Goal: Task Accomplishment & Management: Manage account settings

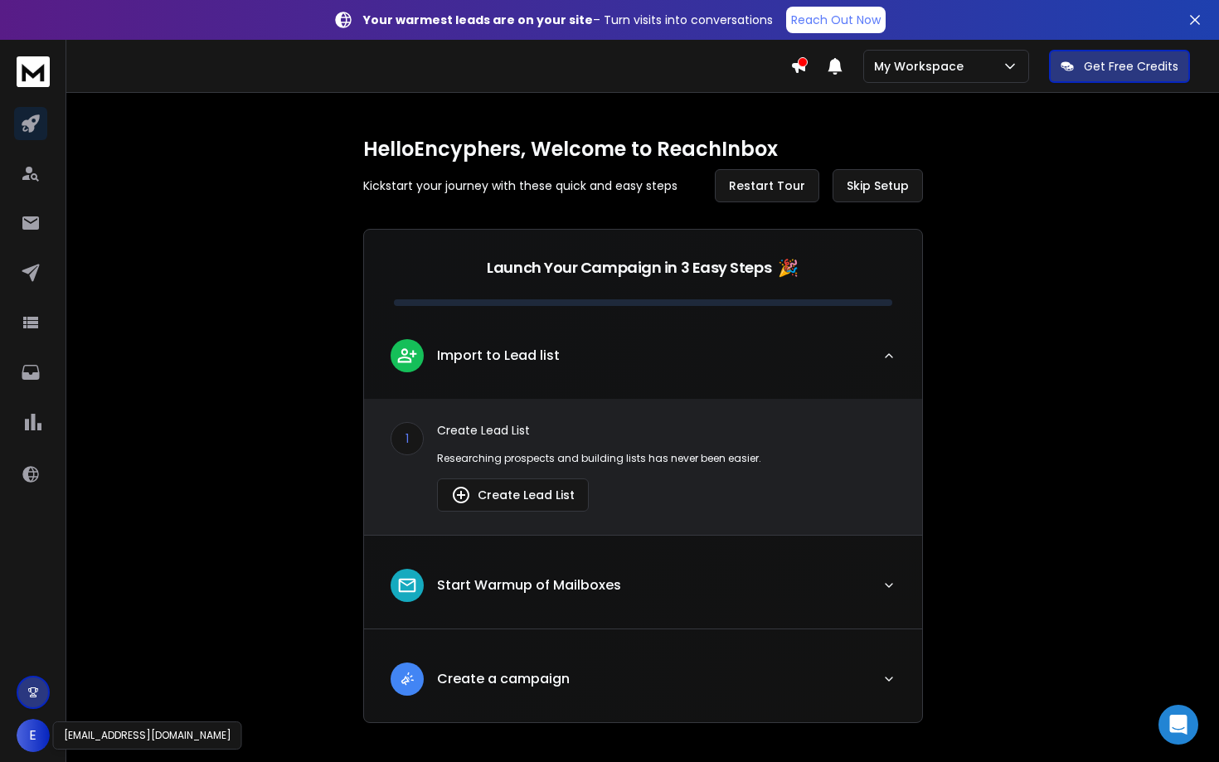
click at [41, 734] on span "E" at bounding box center [33, 735] width 33 height 33
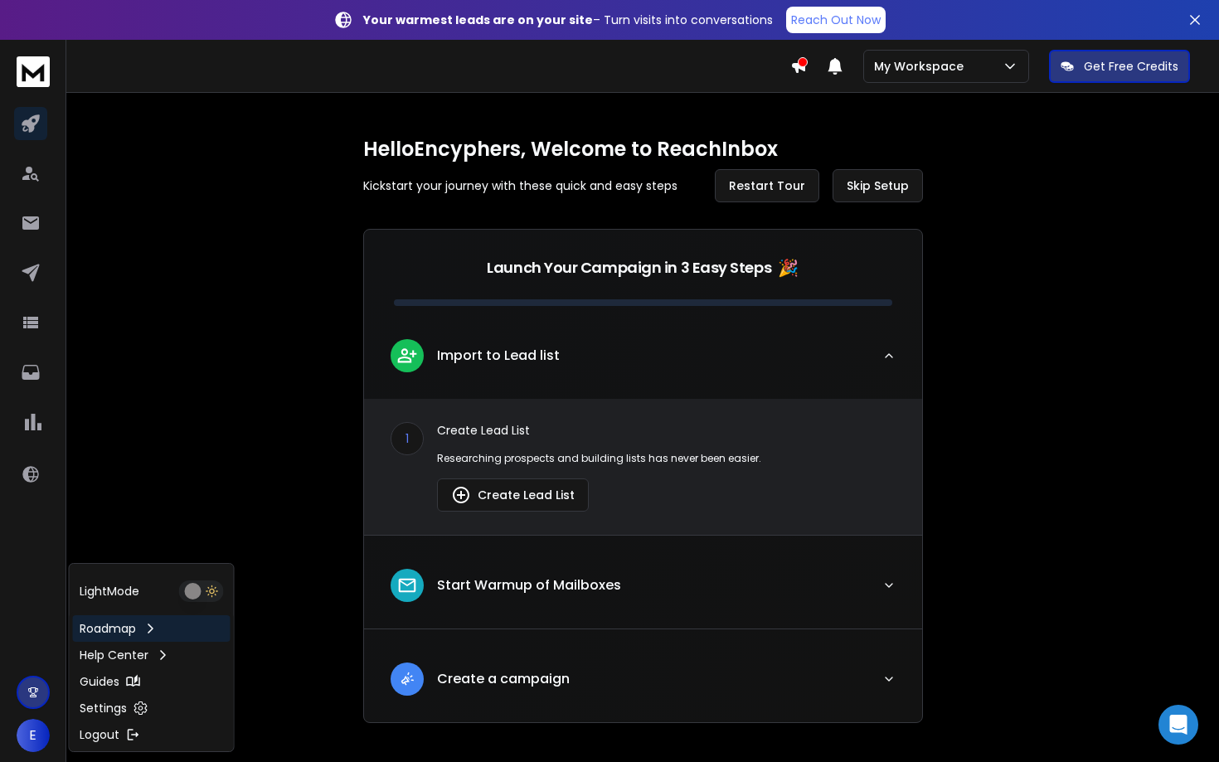
click at [307, 70] on div "My Workspace Get Free Credits" at bounding box center [609, 66] width 1219 height 53
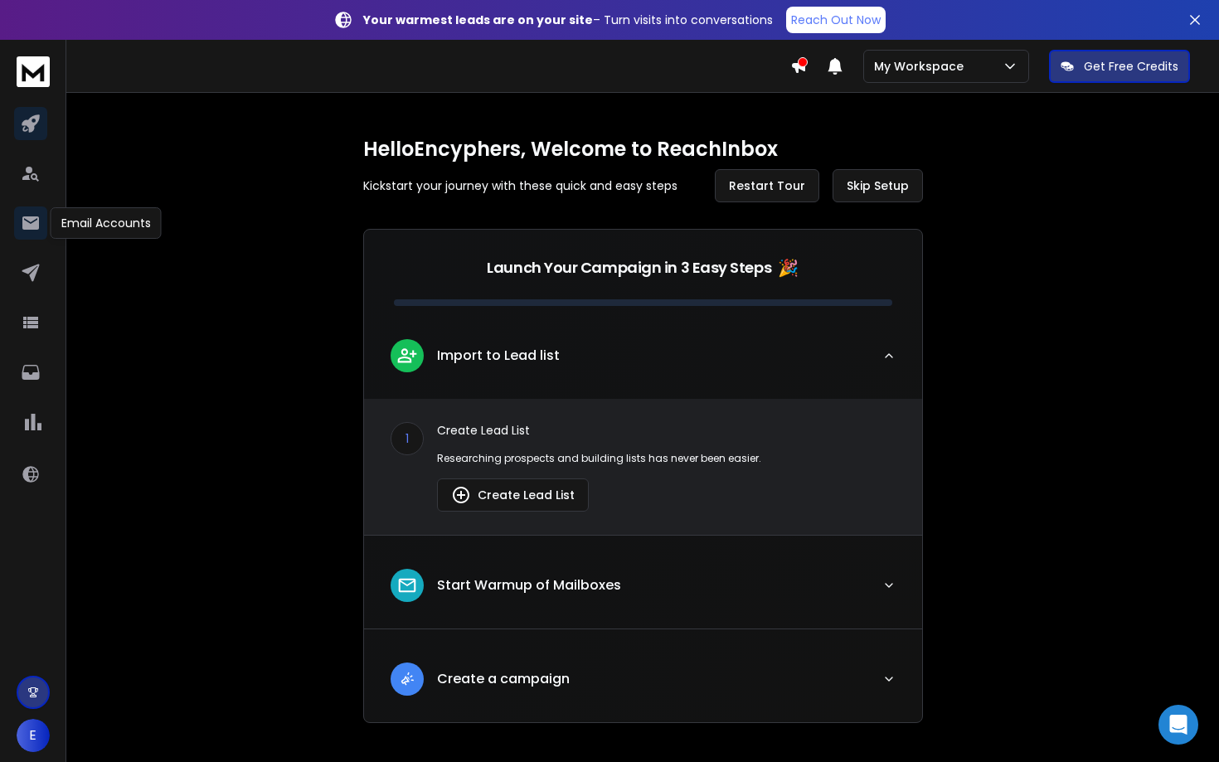
click at [37, 213] on icon at bounding box center [31, 223] width 20 height 20
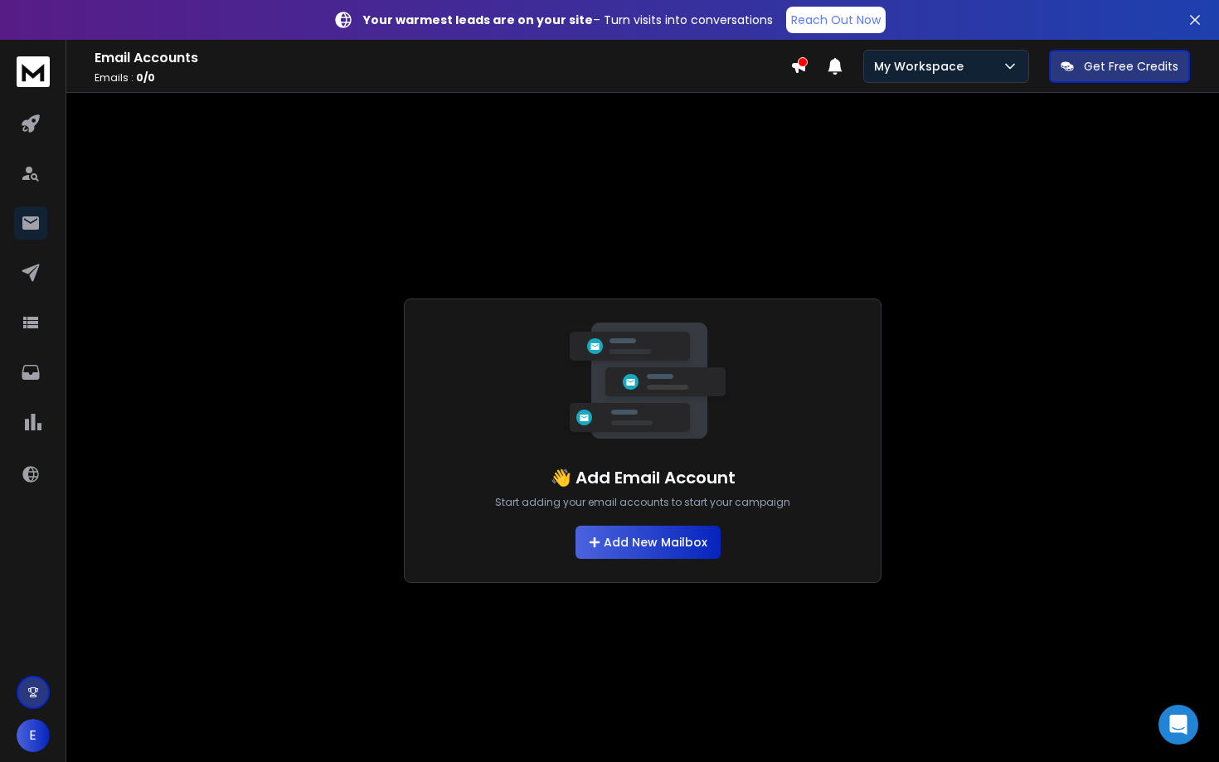
click at [941, 53] on button "My Workspace" at bounding box center [946, 66] width 166 height 33
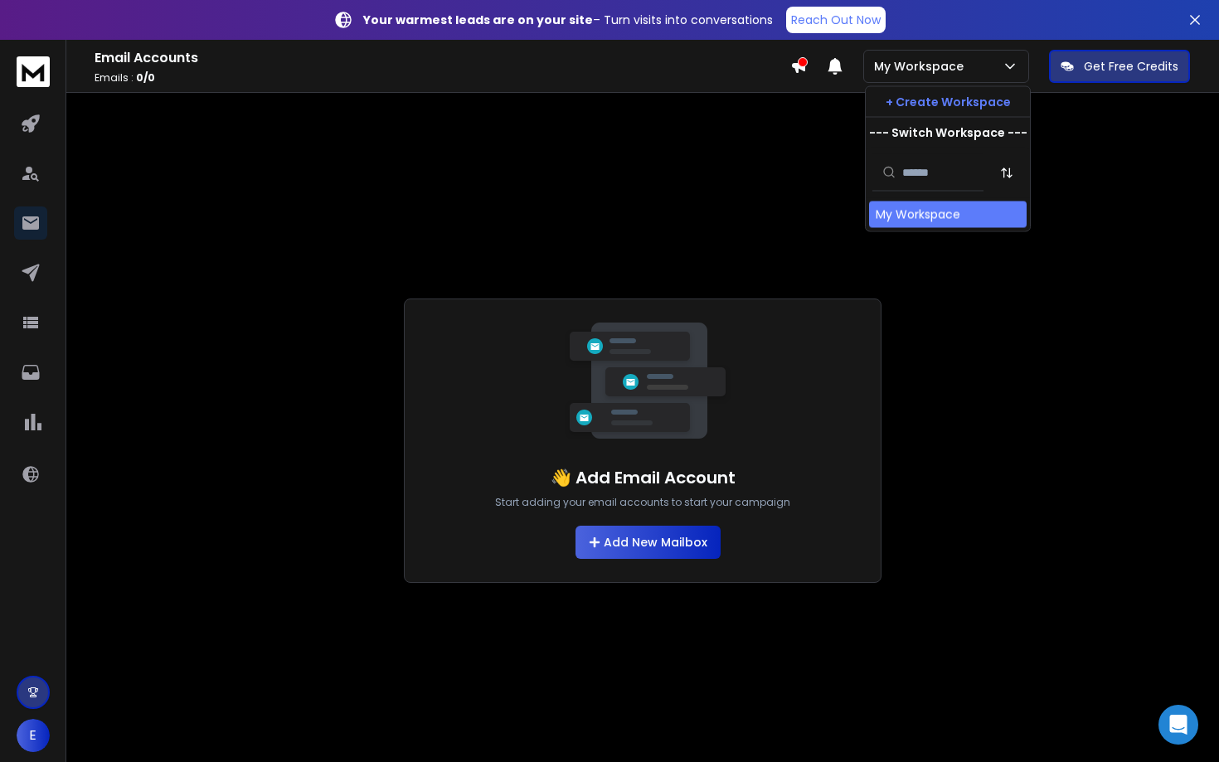
click at [647, 556] on button "Add New Mailbox" at bounding box center [647, 542] width 145 height 33
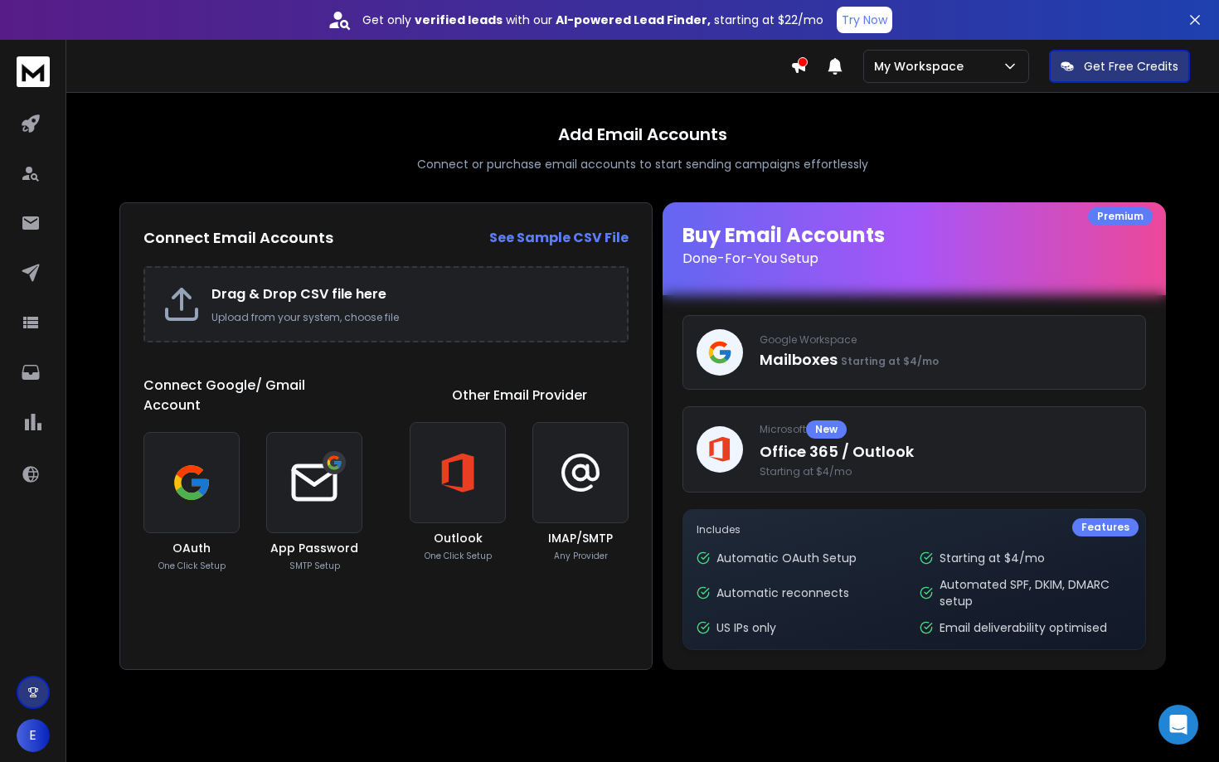
click at [405, 308] on div "Drag & Drop CSV file here Upload from your system, choose file" at bounding box center [410, 304] width 399 height 40
type input "**********"
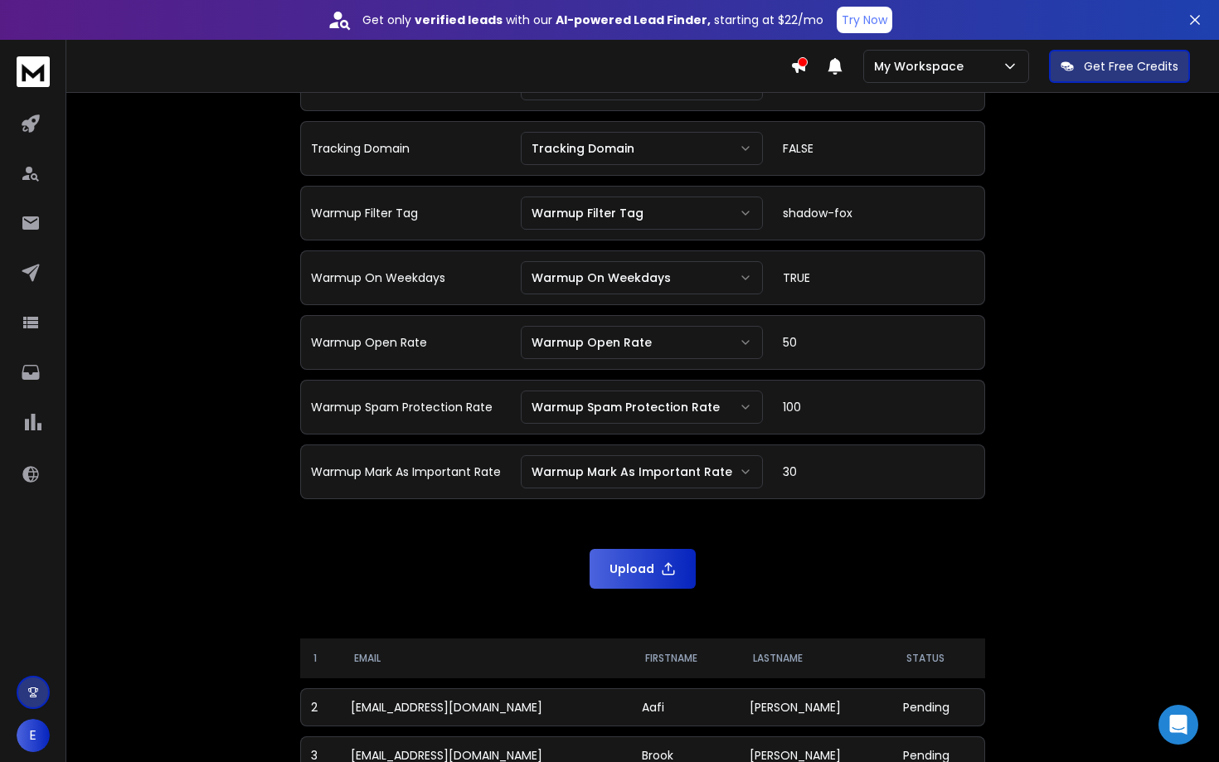
scroll to position [1277, 0]
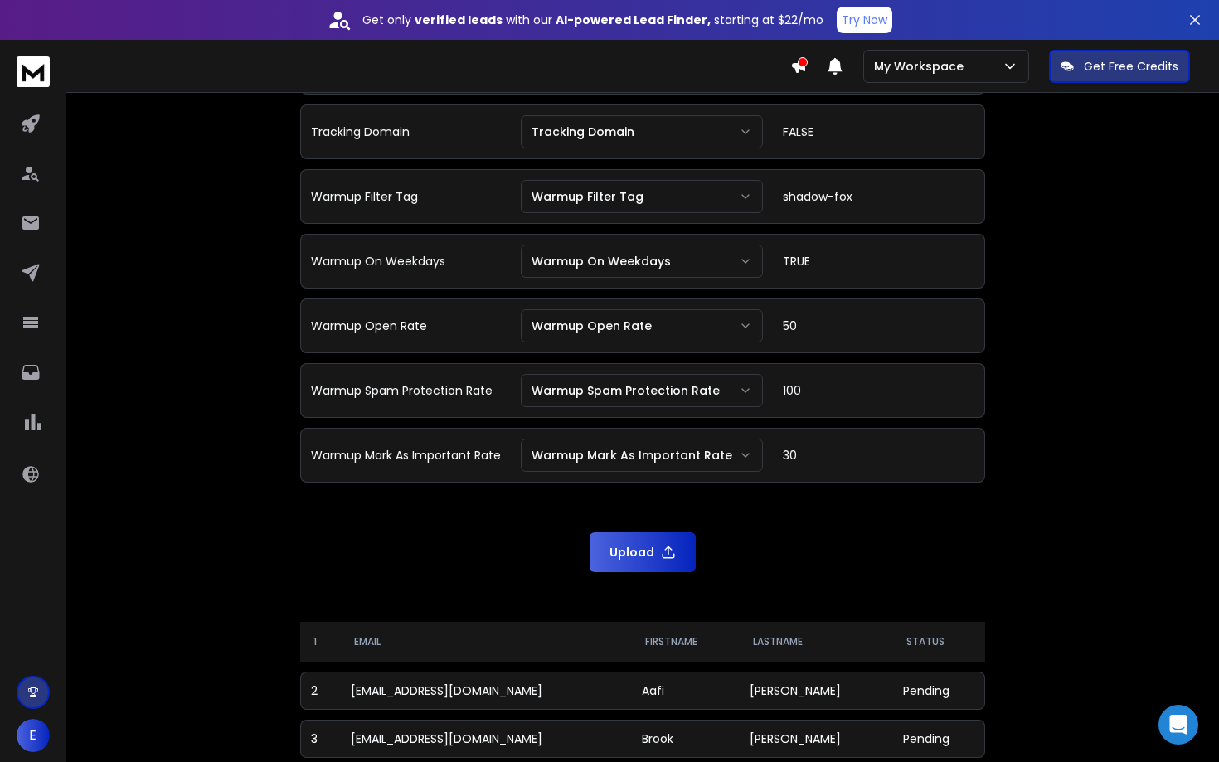
click at [648, 560] on p "Upload" at bounding box center [631, 552] width 45 height 17
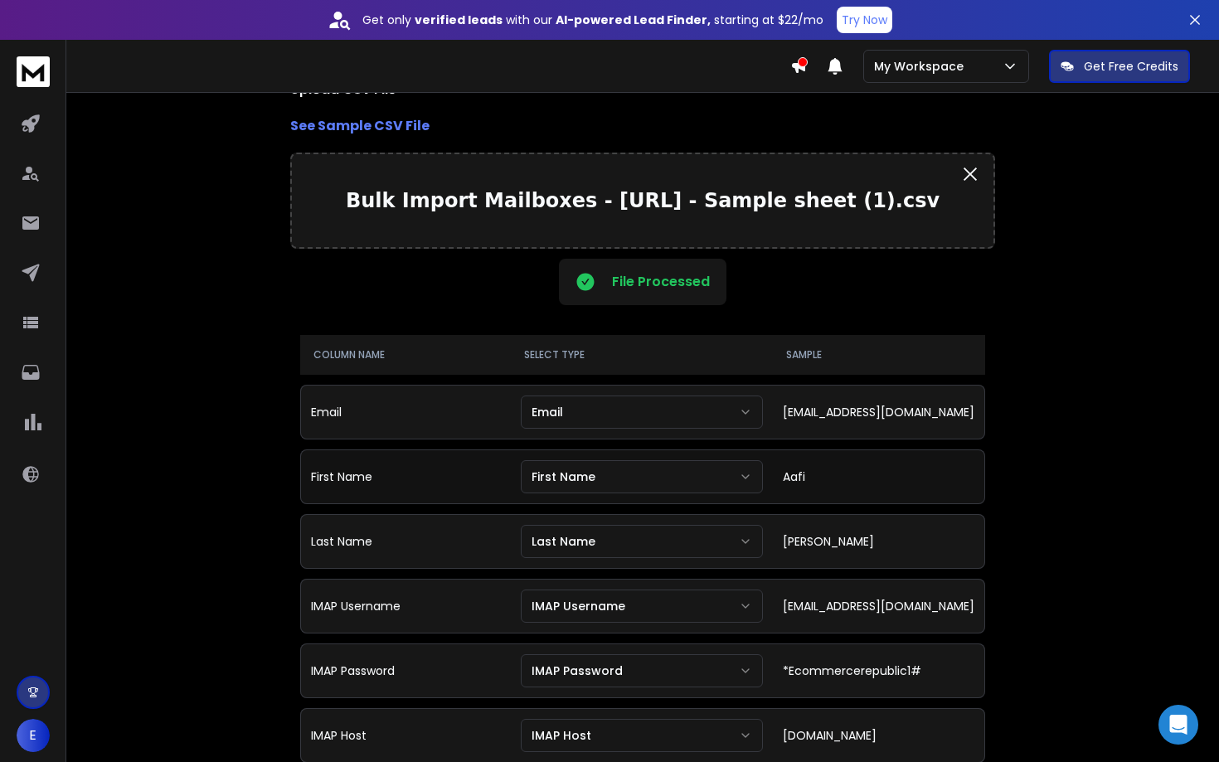
scroll to position [23, 0]
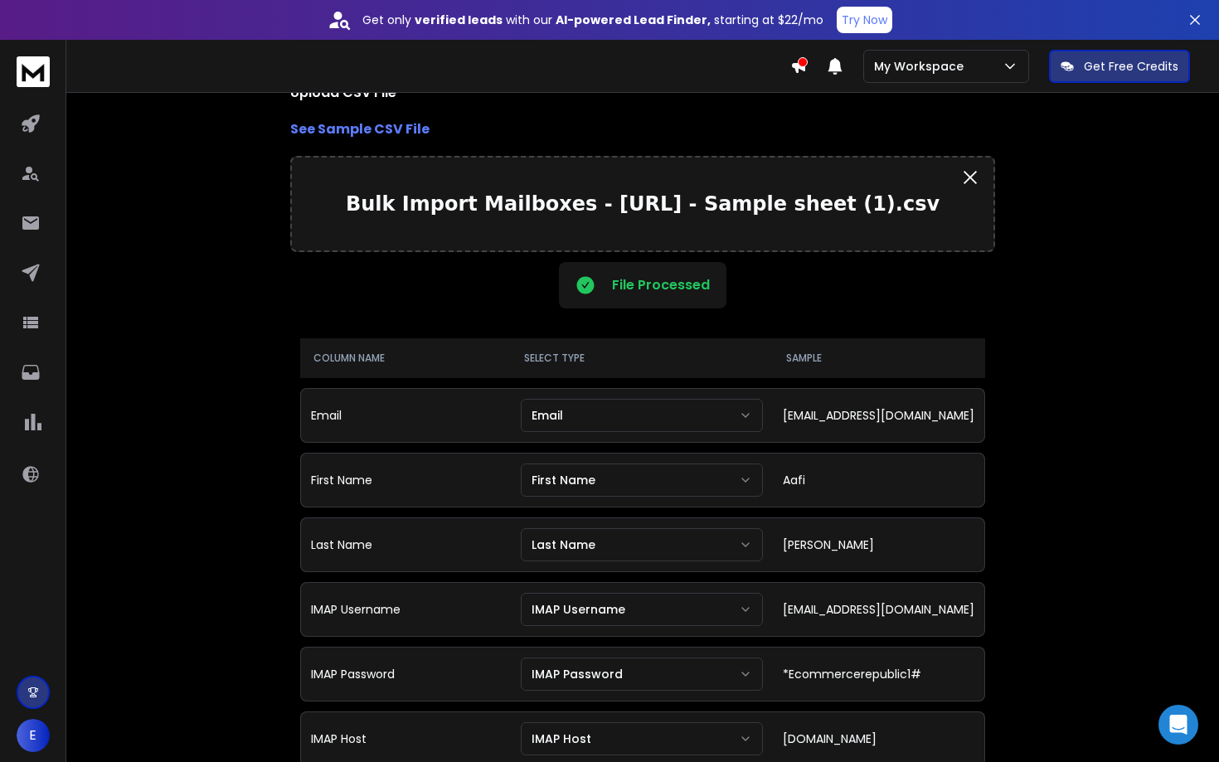
click at [978, 25] on div "Get only verified leads with our AI-powered Lead Finder, starting at $22/mo Try…" at bounding box center [609, 20] width 1219 height 40
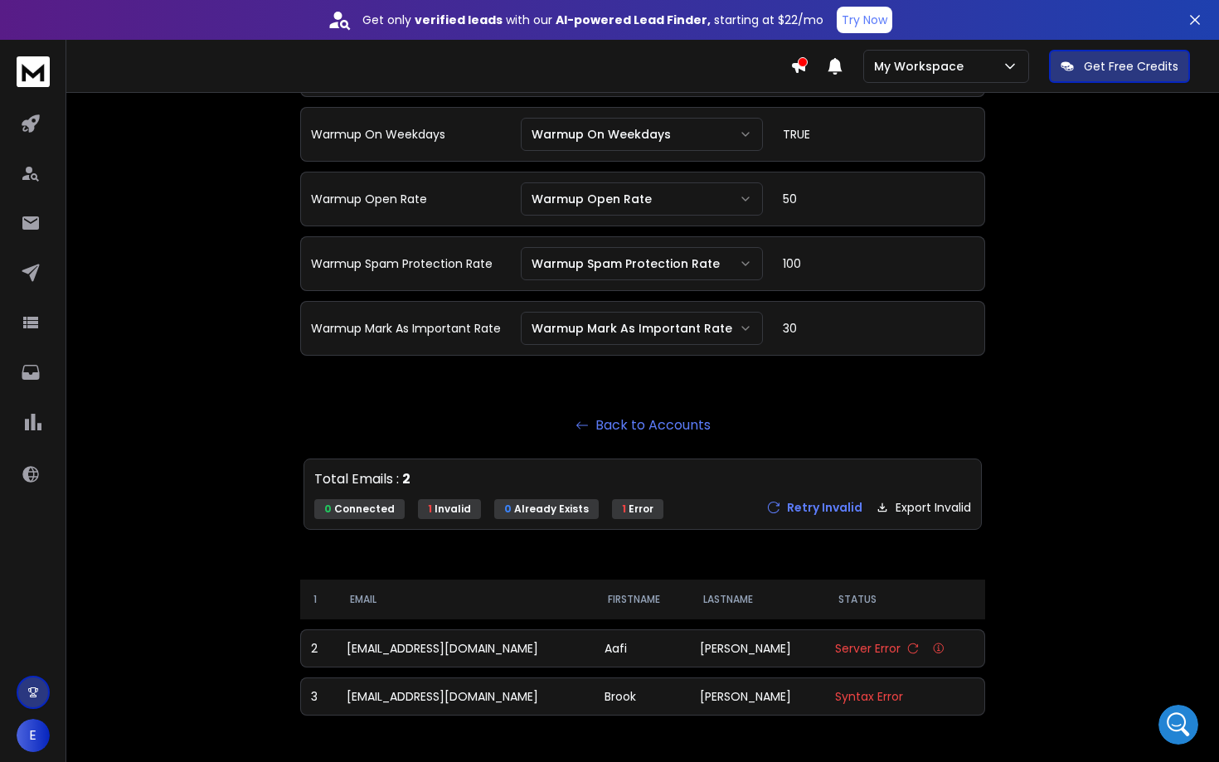
scroll to position [0, 0]
click at [25, 219] on icon at bounding box center [31, 223] width 20 height 20
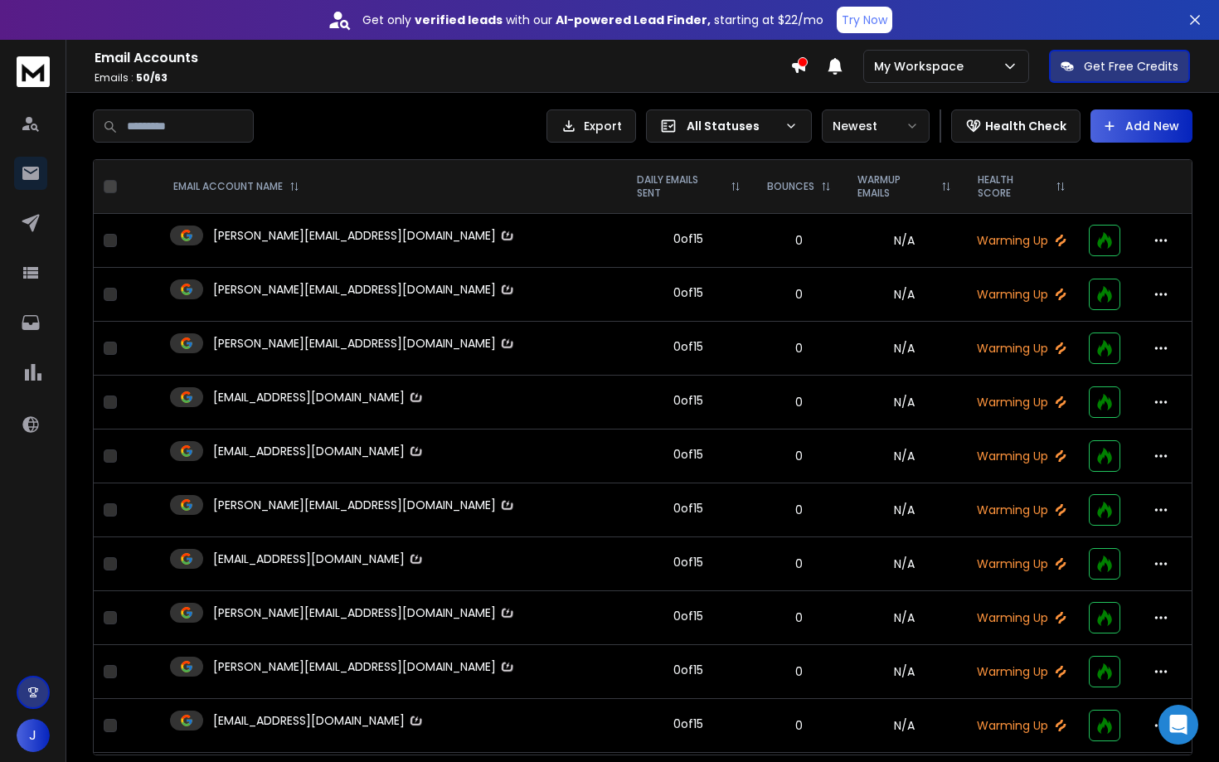
click at [211, 142] on input at bounding box center [173, 125] width 161 height 33
paste input "**********"
type input "**********"
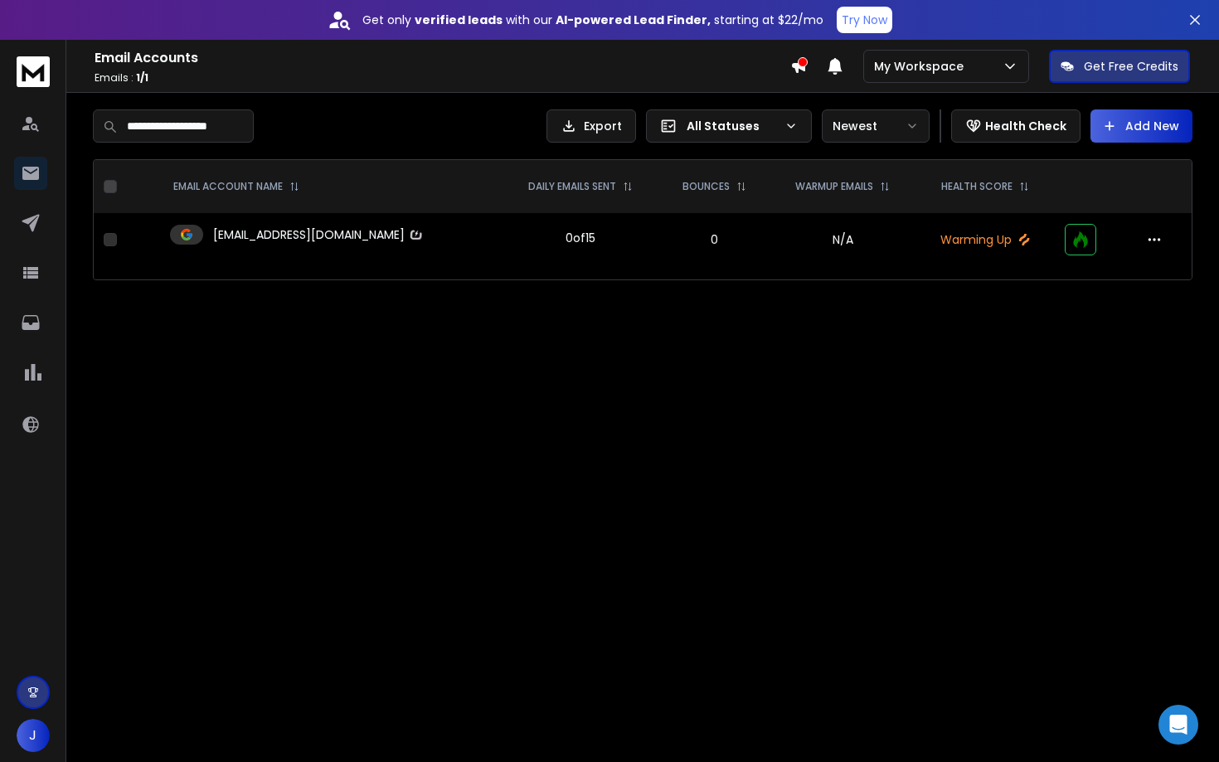
click at [347, 262] on td "[EMAIL_ADDRESS][DOMAIN_NAME]" at bounding box center [330, 239] width 341 height 53
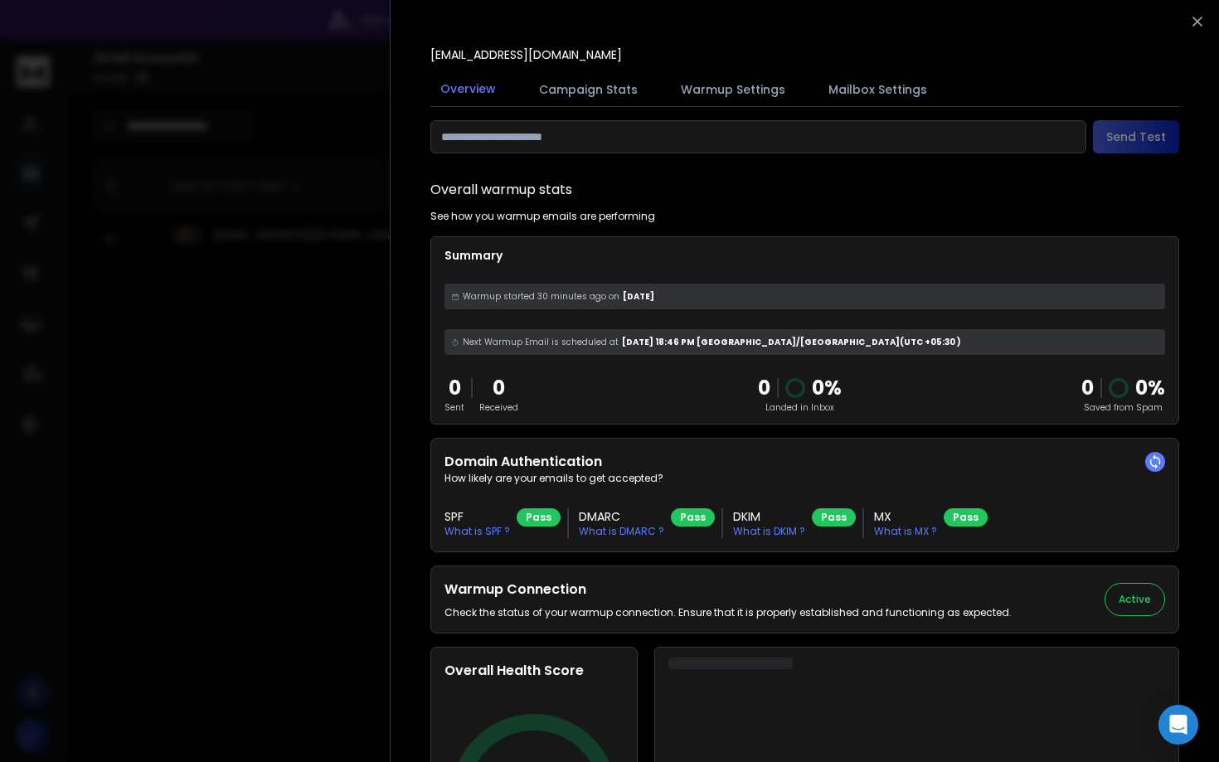
click at [573, 132] on input "email" at bounding box center [758, 136] width 656 height 33
type input "**********"
click at [1130, 132] on button "Send Test" at bounding box center [1136, 136] width 86 height 33
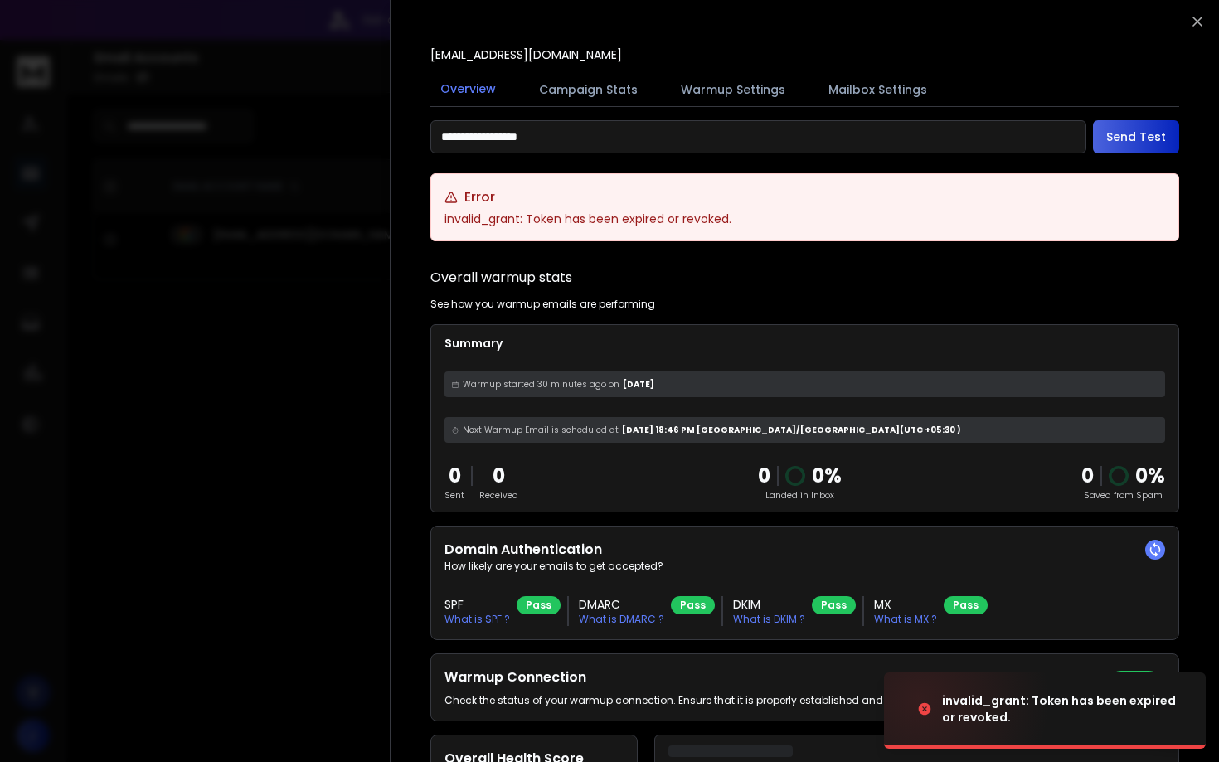
click at [290, 331] on div at bounding box center [609, 381] width 1219 height 762
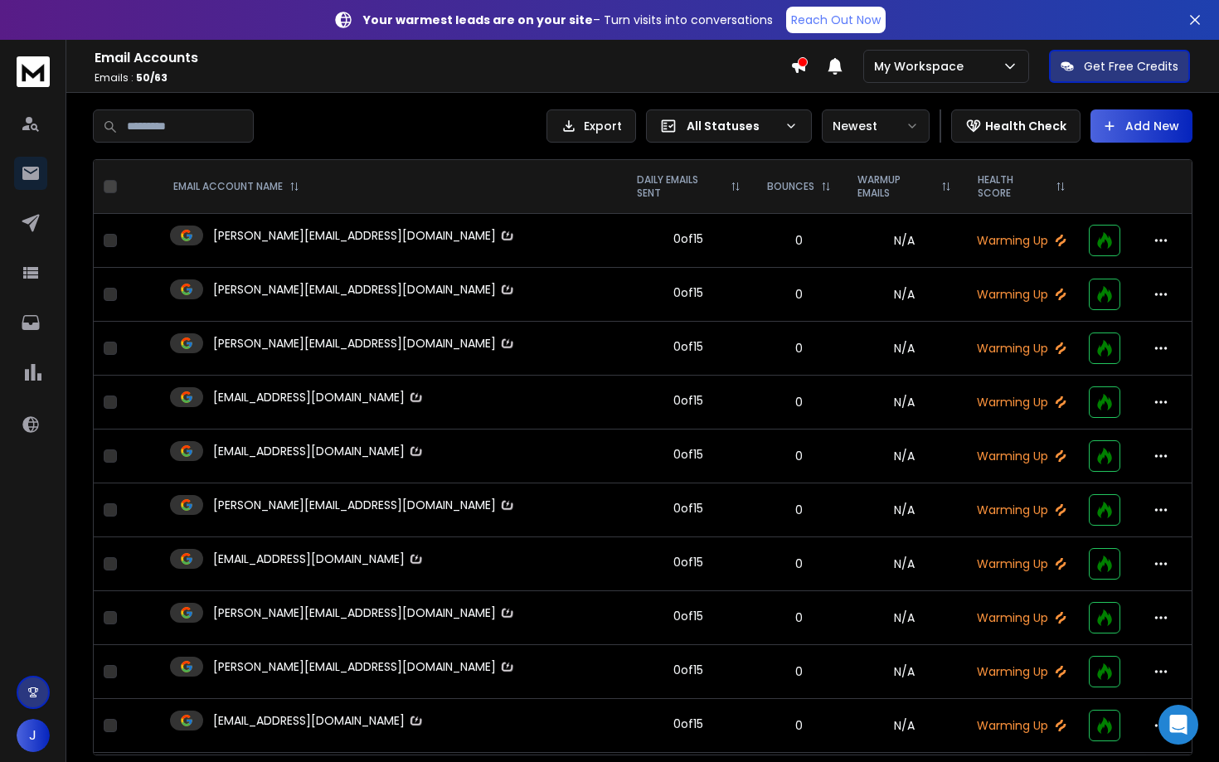
click at [169, 126] on input at bounding box center [173, 125] width 161 height 33
paste input "**********"
type input "**********"
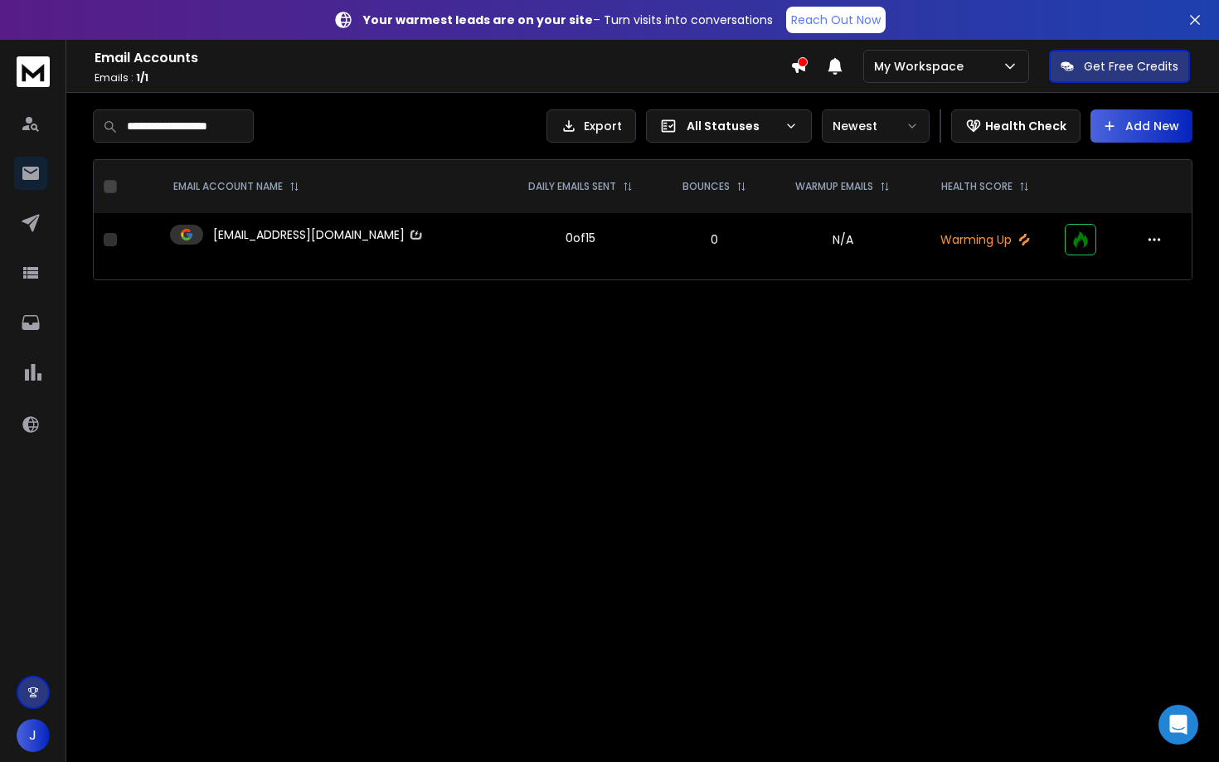
click at [391, 265] on td "[EMAIL_ADDRESS][DOMAIN_NAME]" at bounding box center [330, 239] width 341 height 53
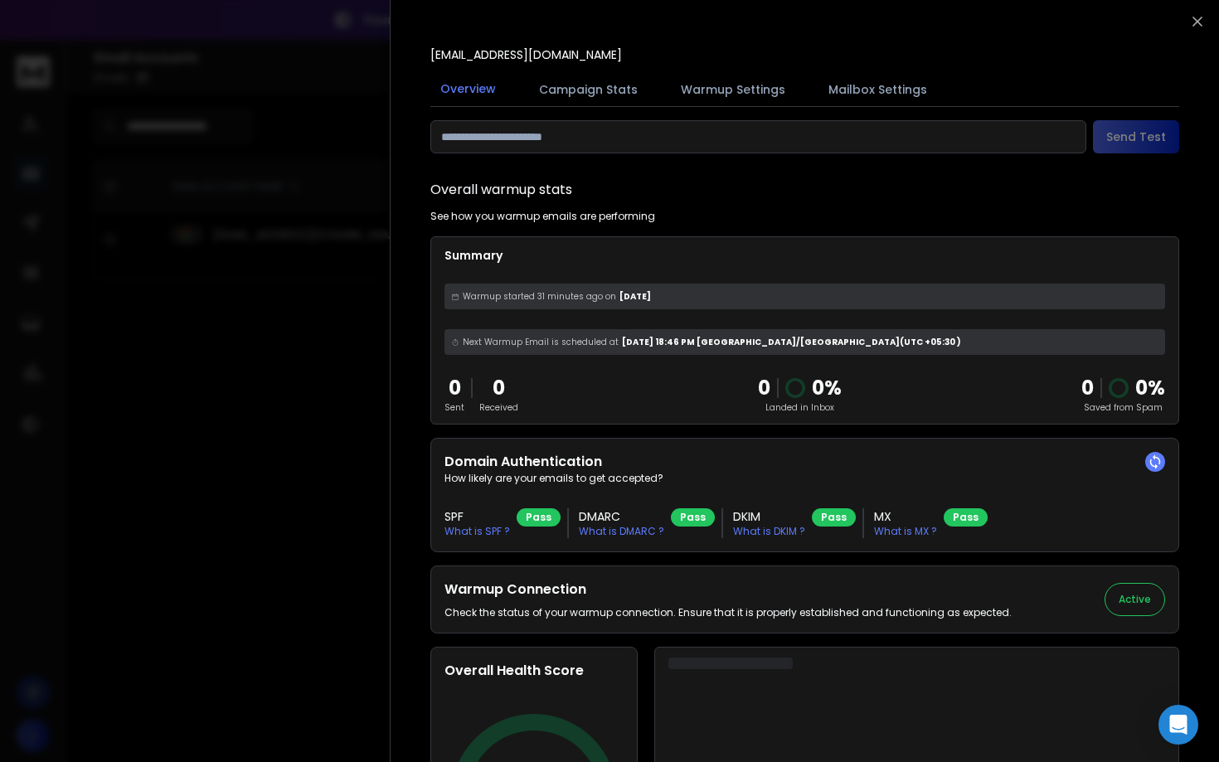
click at [566, 135] on input "email" at bounding box center [758, 136] width 656 height 33
type input "**********"
click at [1121, 142] on button "Send Test" at bounding box center [1136, 136] width 86 height 33
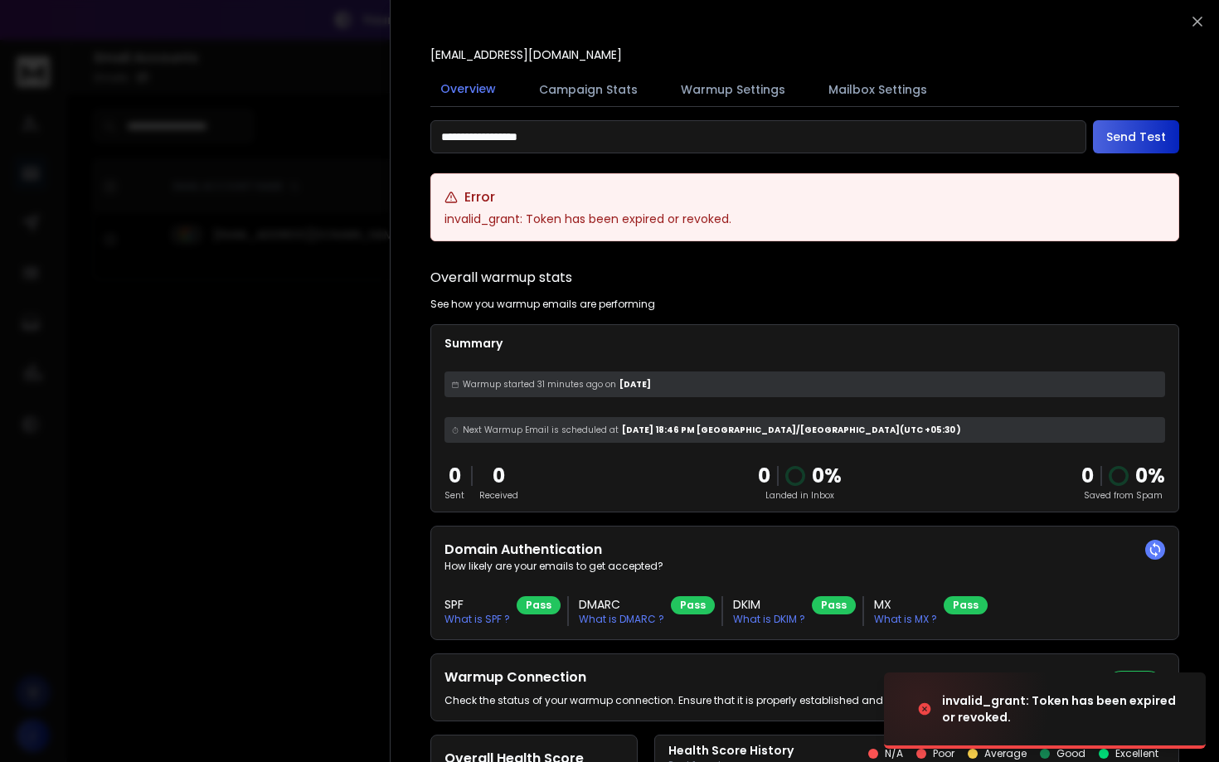
click at [1121, 142] on button "Send Test" at bounding box center [1136, 136] width 86 height 33
click at [1116, 142] on button "Send Test" at bounding box center [1136, 136] width 86 height 33
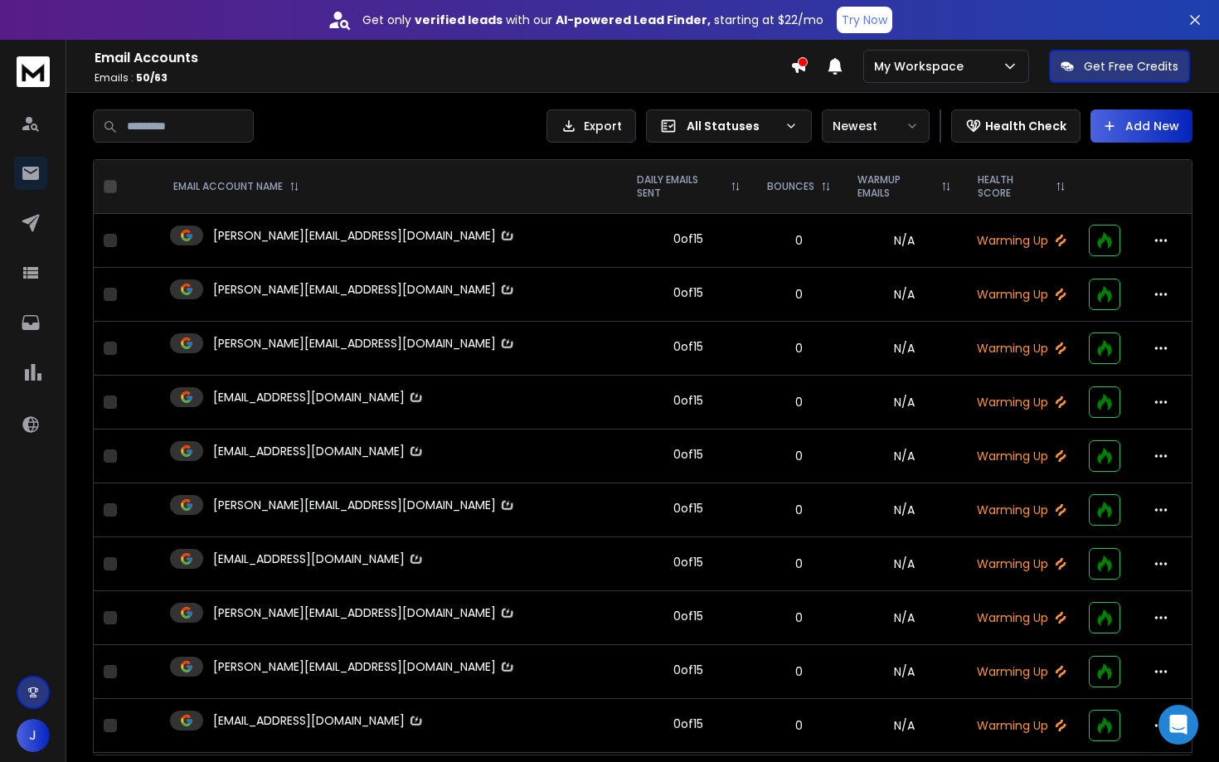
click at [218, 132] on input at bounding box center [173, 125] width 161 height 33
paste input "**********"
type input "**********"
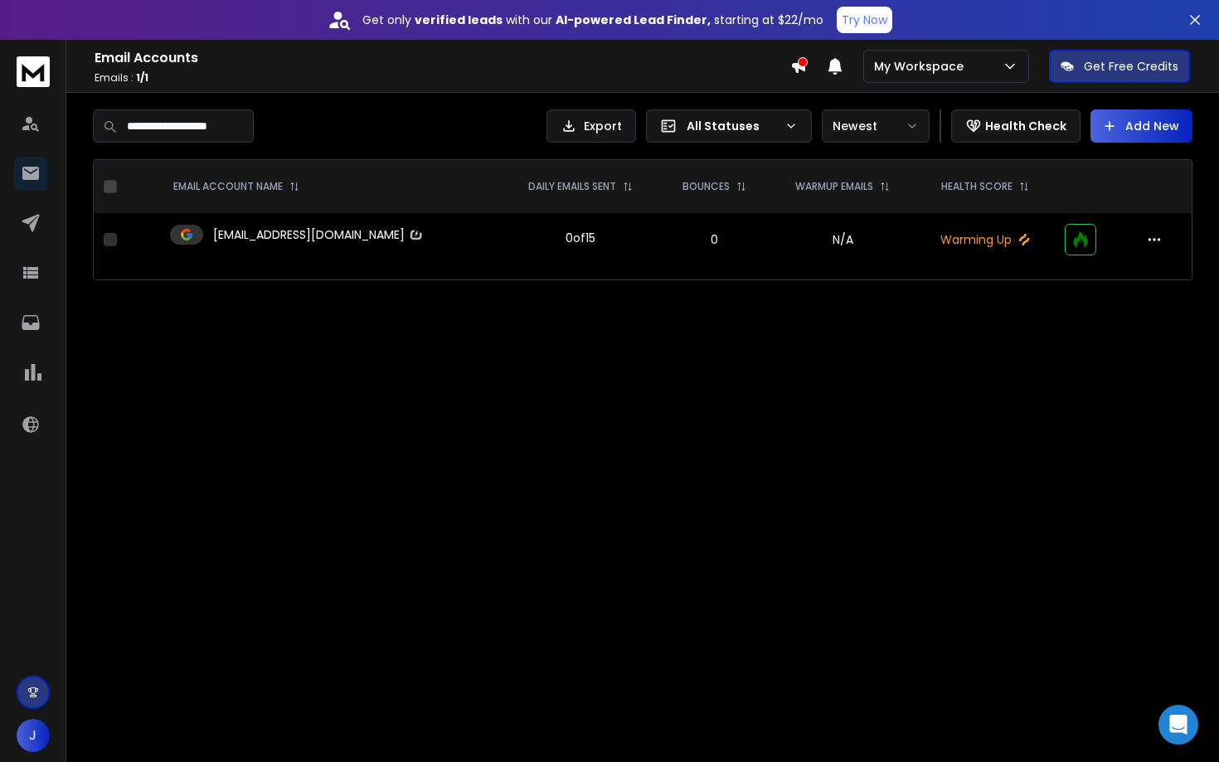
click at [414, 228] on div "[EMAIL_ADDRESS][DOMAIN_NAME]" at bounding box center [330, 235] width 321 height 20
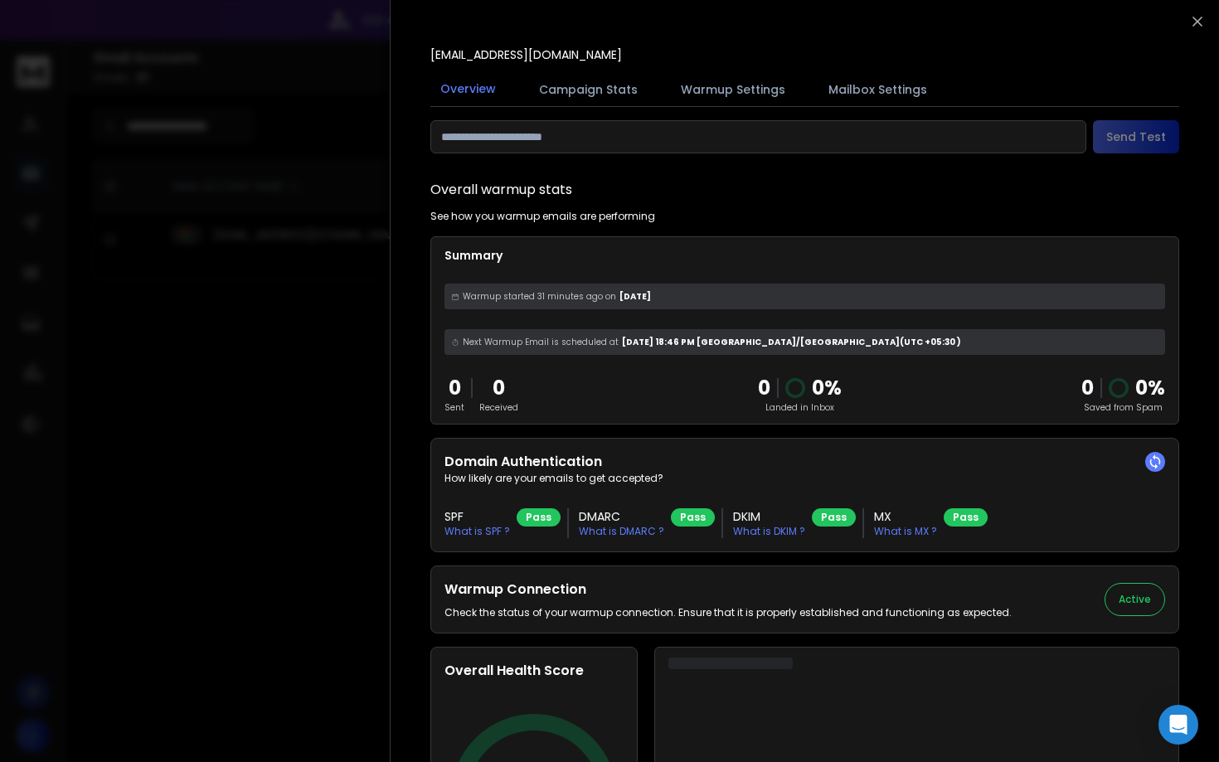
click at [634, 127] on input "email" at bounding box center [758, 136] width 656 height 33
type input "**********"
click at [1114, 147] on button "Send Test" at bounding box center [1136, 136] width 86 height 33
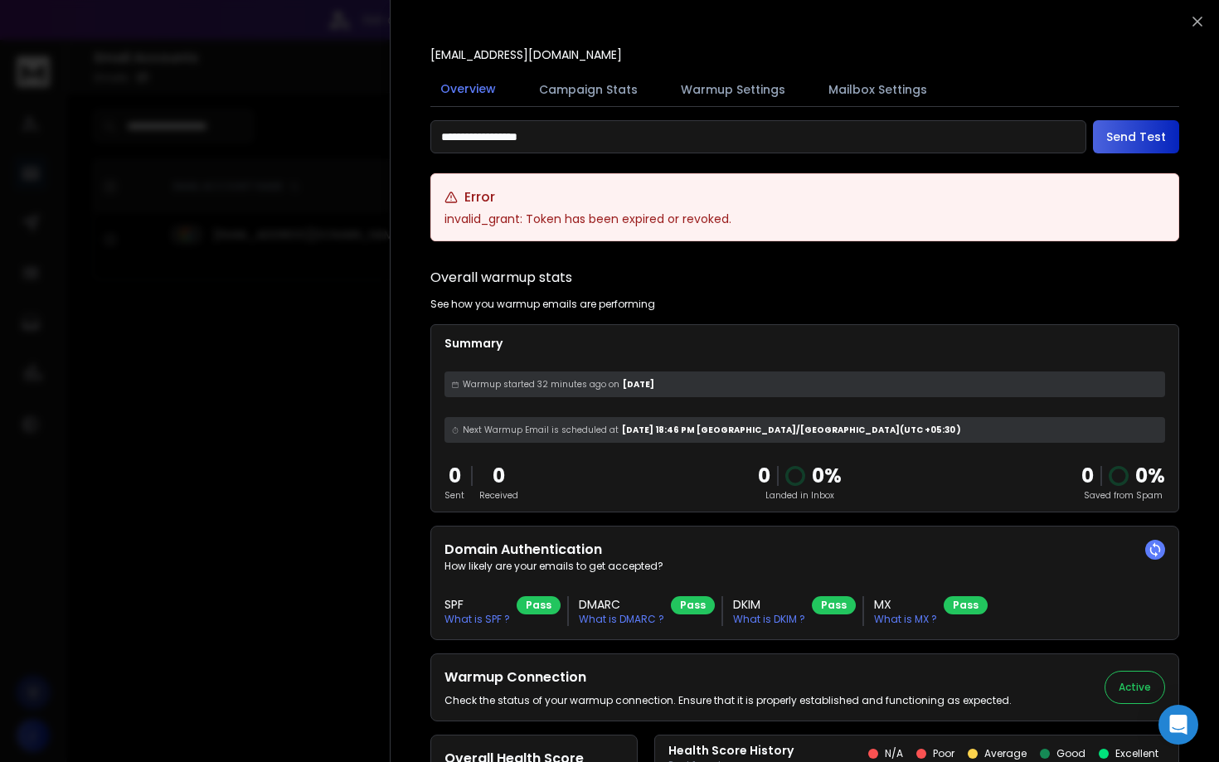
click at [1123, 127] on button "Send Test" at bounding box center [1136, 136] width 86 height 33
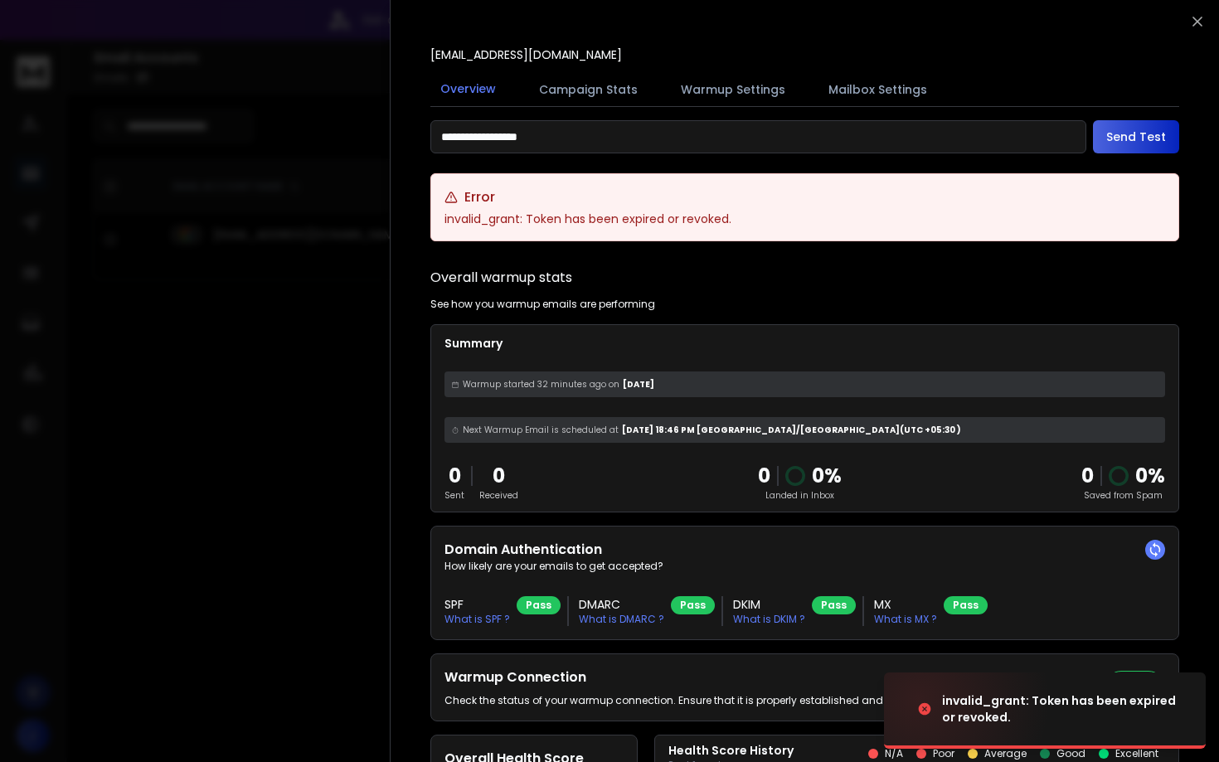
click at [1122, 131] on button "Send Test" at bounding box center [1136, 136] width 86 height 33
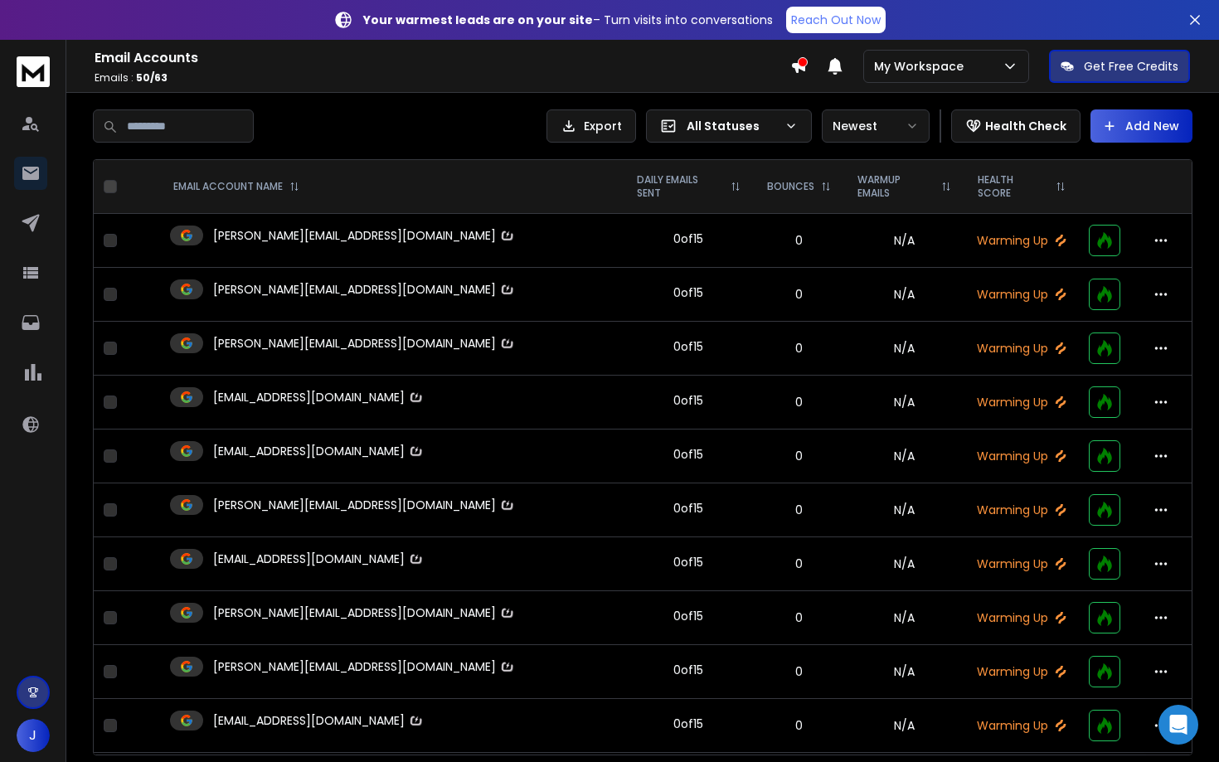
click at [194, 130] on input at bounding box center [173, 125] width 161 height 33
paste input "**********"
type input "**********"
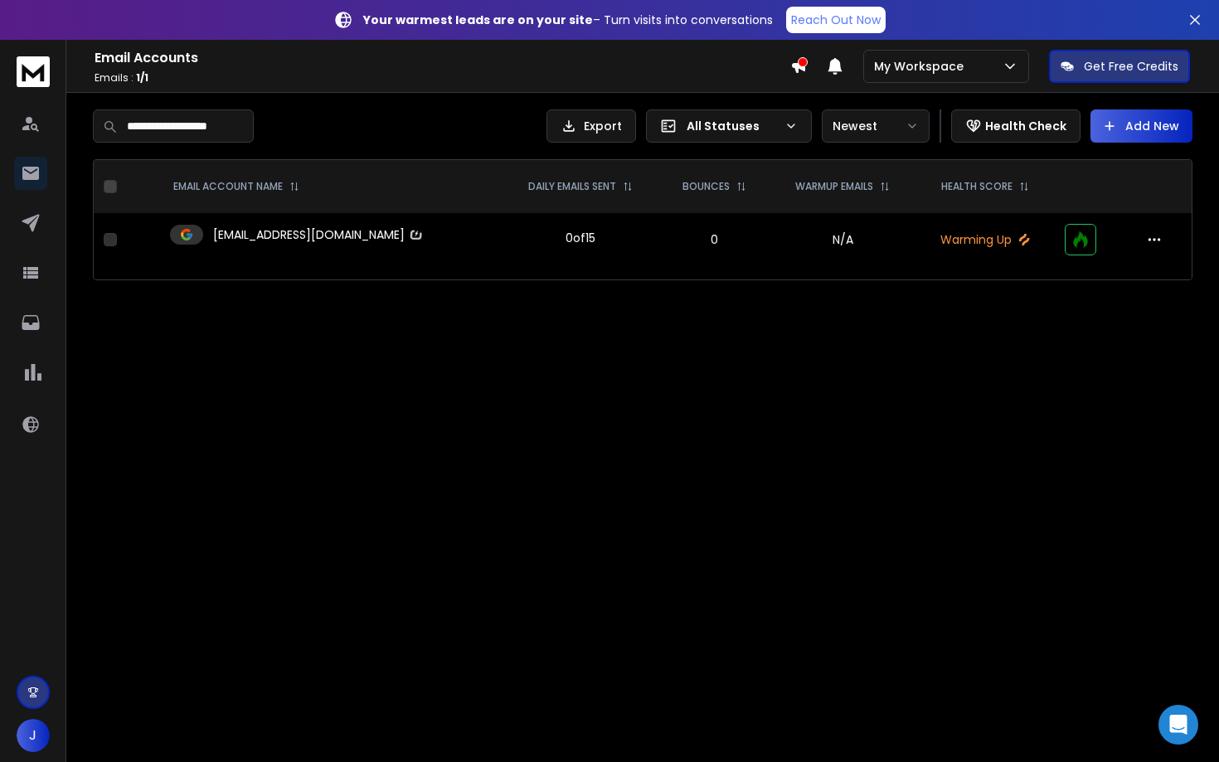
click at [501, 250] on td "0 of 15" at bounding box center [580, 234] width 159 height 43
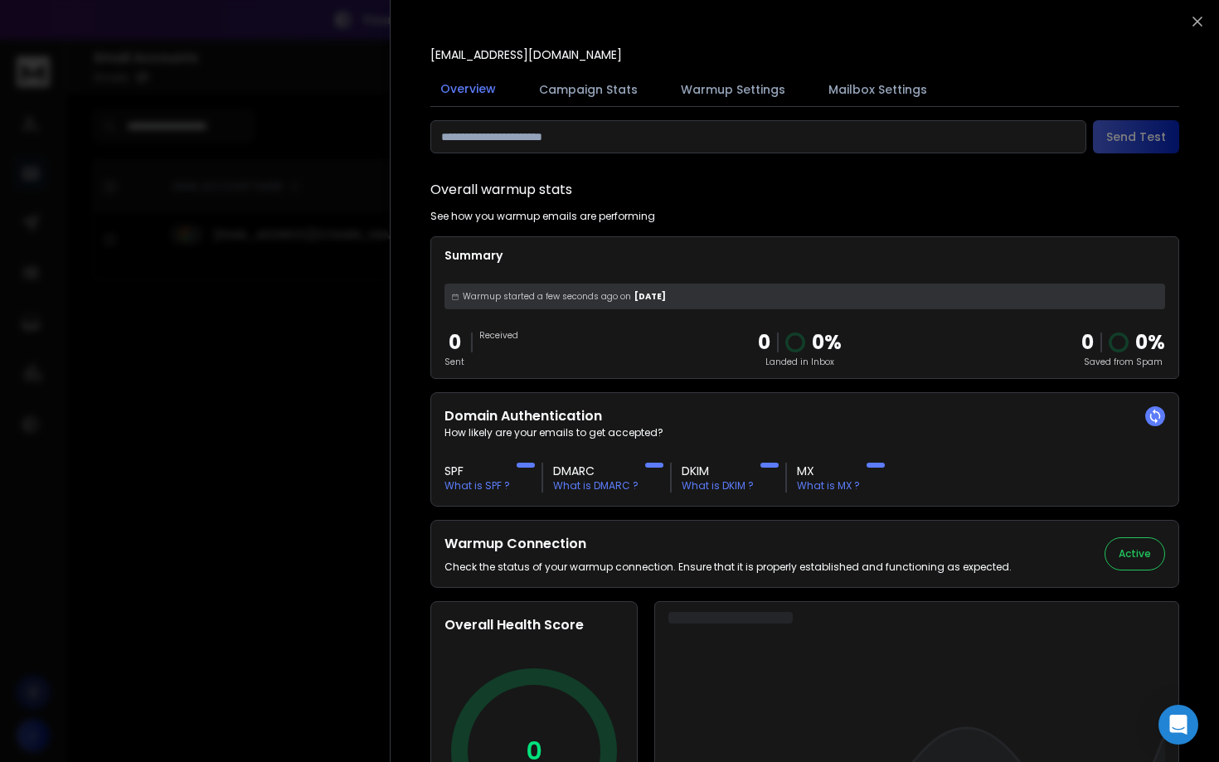
click at [613, 139] on input "email" at bounding box center [758, 136] width 656 height 33
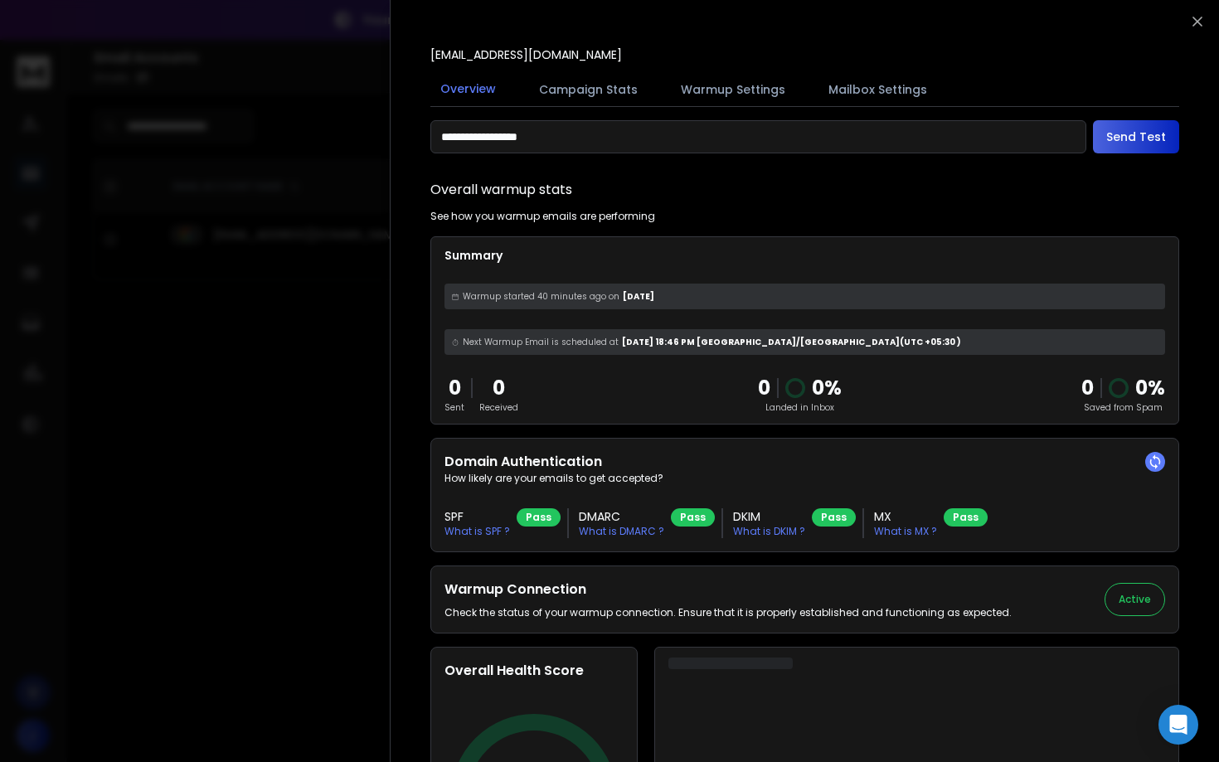
type input "**********"
click at [1114, 148] on button "Send Test" at bounding box center [1136, 136] width 86 height 33
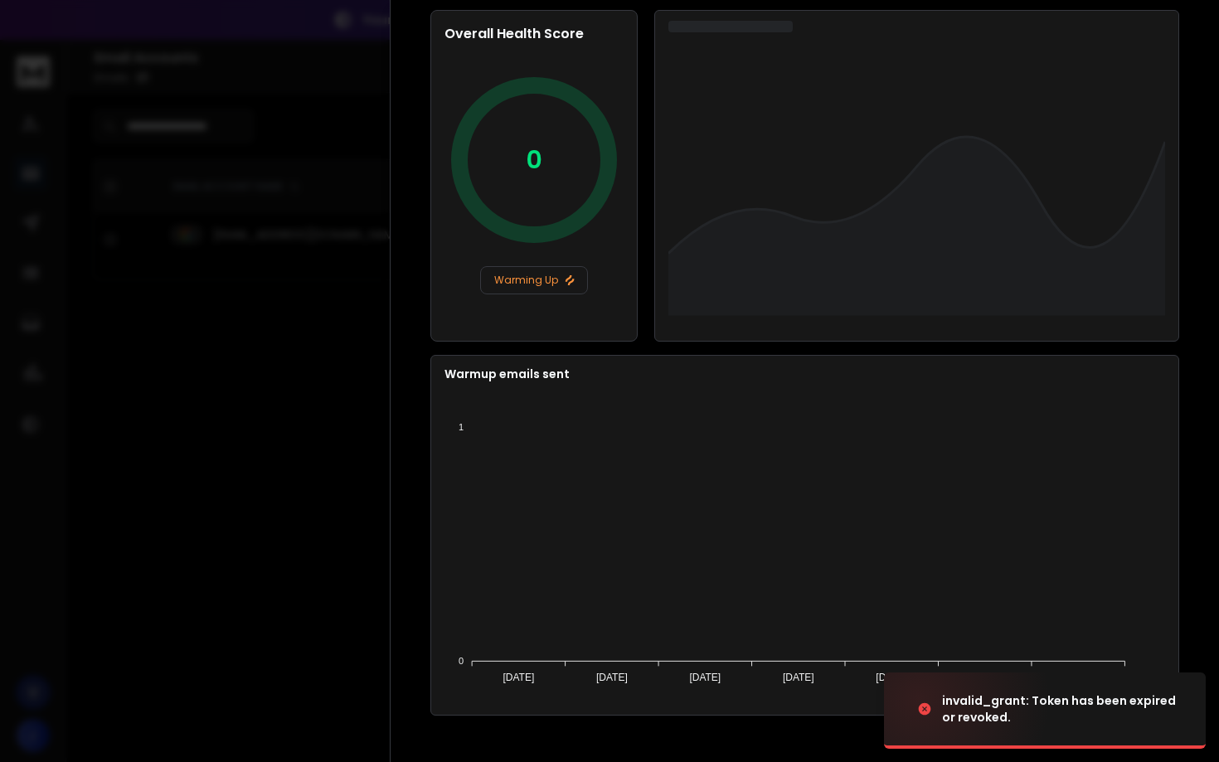
click at [235, 415] on div at bounding box center [609, 381] width 1219 height 762
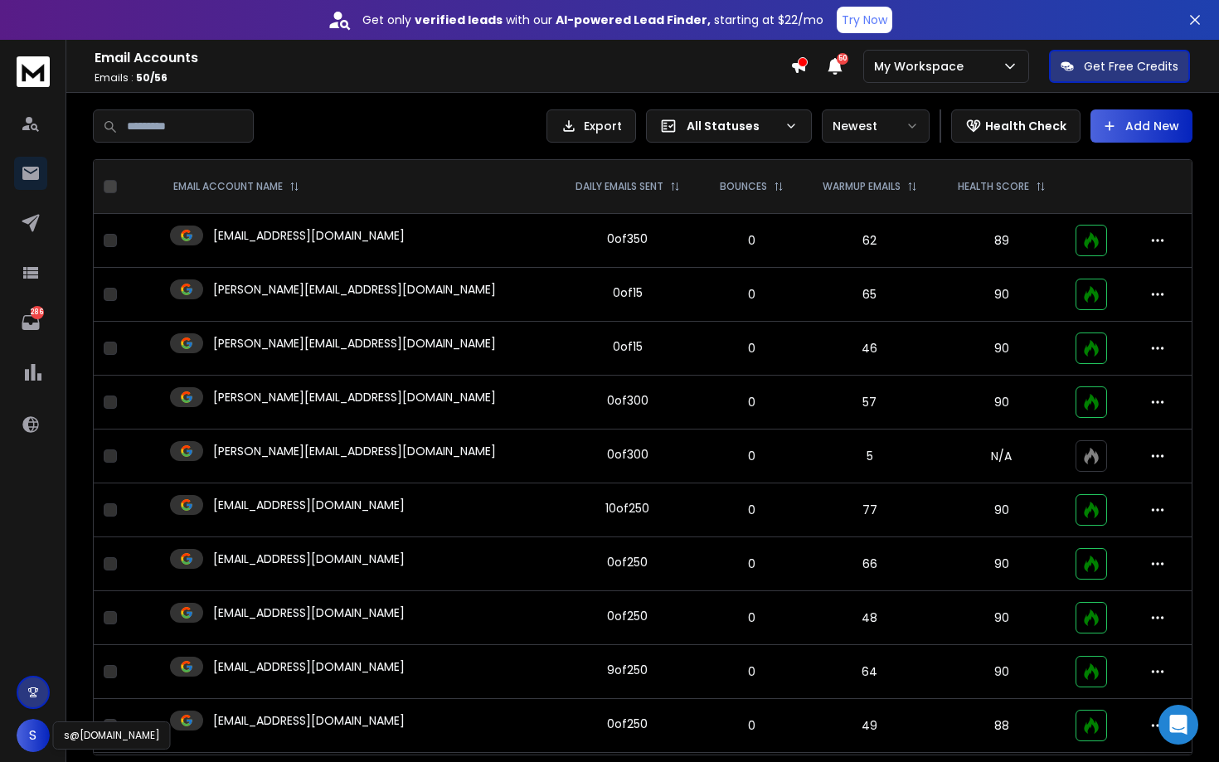
click at [41, 732] on span "S" at bounding box center [33, 735] width 33 height 33
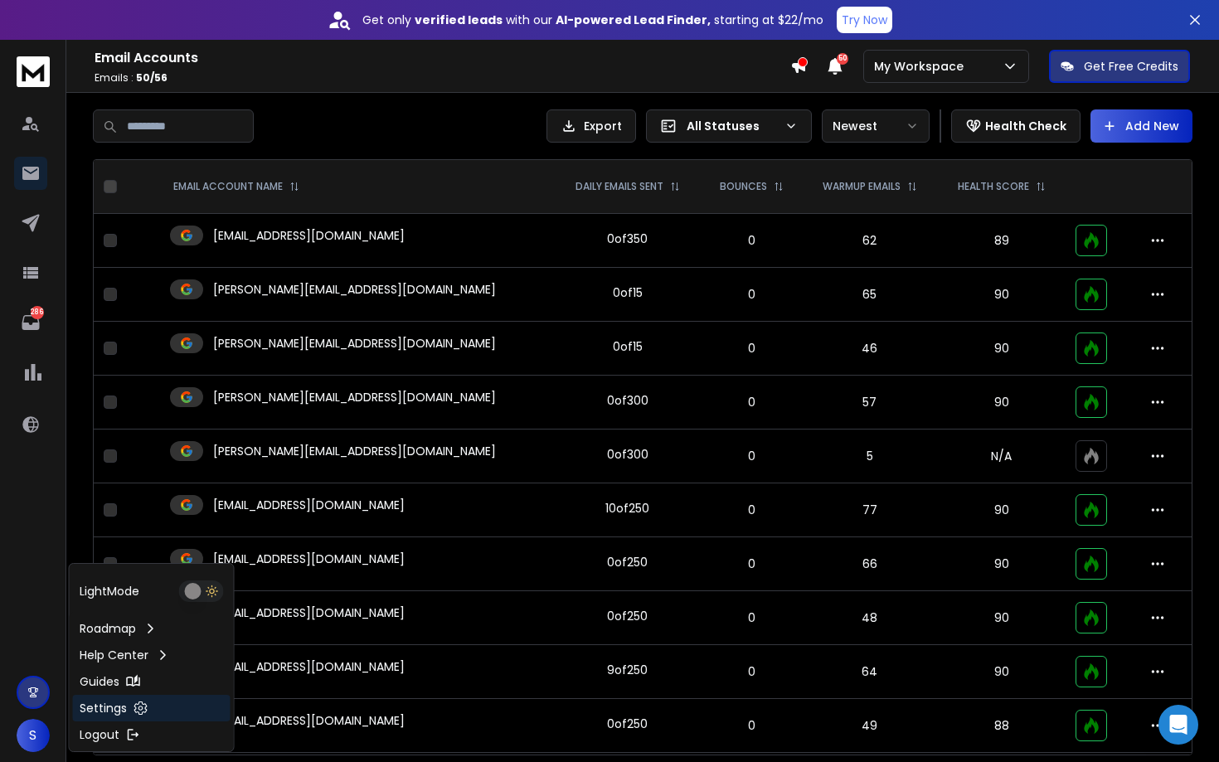
click at [114, 711] on p "Settings" at bounding box center [103, 708] width 47 height 17
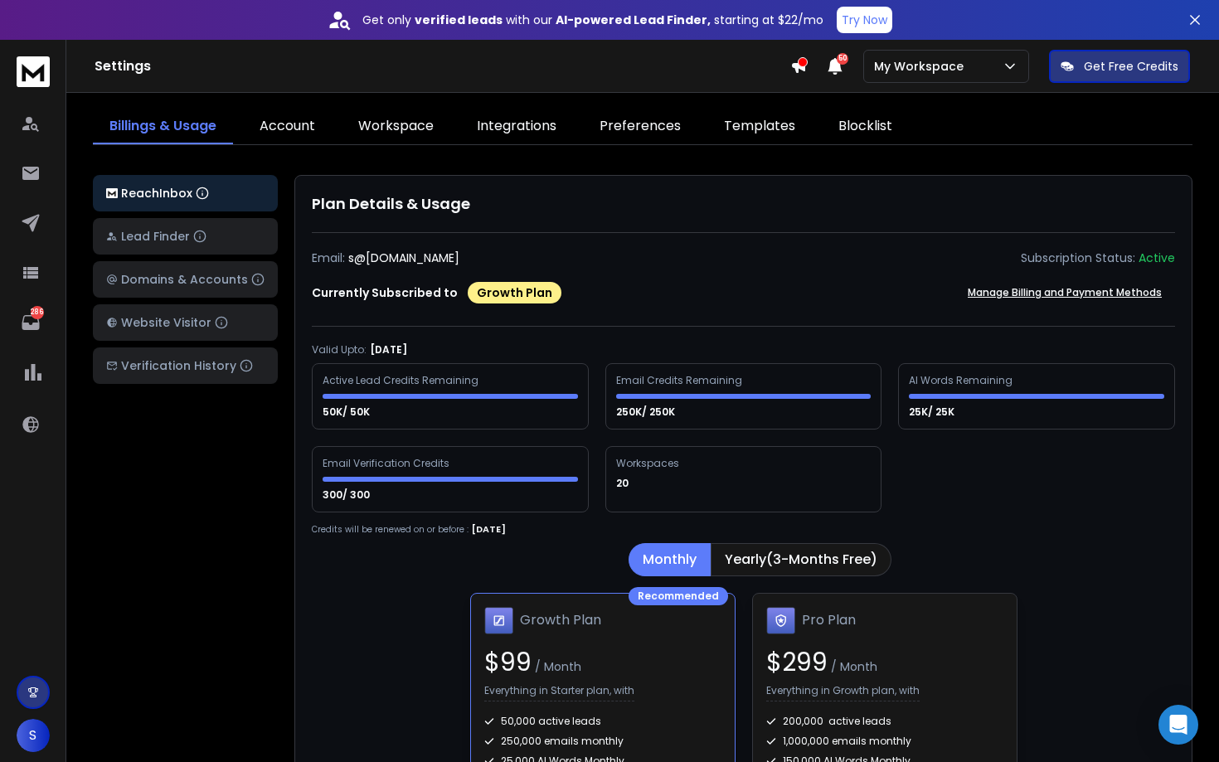
click at [1037, 301] on button "Manage Billing and Payment Methods" at bounding box center [1064, 292] width 221 height 33
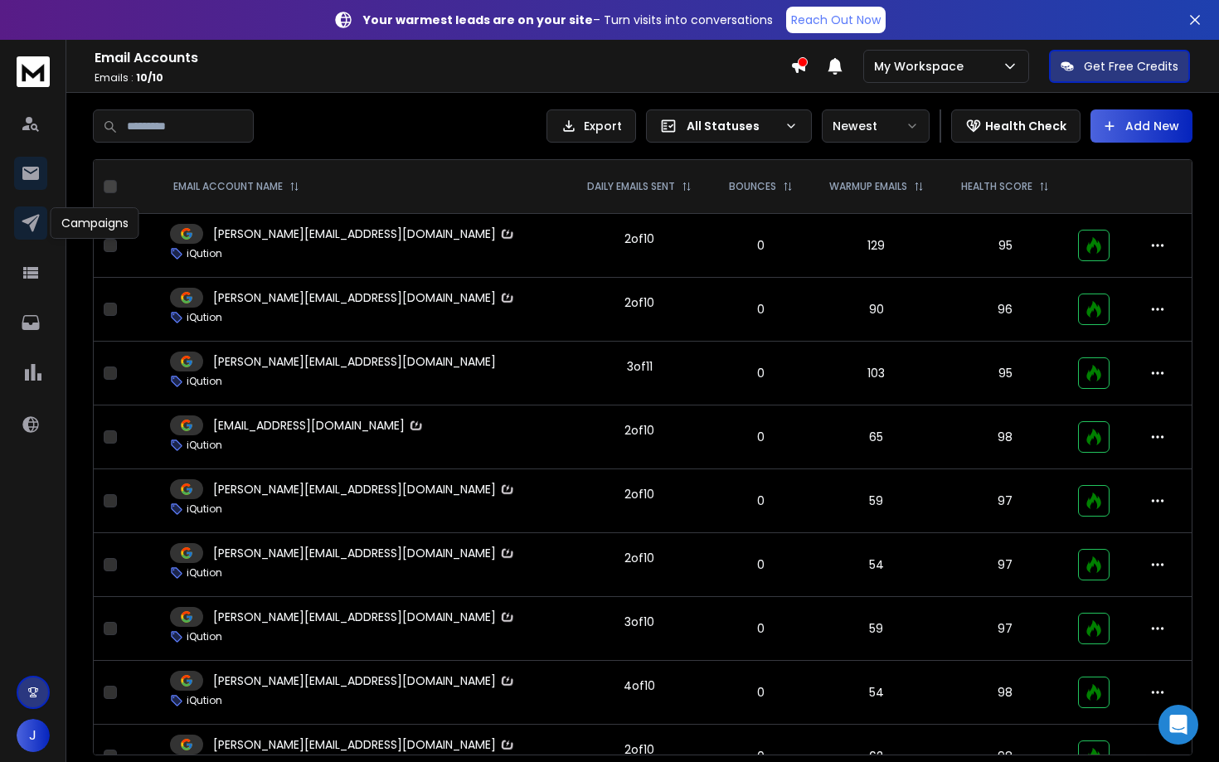
click at [15, 211] on link at bounding box center [30, 222] width 33 height 33
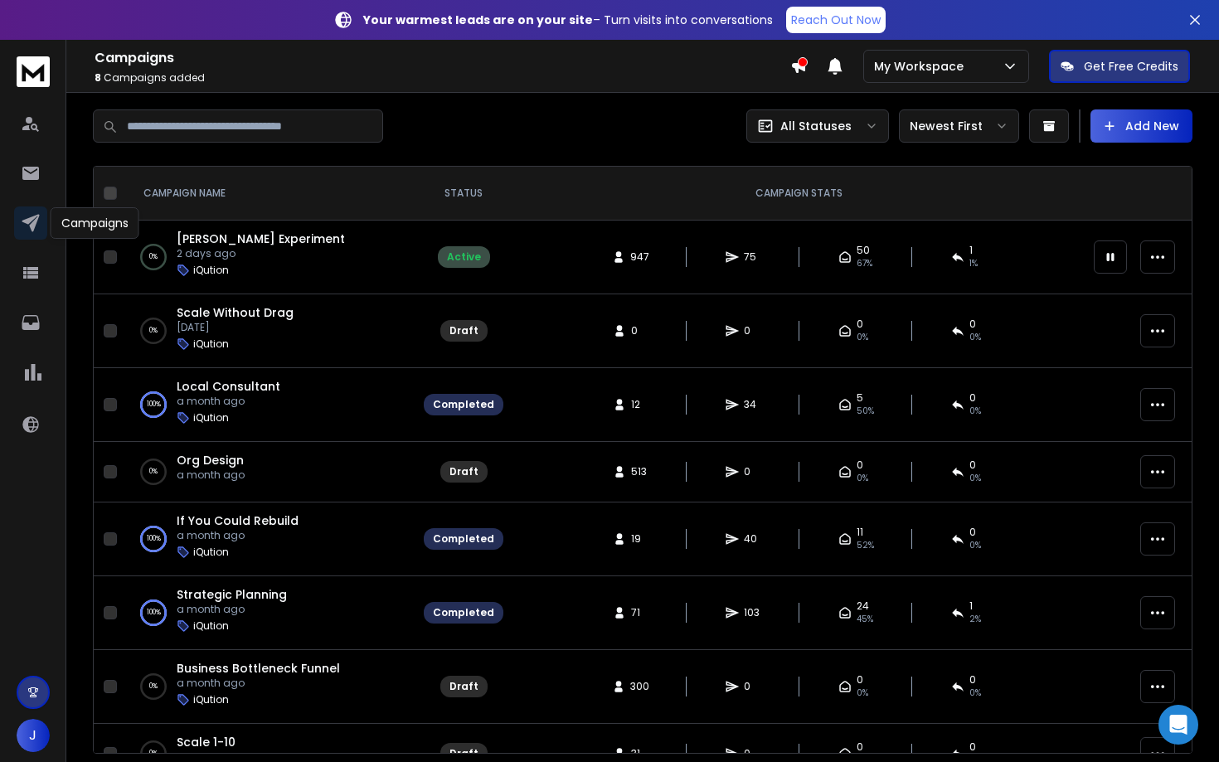
click at [221, 235] on span "Claude Experiment" at bounding box center [261, 239] width 168 height 17
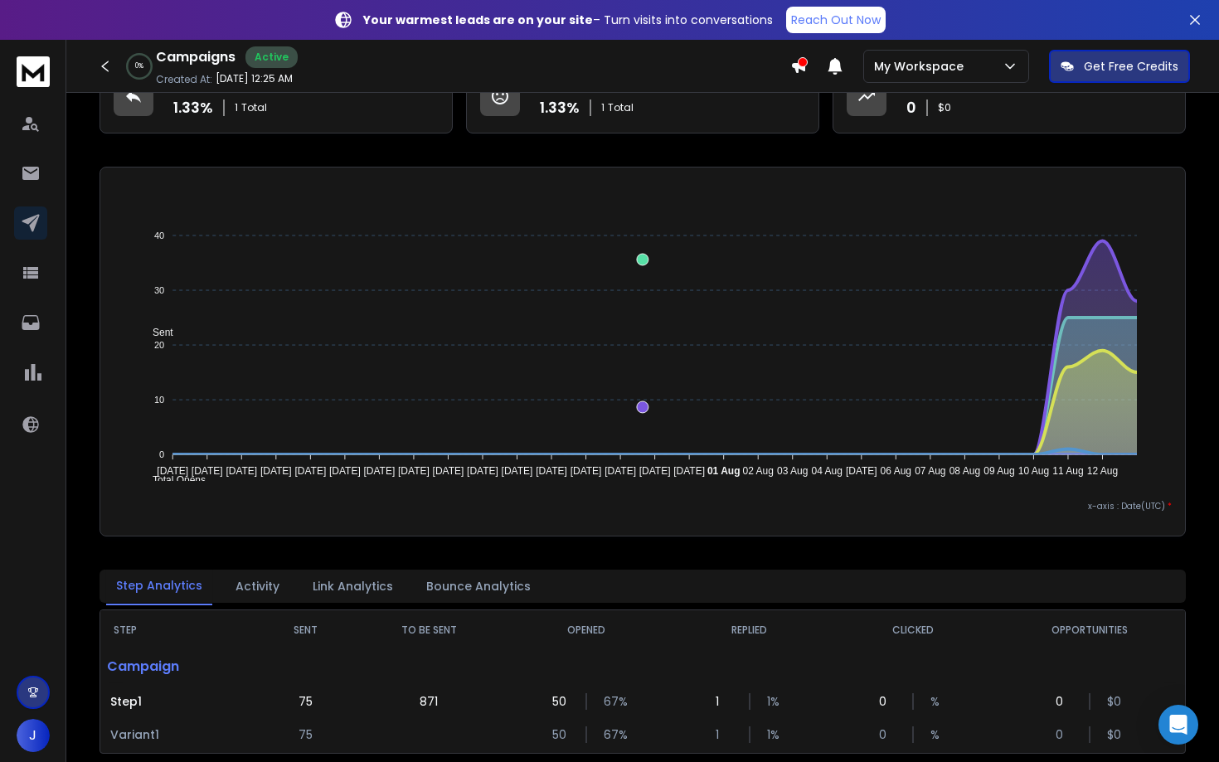
scroll to position [313, 0]
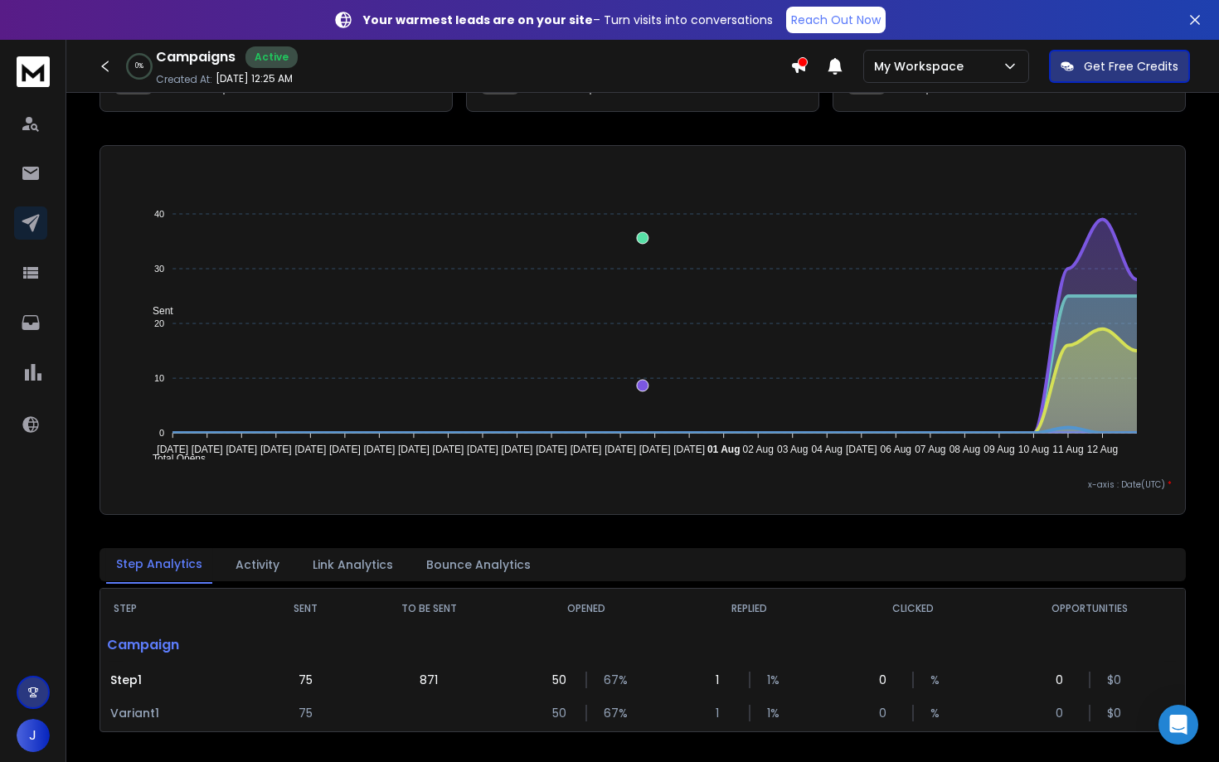
click at [231, 574] on button "Activity" at bounding box center [258, 564] width 64 height 36
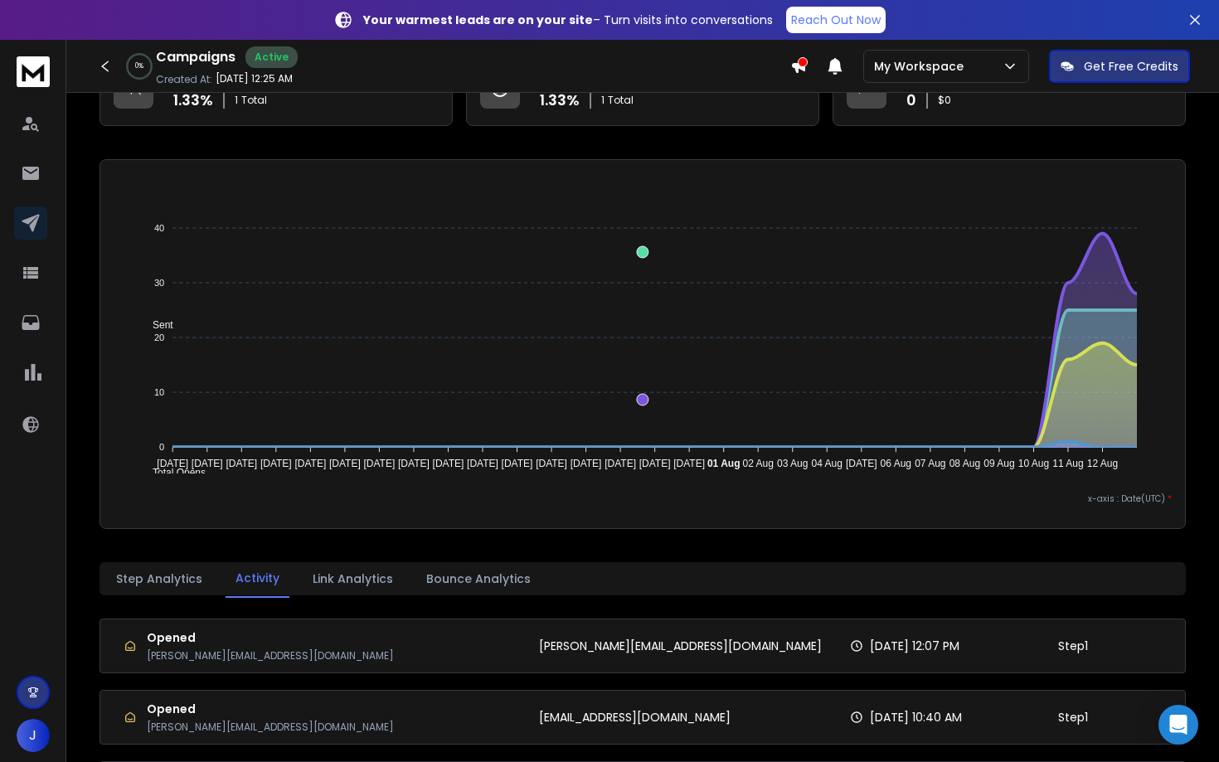
scroll to position [0, 0]
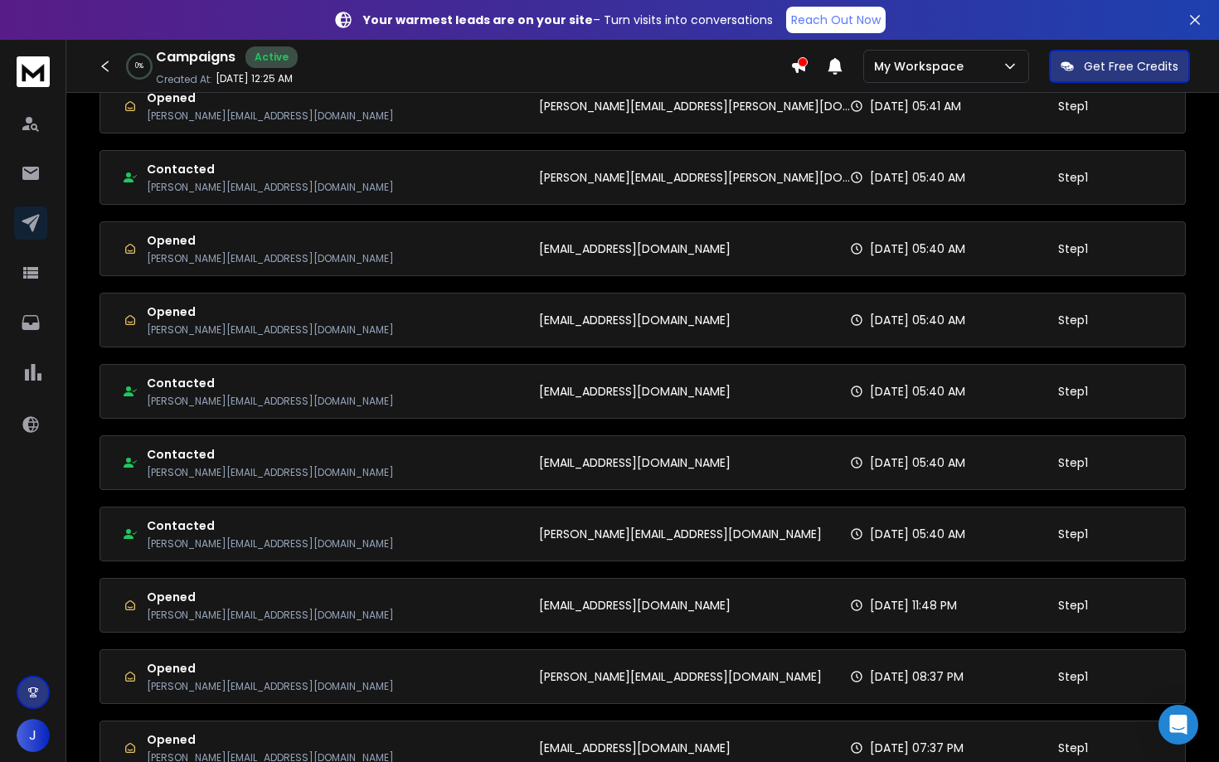
scroll to position [3261, 0]
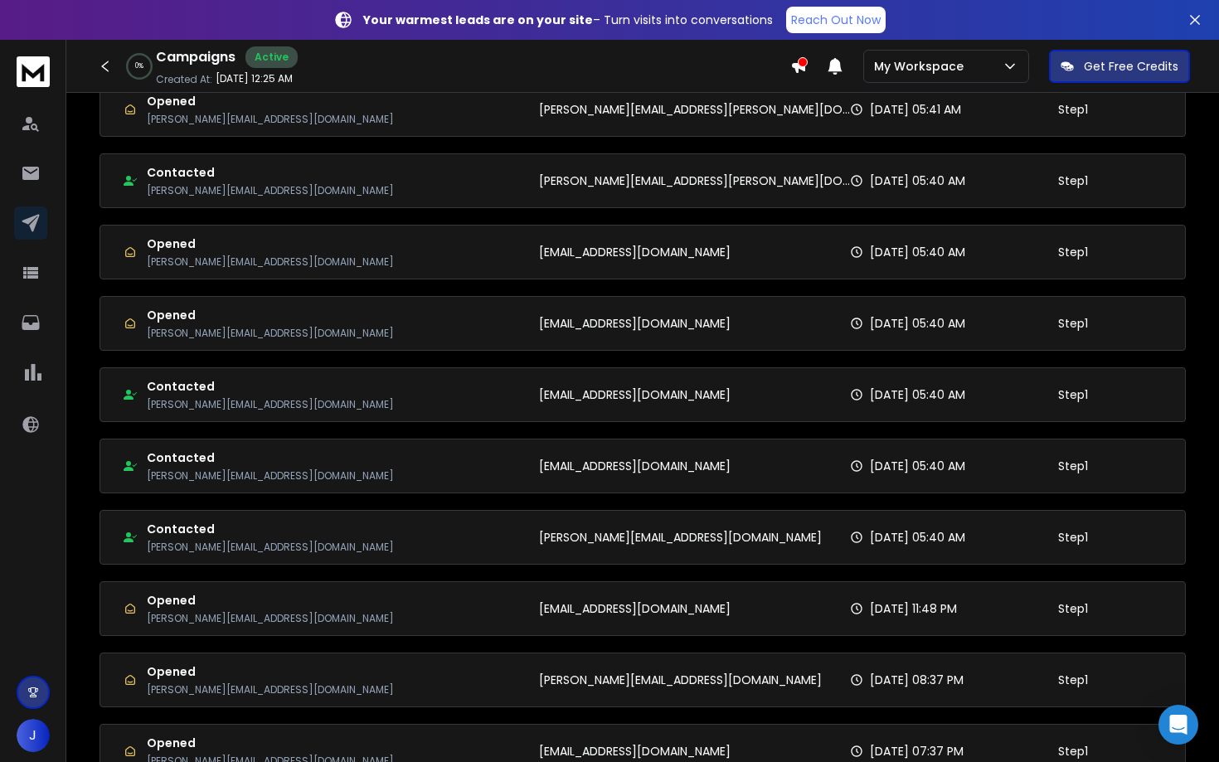
click at [644, 275] on div "Opened maya@iqutionconsulting.com arash@nphy.org Aug 13, 2025, 05:40 AM 11 hour…" at bounding box center [643, 252] width 1086 height 55
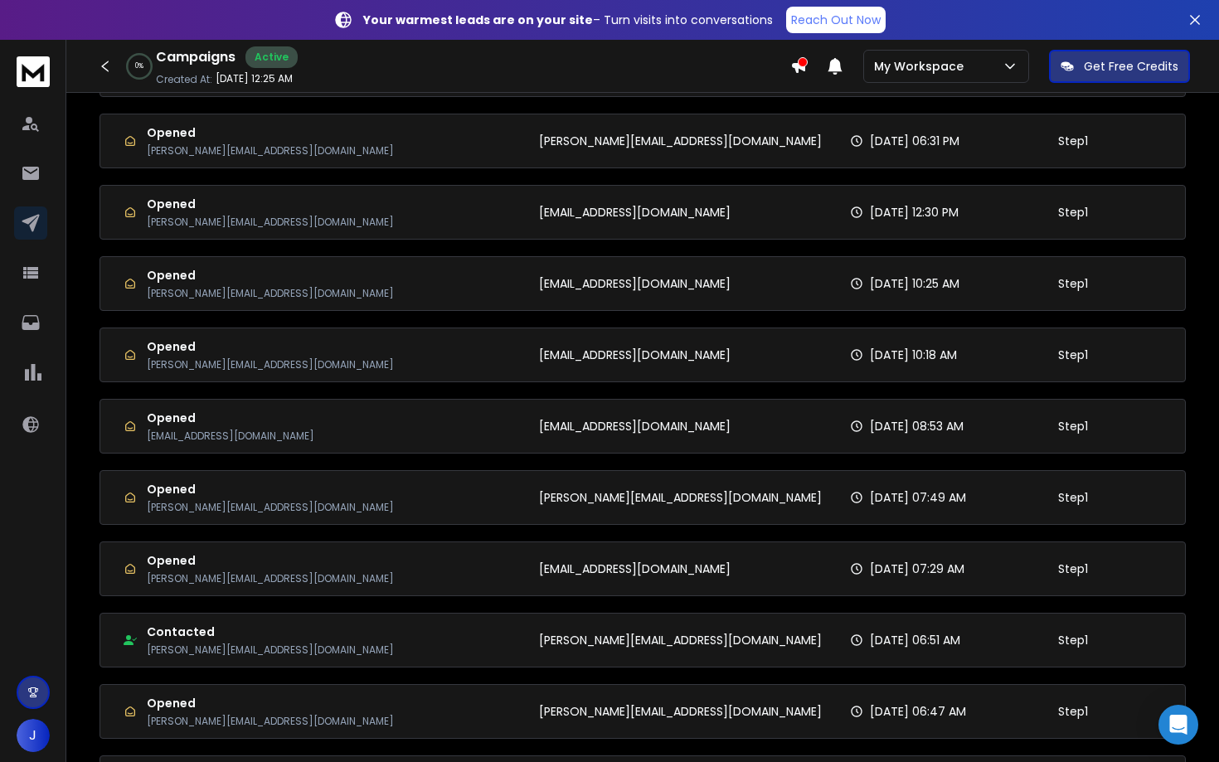
scroll to position [4014, 0]
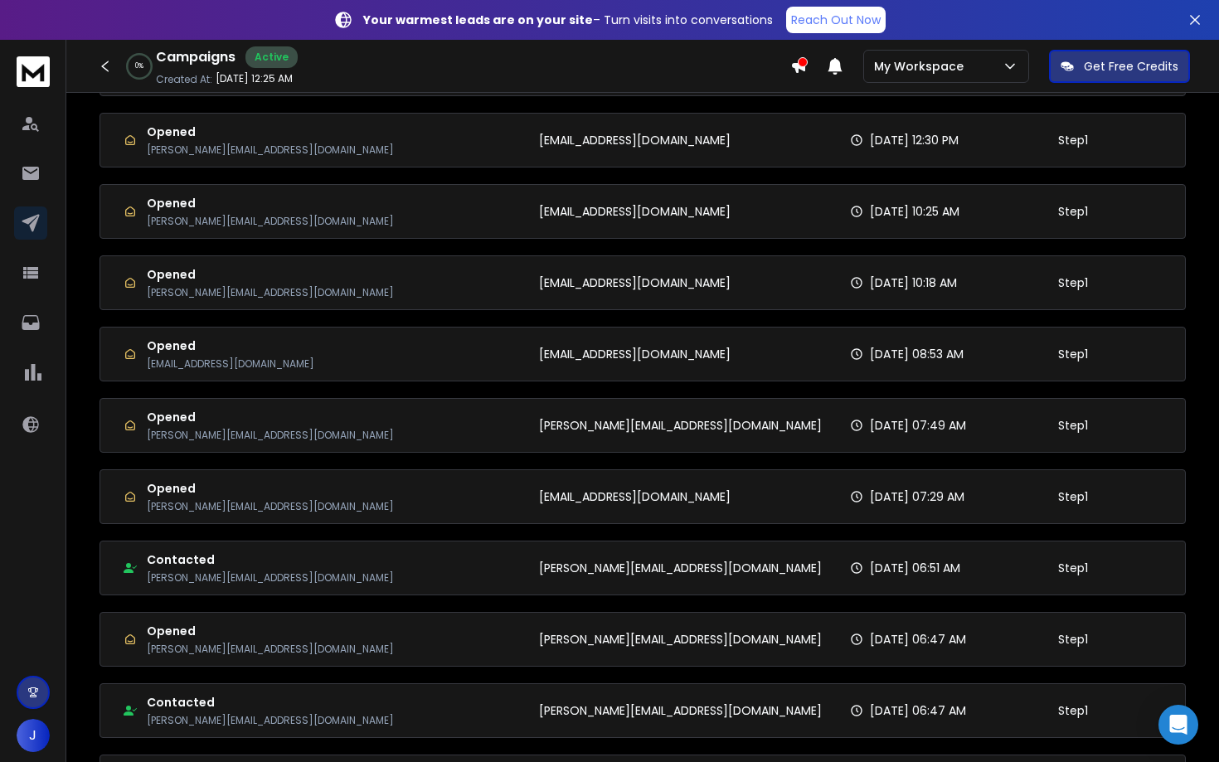
drag, startPoint x: 868, startPoint y: 566, endPoint x: 1006, endPoint y: 574, distance: 137.9
click at [1006, 574] on div "Aug 12, 2025, 06:51 AM 1 day ago" at bounding box center [953, 568] width 207 height 17
copy p "Aug 12, 2025, 06:51 AM"
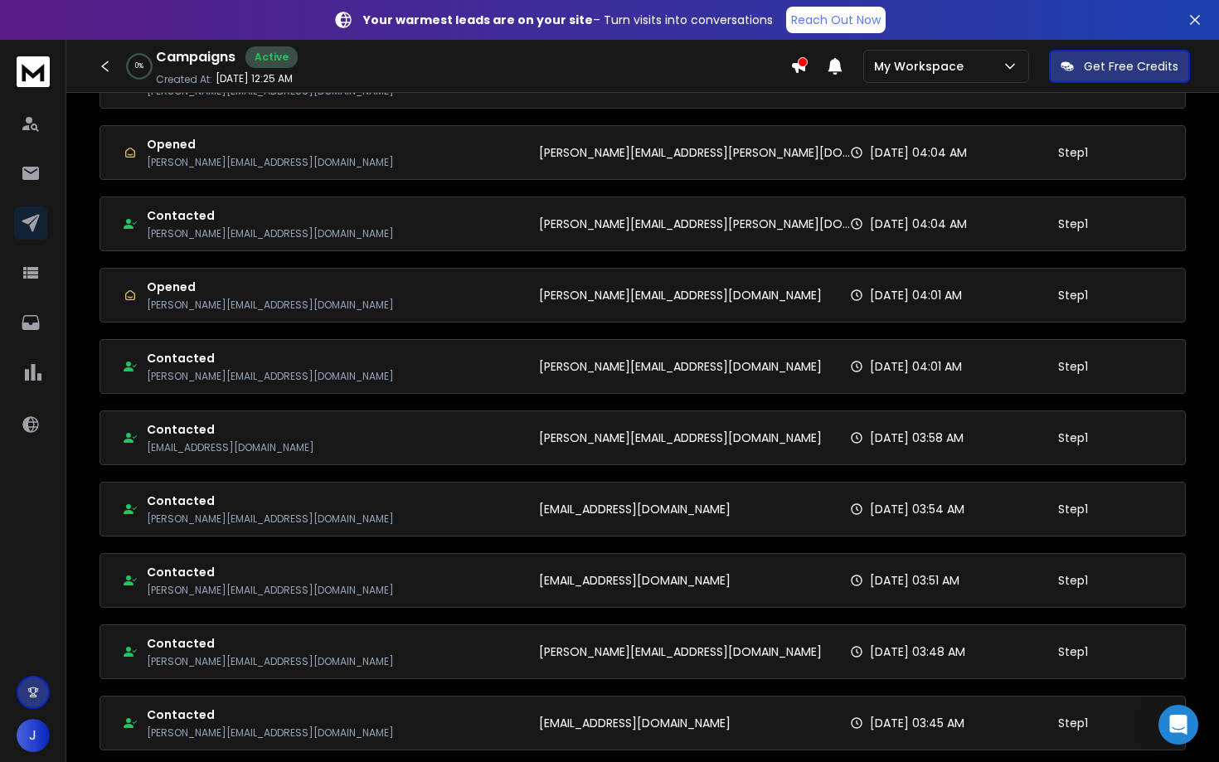
scroll to position [9372, 0]
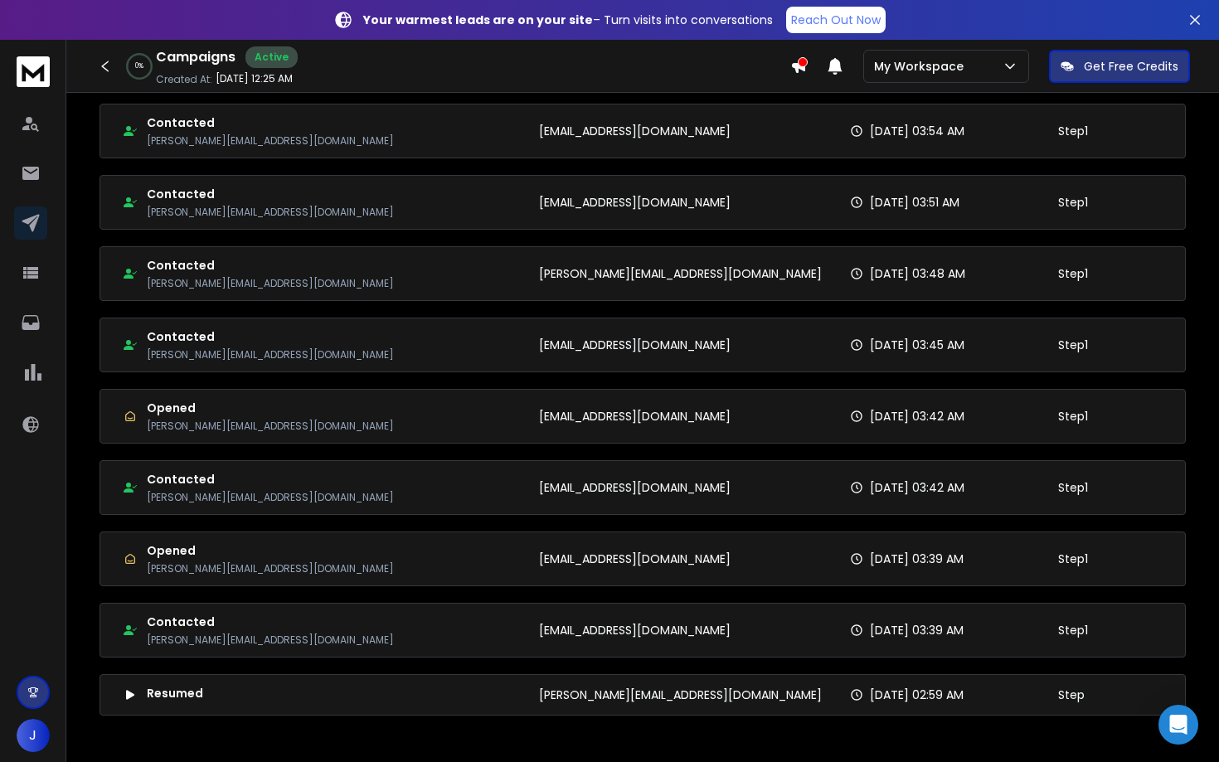
drag, startPoint x: 856, startPoint y: 635, endPoint x: 1003, endPoint y: 635, distance: 146.8
click at [1003, 635] on div "Aug 12, 2025, 03:39 AM 1 day ago" at bounding box center [953, 630] width 207 height 17
copy p "Aug 12, 2025, 03:39 AM"
click at [788, 482] on div "tzumtobel@ththealth.org" at bounding box center [695, 487] width 312 height 17
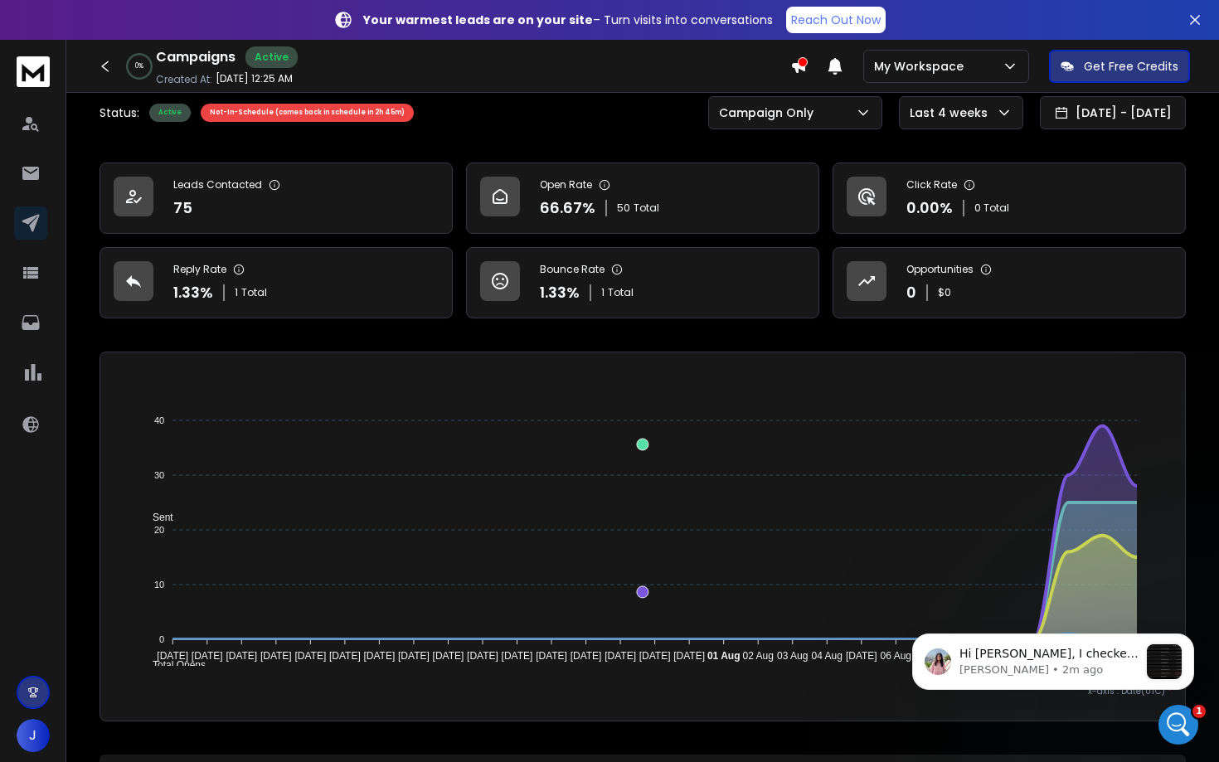
scroll to position [0, 0]
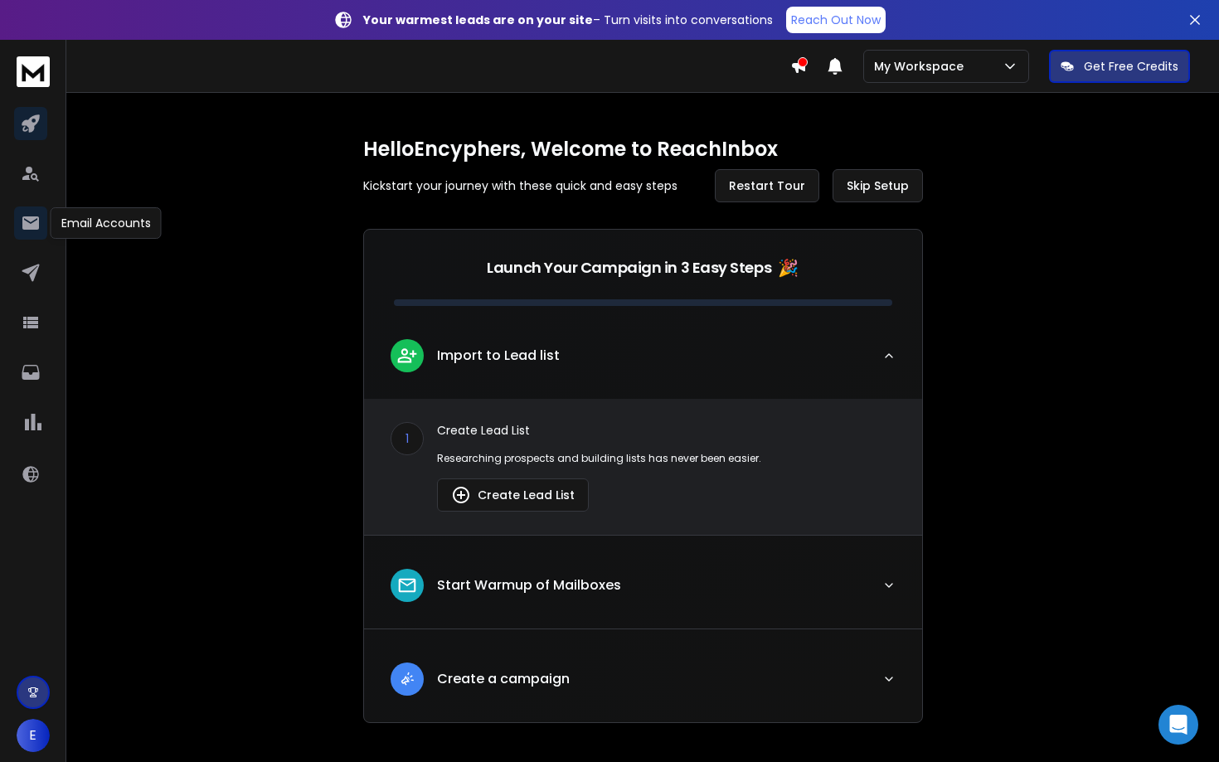
click at [26, 224] on icon at bounding box center [30, 222] width 17 height 13
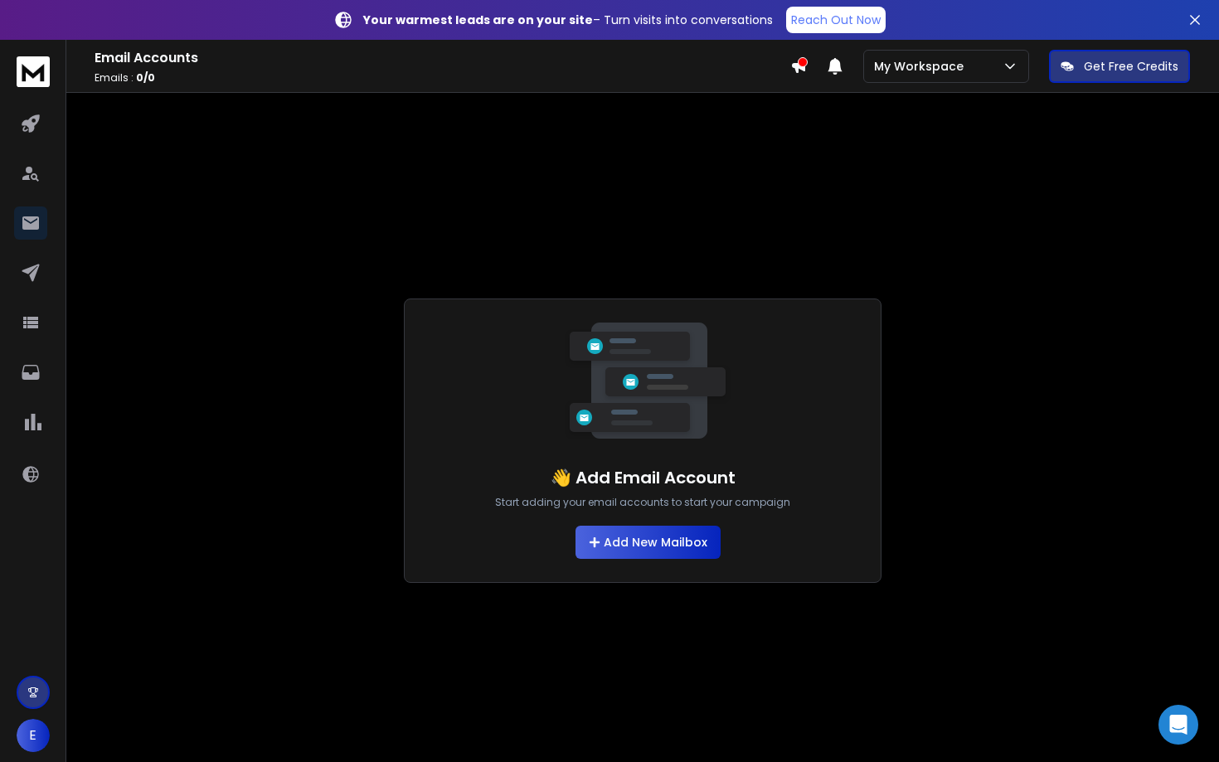
click at [604, 549] on button "Add New Mailbox" at bounding box center [647, 542] width 145 height 33
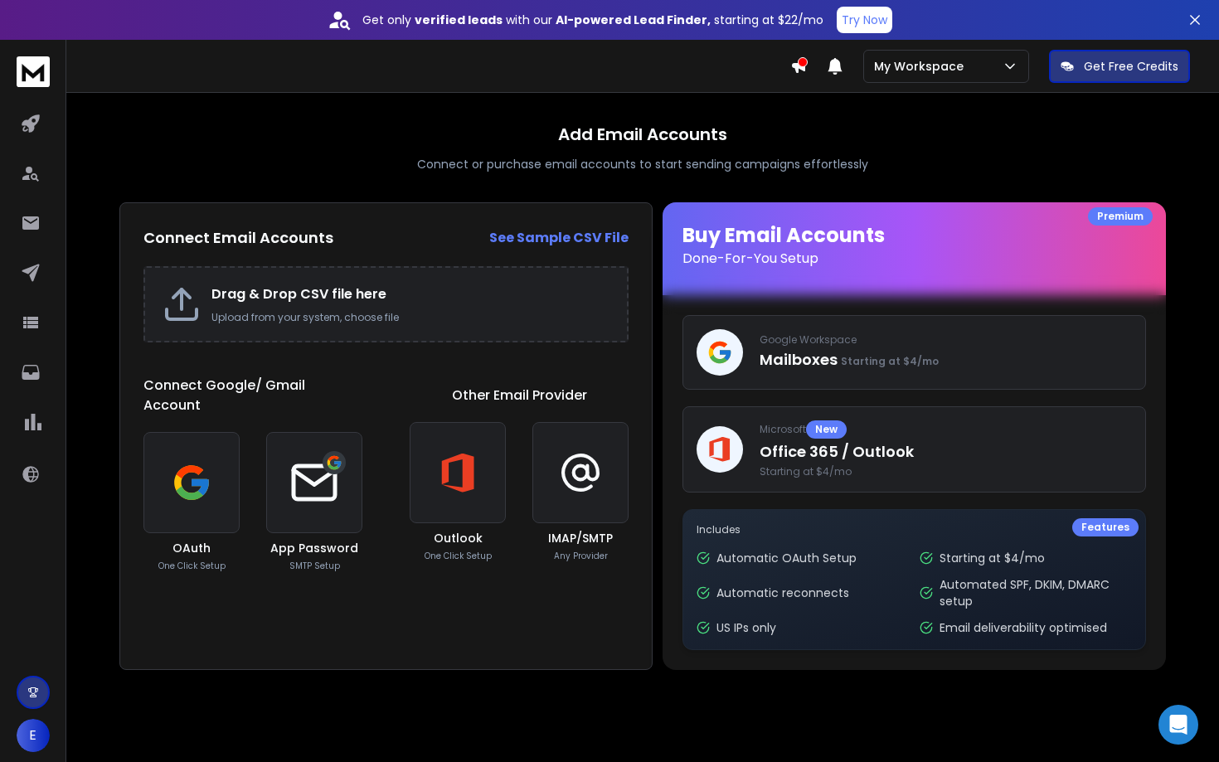
click at [394, 307] on div "Drag & Drop CSV file here Upload from your system, choose file" at bounding box center [410, 304] width 399 height 40
click at [406, 320] on p "Upload from your system, choose file" at bounding box center [410, 317] width 399 height 13
type input "**********"
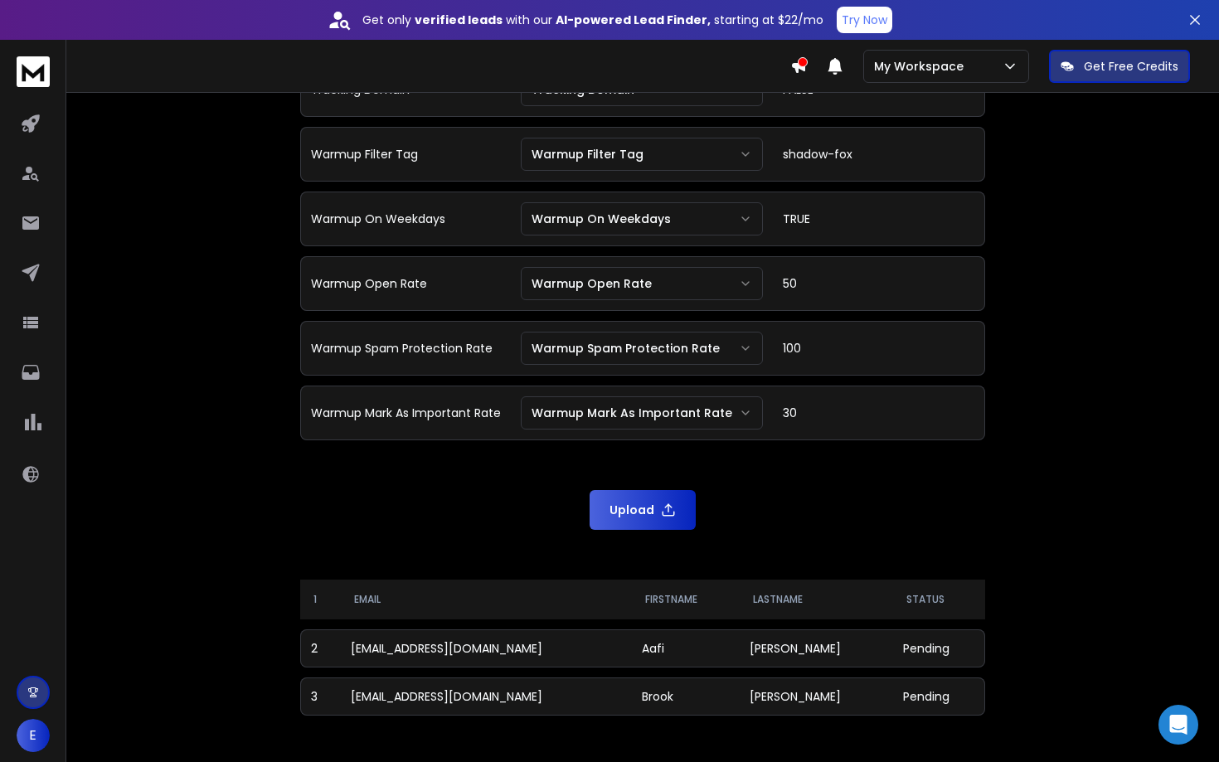
scroll to position [1303, 0]
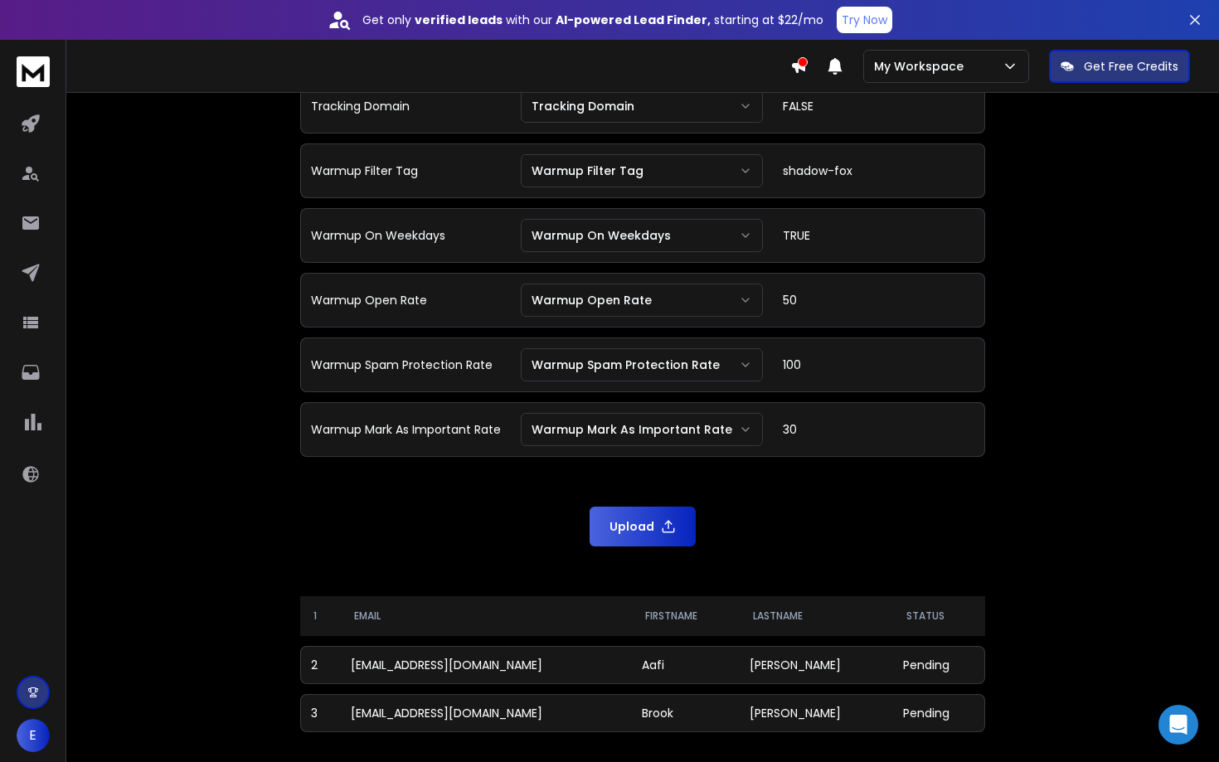
click at [647, 531] on p "Upload" at bounding box center [631, 526] width 45 height 17
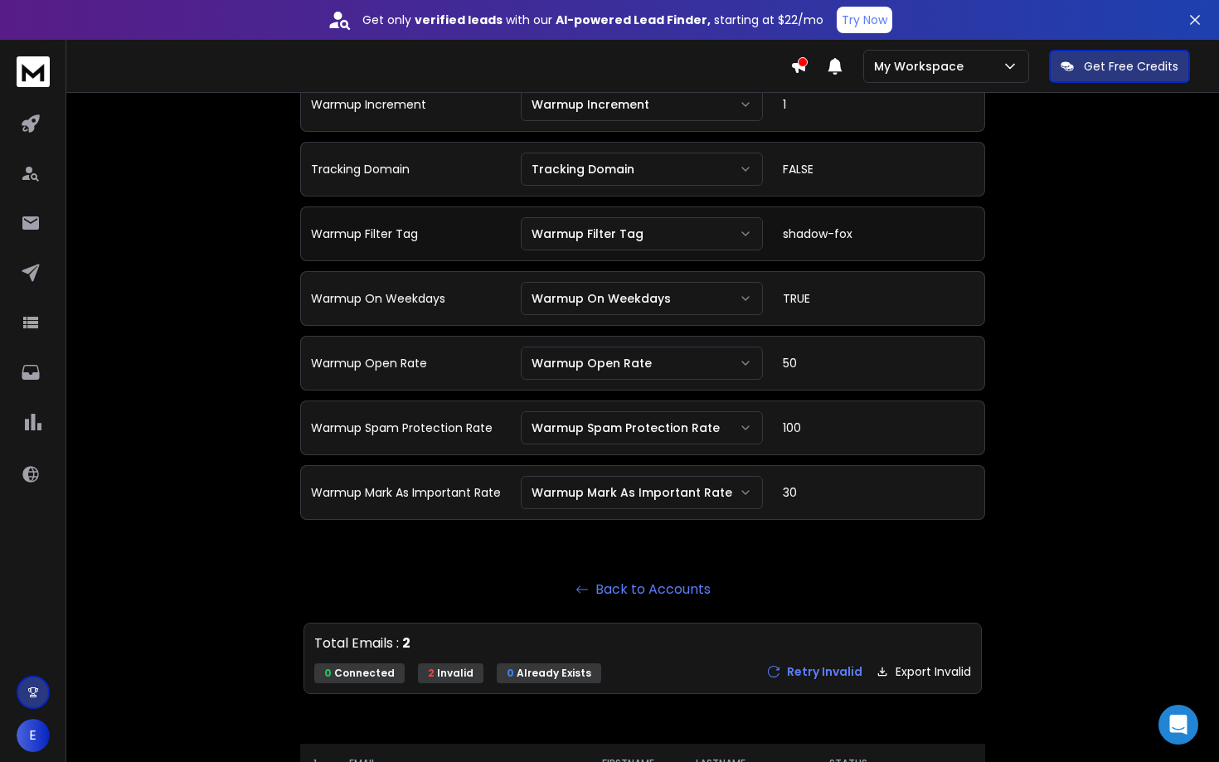
scroll to position [1238, 0]
click at [630, 174] on button "Tracking Domain" at bounding box center [642, 170] width 242 height 33
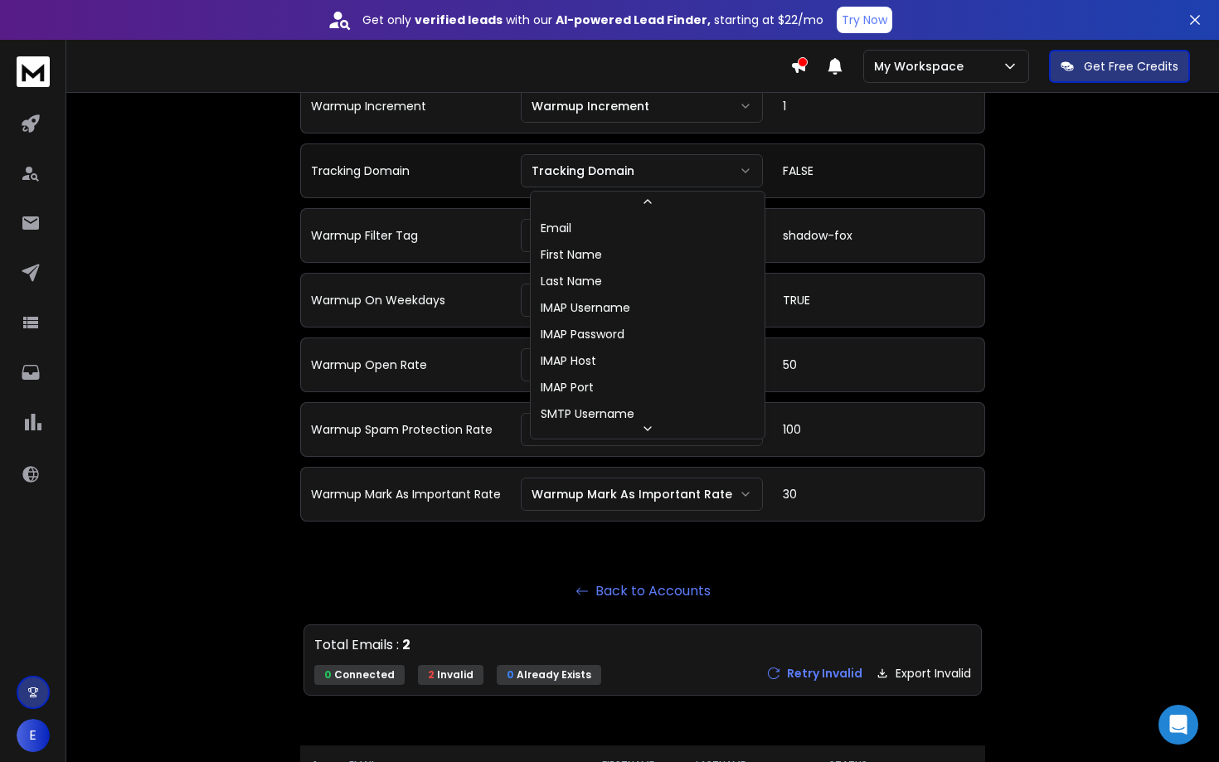
scroll to position [221, 0]
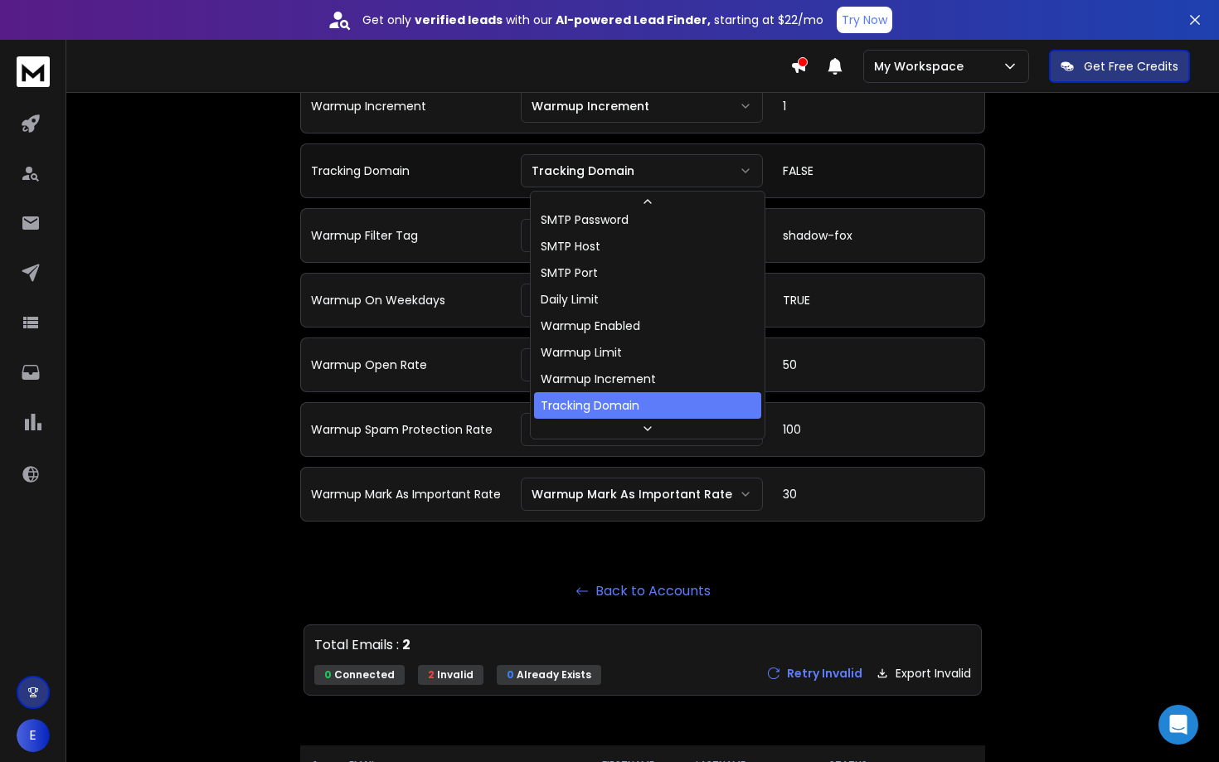
click at [865, 167] on div "FALSE" at bounding box center [879, 171] width 192 height 17
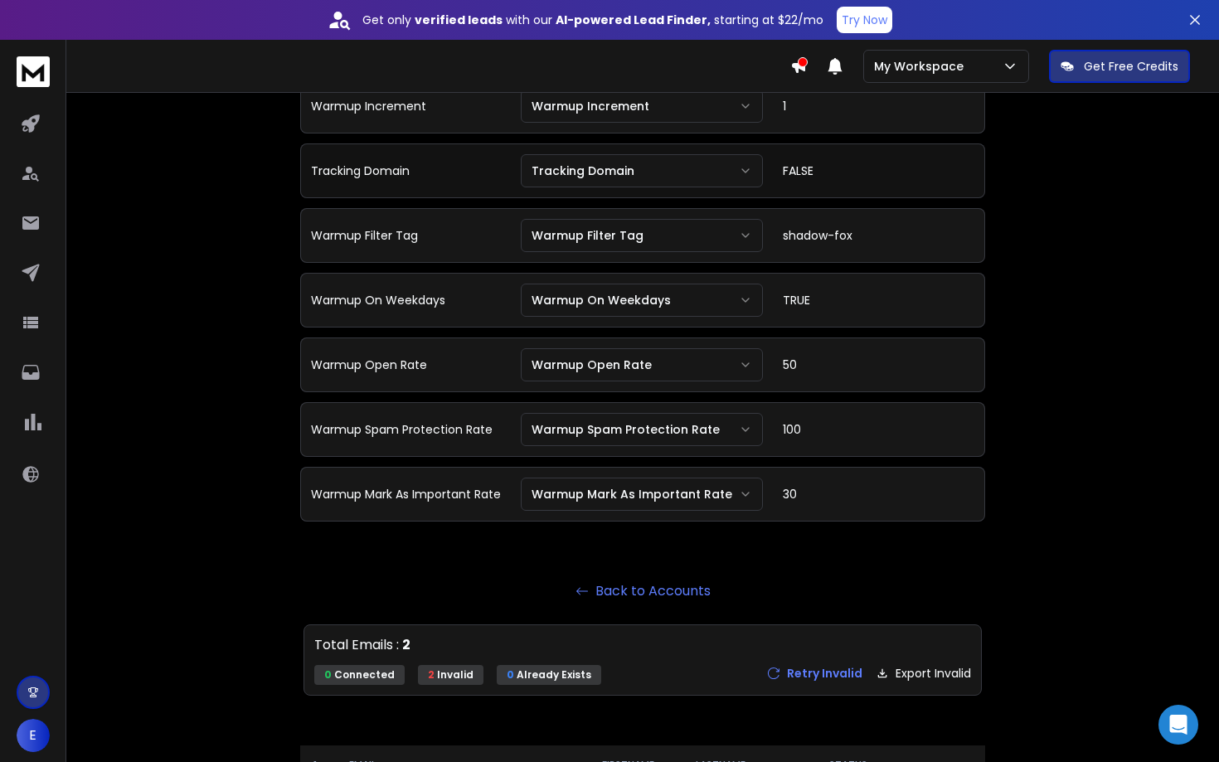
click at [576, 164] on button "Tracking Domain" at bounding box center [642, 170] width 242 height 33
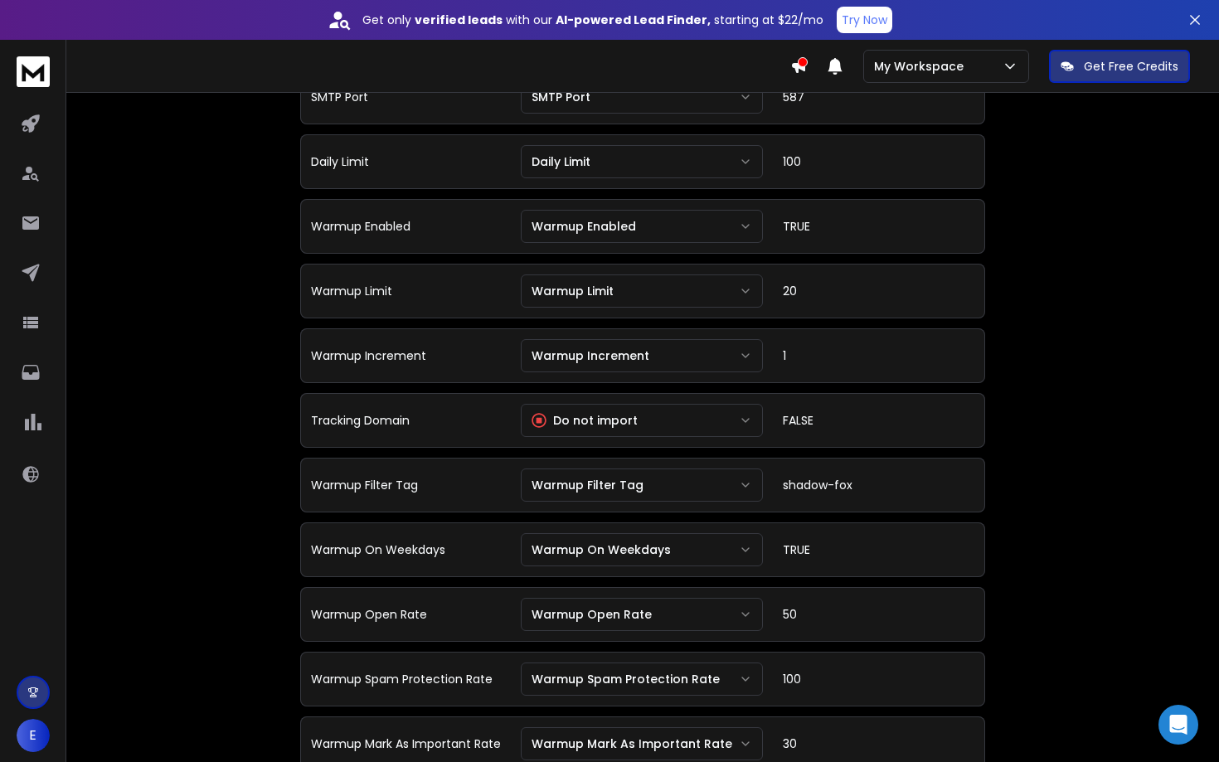
scroll to position [1404, 0]
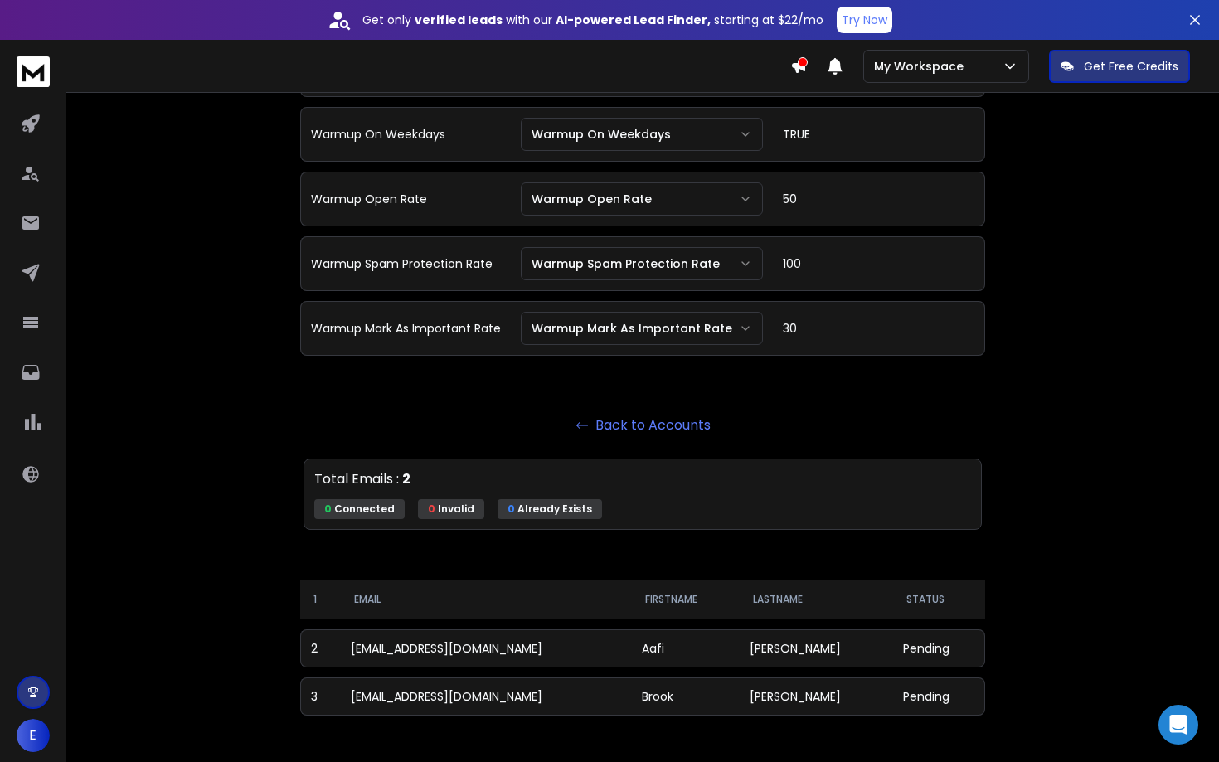
click at [667, 429] on p "Back to Accounts" at bounding box center [652, 425] width 115 height 20
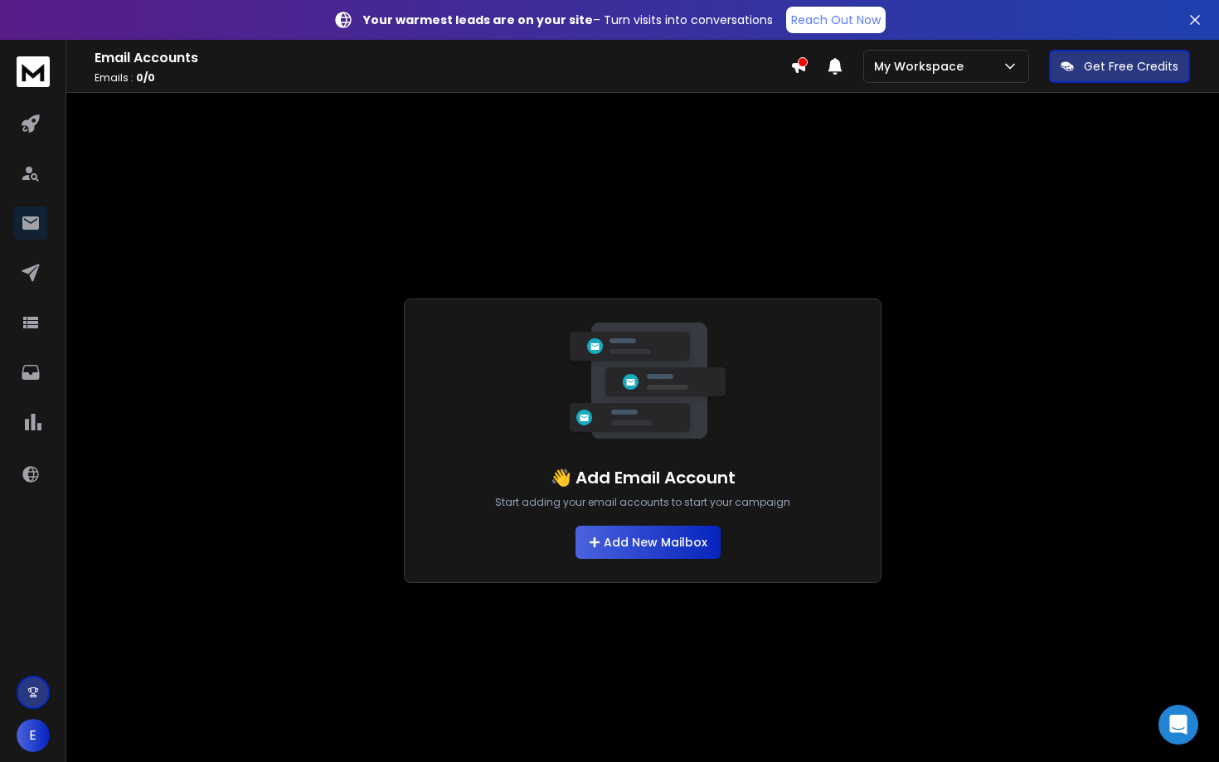
click at [654, 549] on button "Add New Mailbox" at bounding box center [647, 542] width 145 height 33
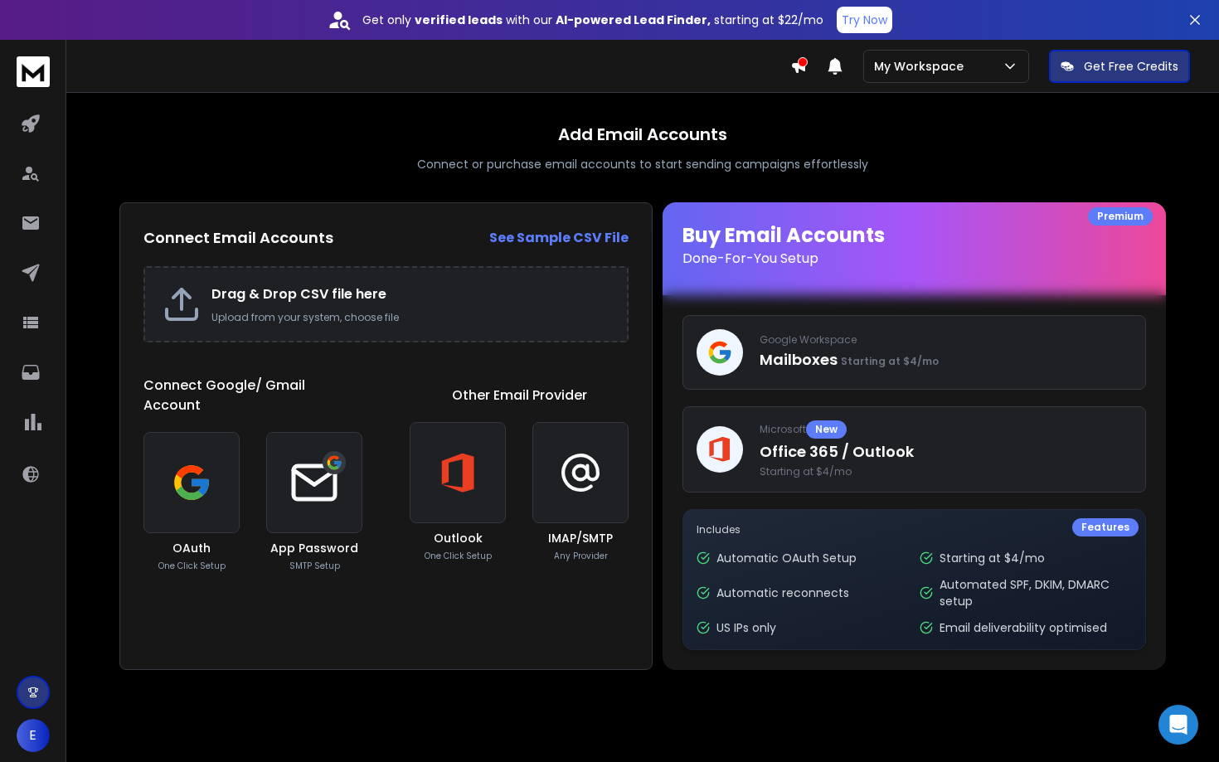
click at [408, 274] on div "Drag & Drop CSV file here Upload from your system, choose file" at bounding box center [385, 304] width 485 height 76
type input "**********"
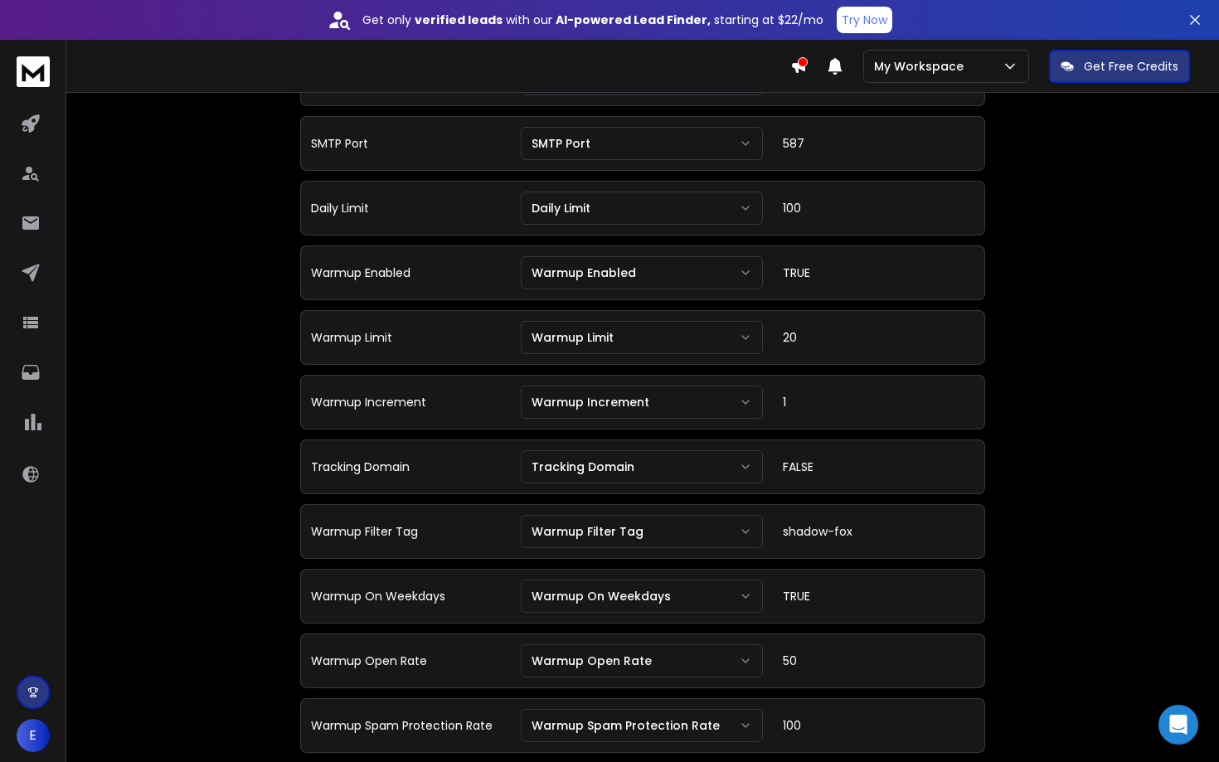
scroll to position [989, 0]
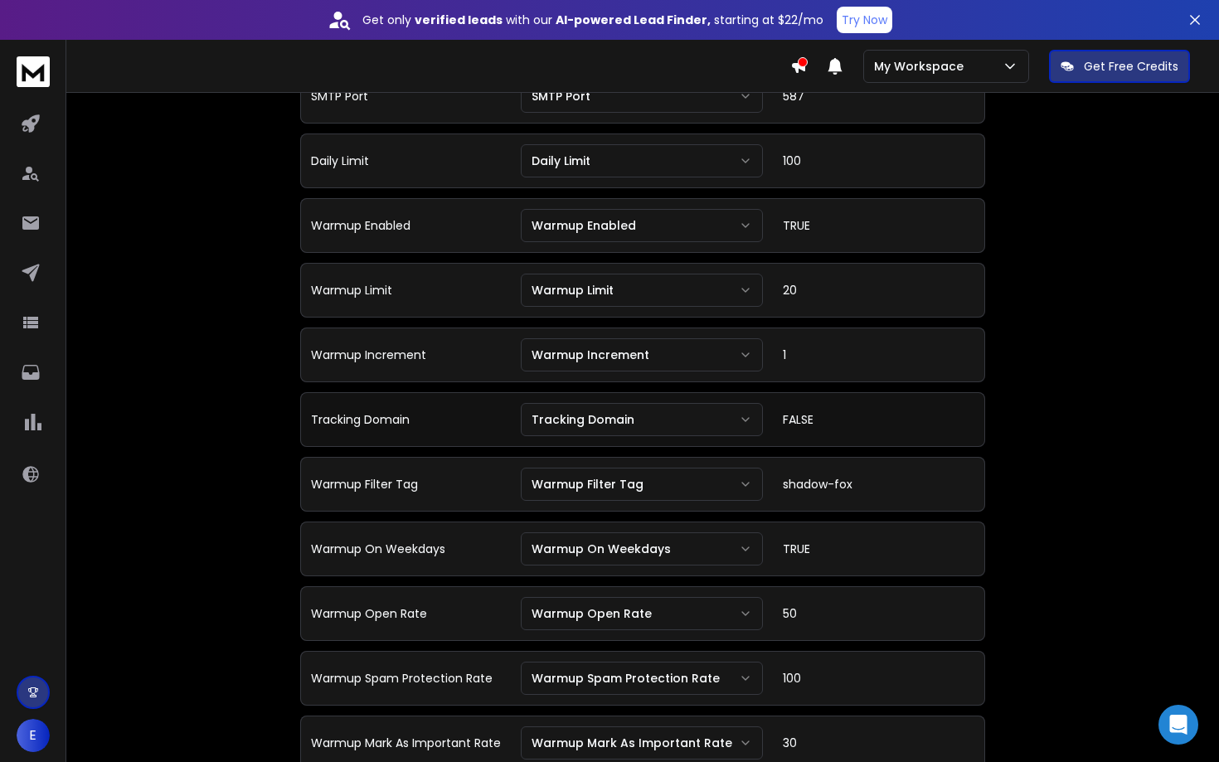
click at [615, 404] on button "Tracking Domain" at bounding box center [642, 419] width 242 height 33
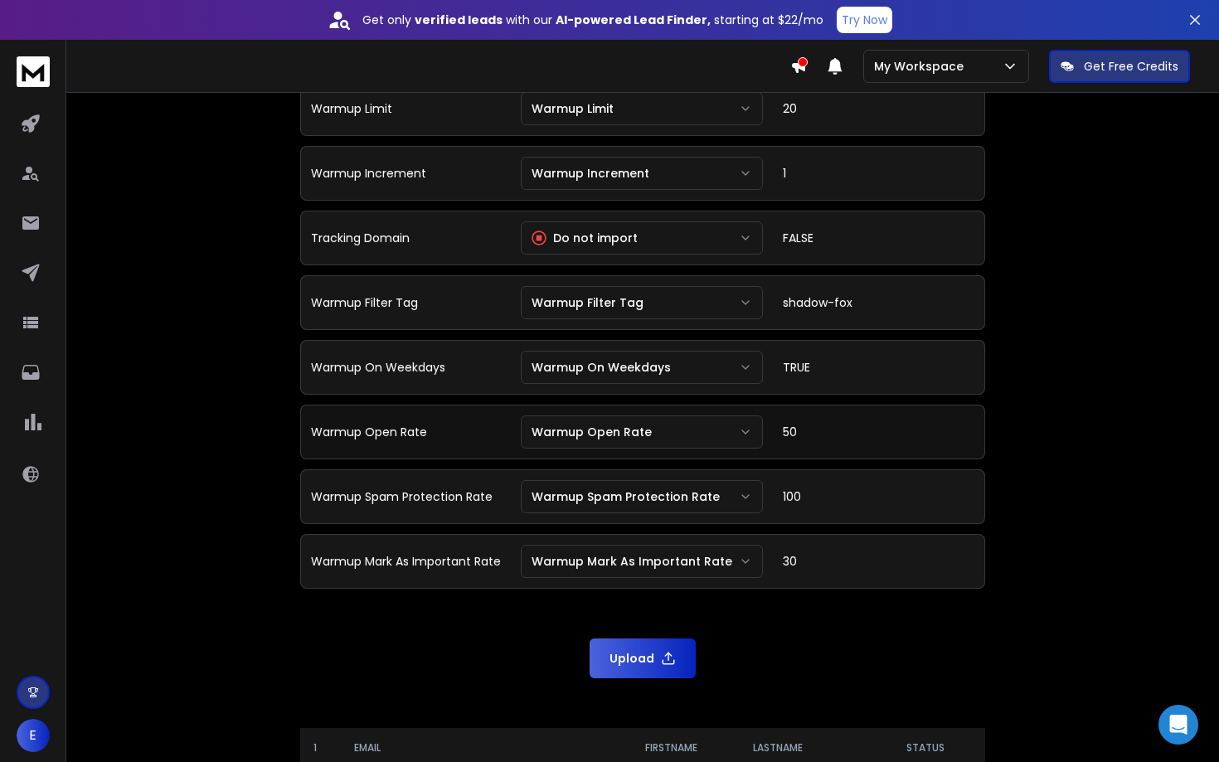
scroll to position [1319, 0]
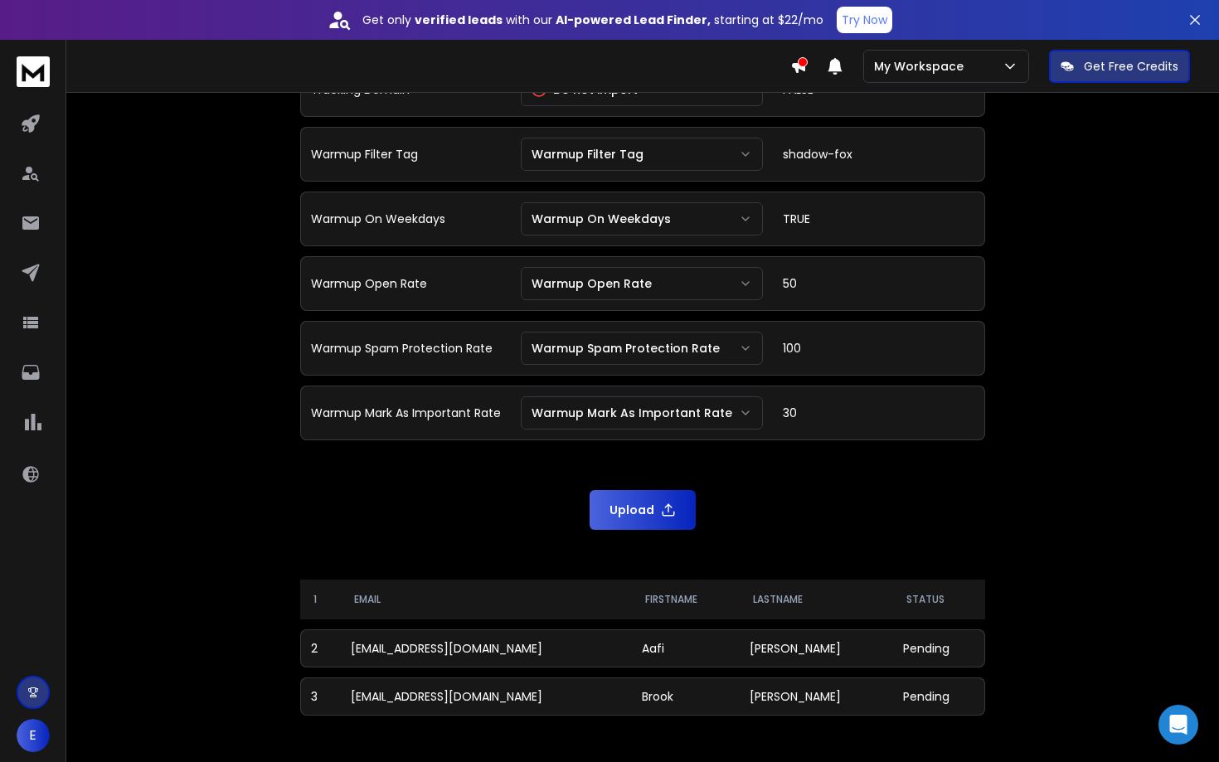
click at [668, 506] on line at bounding box center [668, 507] width 0 height 7
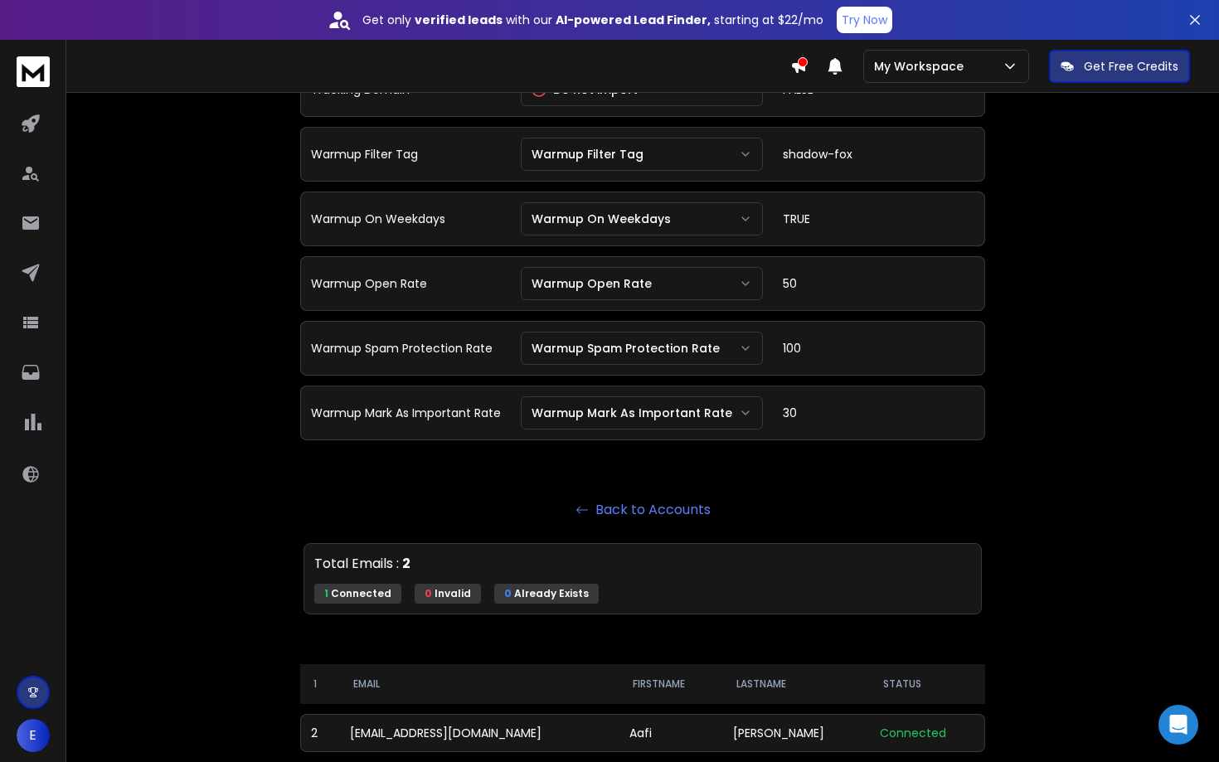
scroll to position [1404, 0]
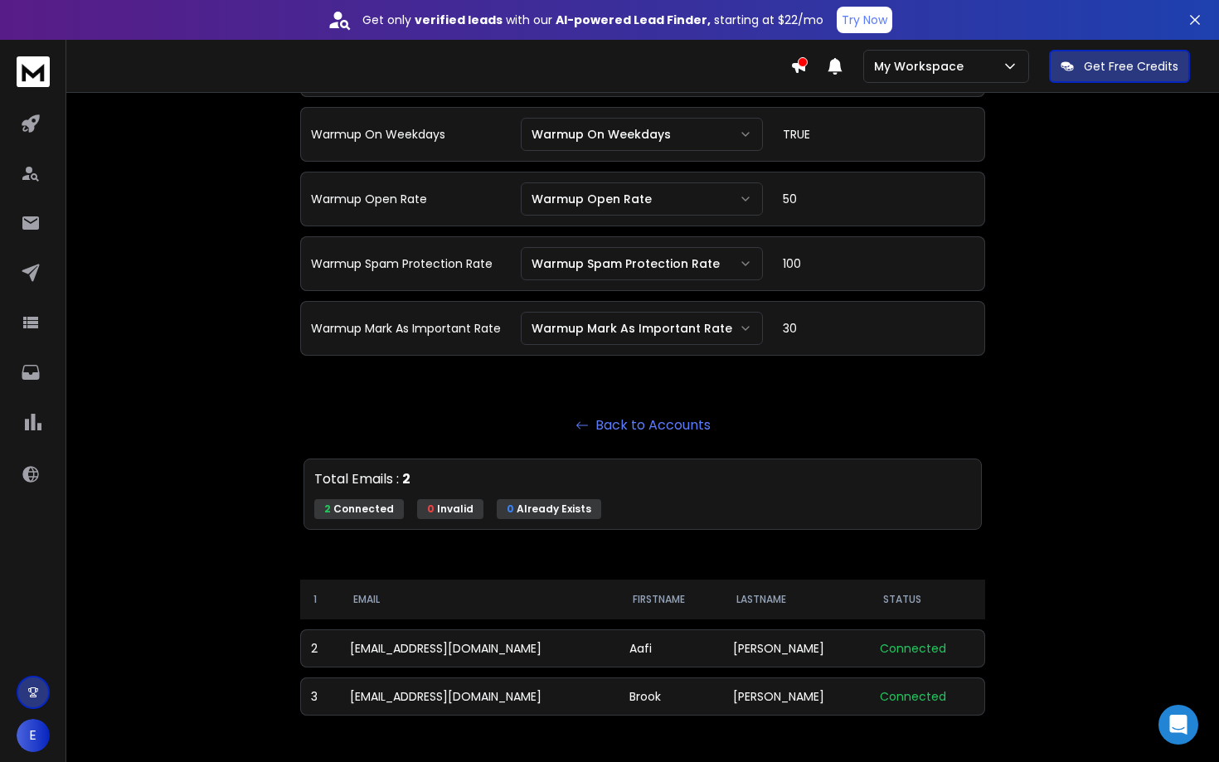
click at [673, 430] on p "Back to Accounts" at bounding box center [652, 425] width 115 height 20
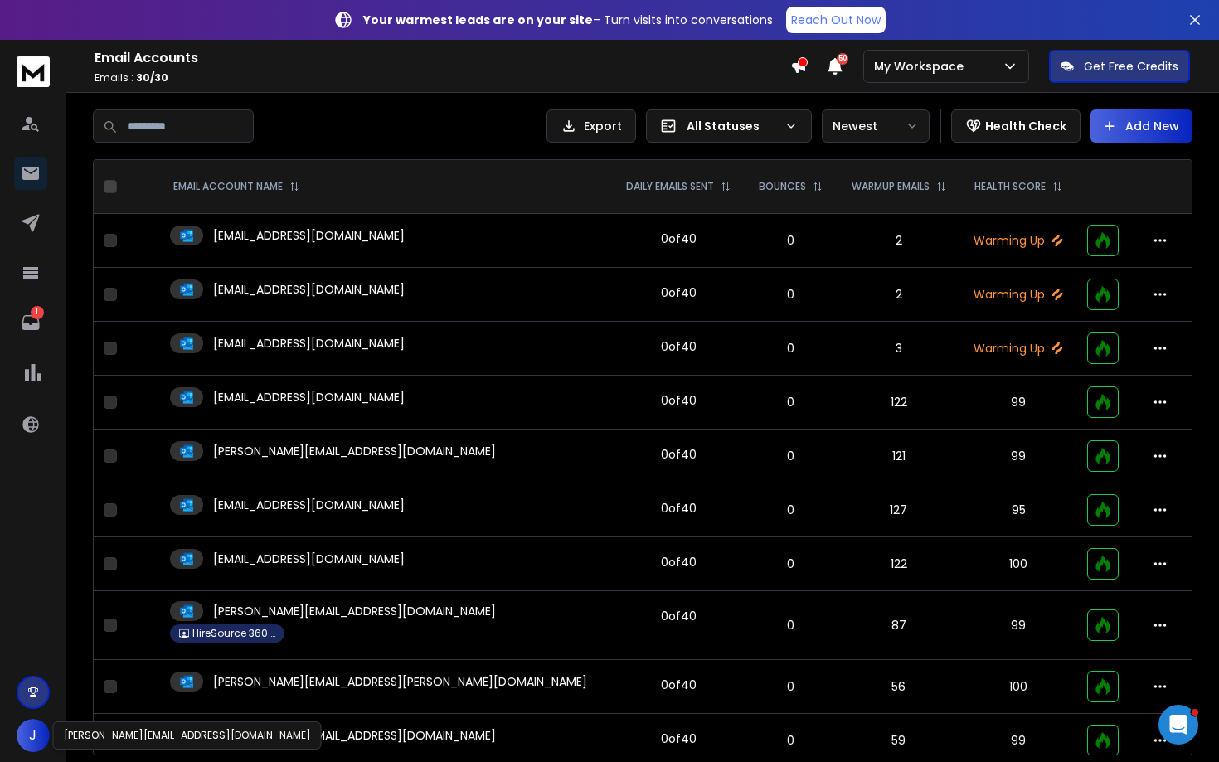
click at [32, 741] on span "J" at bounding box center [33, 735] width 33 height 33
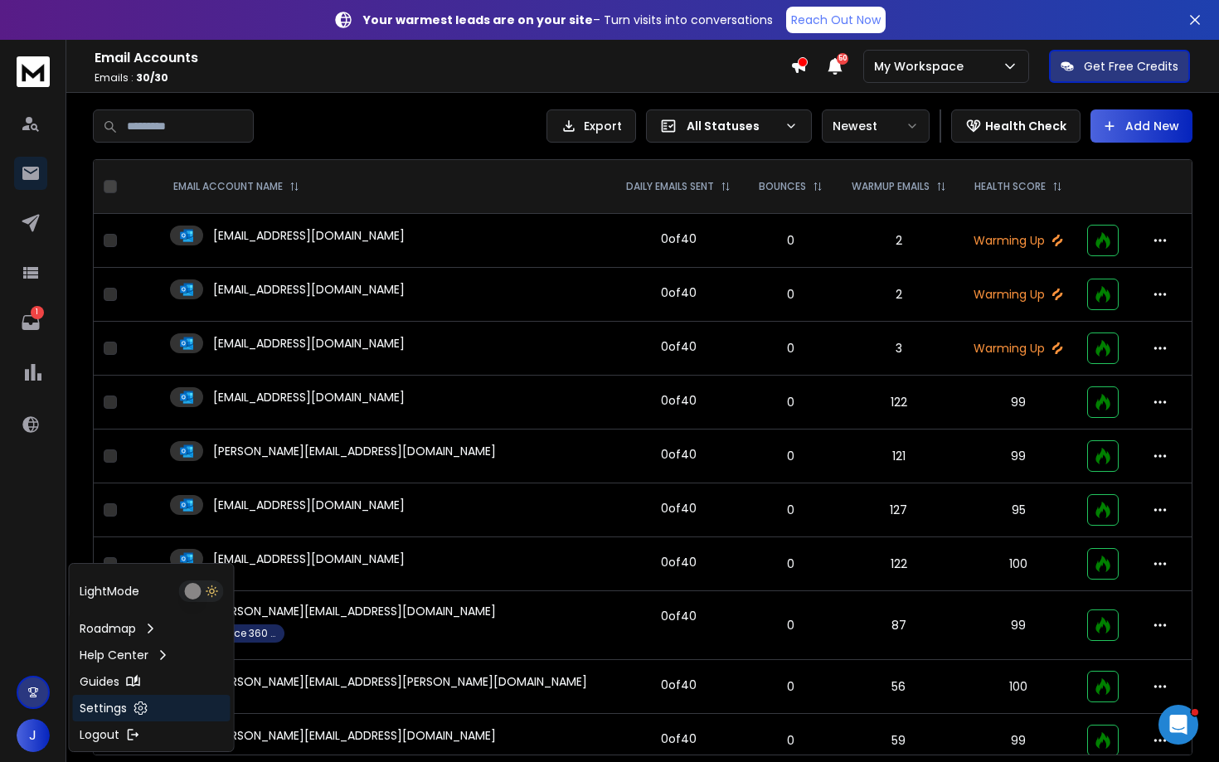
click at [108, 700] on p "Settings" at bounding box center [103, 708] width 47 height 17
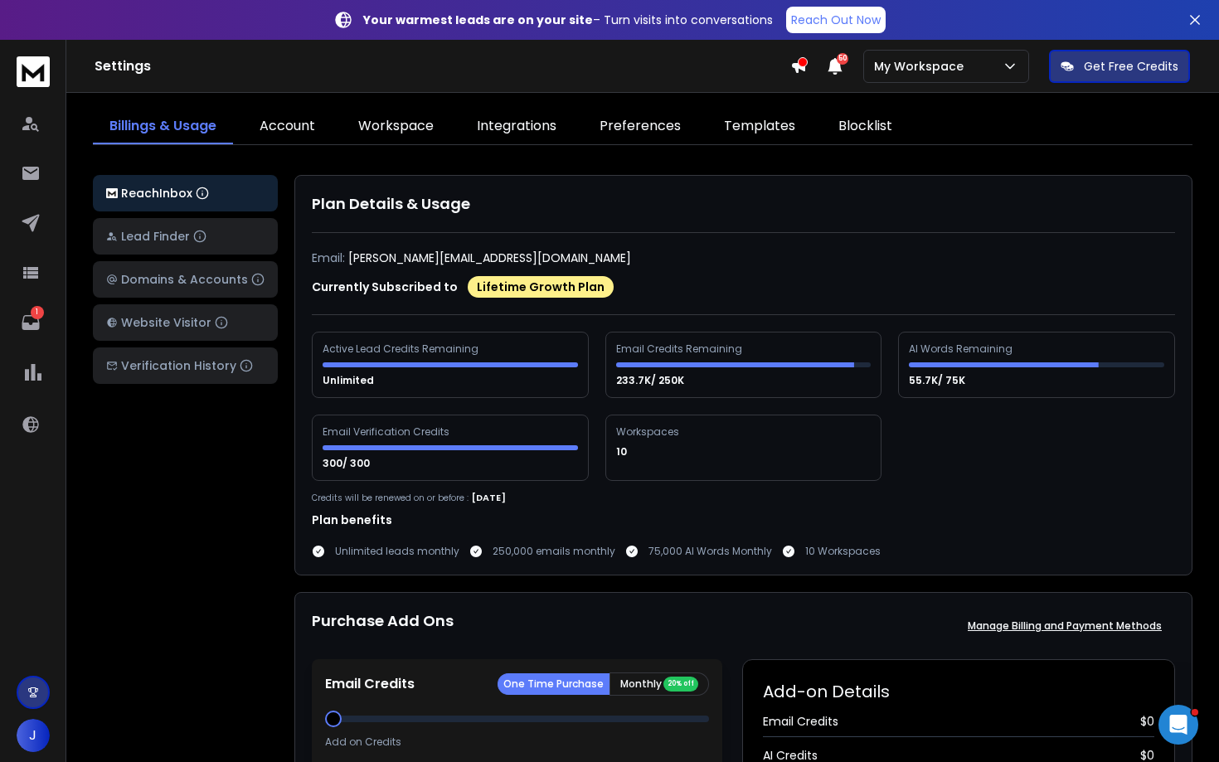
click at [134, 276] on button "Domains & Accounts" at bounding box center [185, 279] width 185 height 36
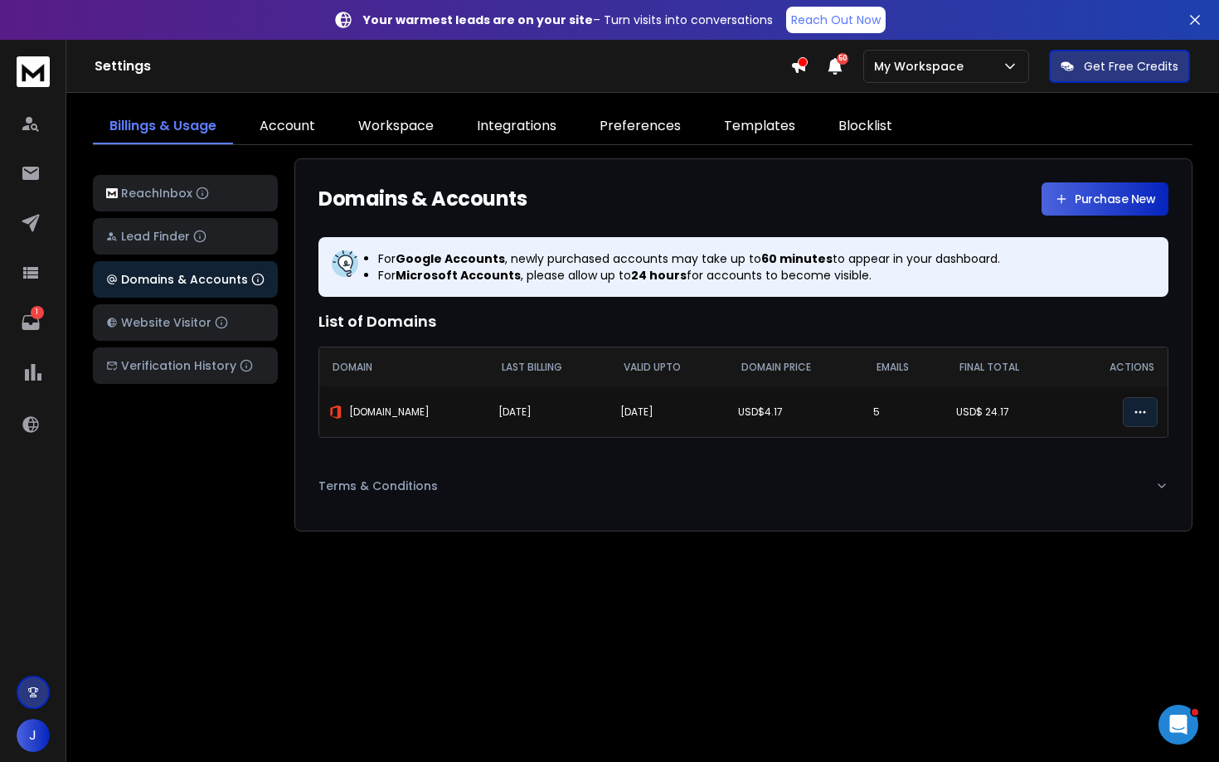
click at [1140, 411] on icon "button" at bounding box center [1140, 412] width 11 height 2
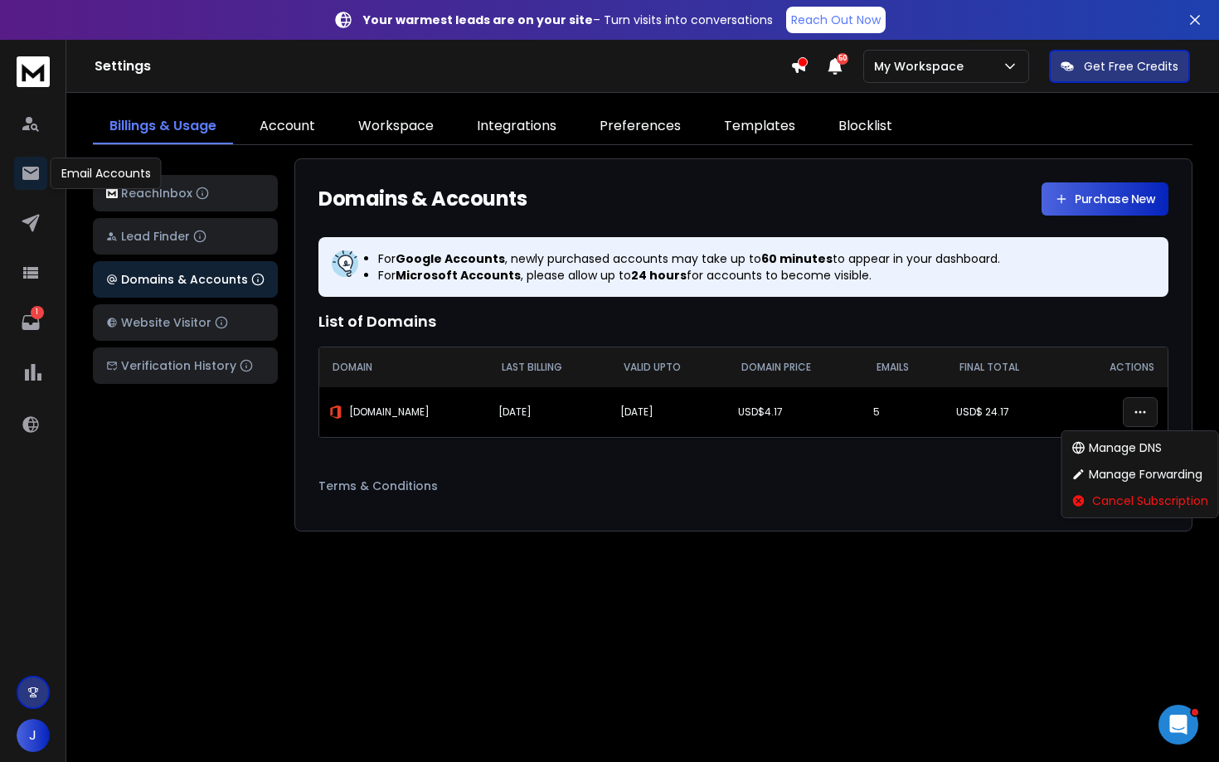
click at [22, 182] on icon at bounding box center [31, 173] width 20 height 20
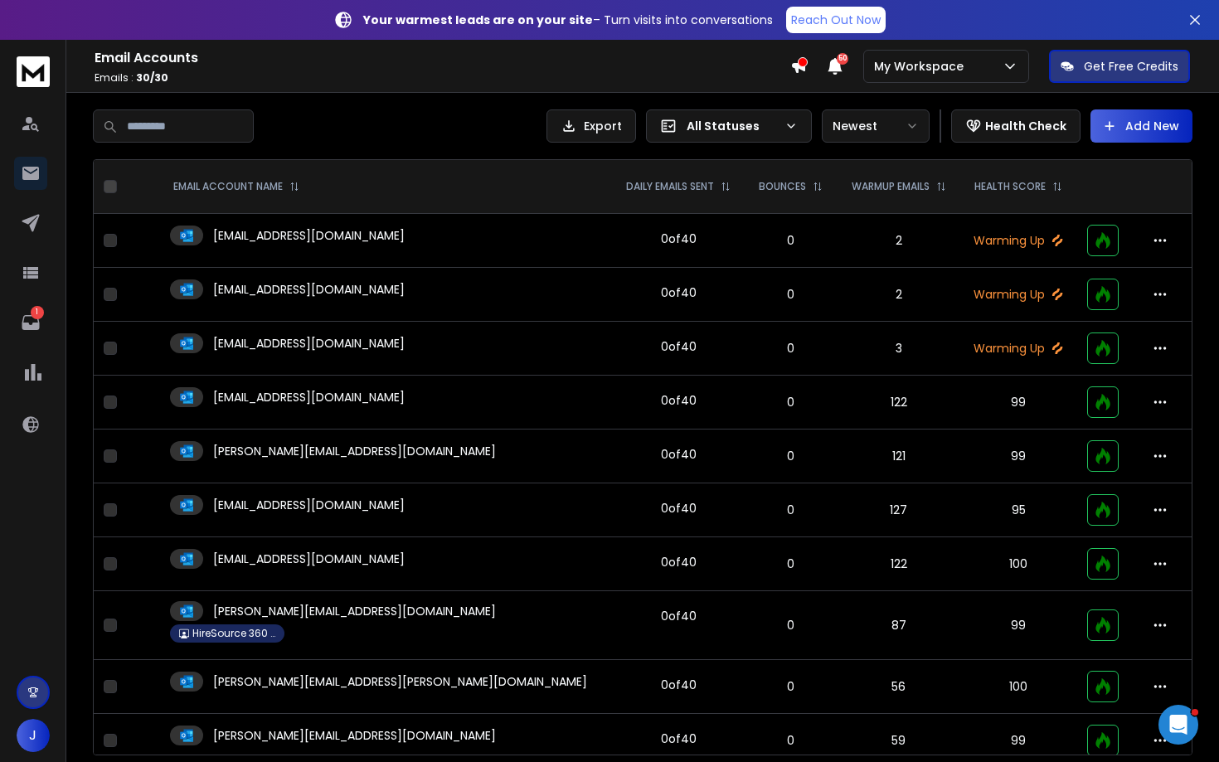
click at [332, 245] on div "jobs@uplevelsearch.net" at bounding box center [287, 236] width 235 height 20
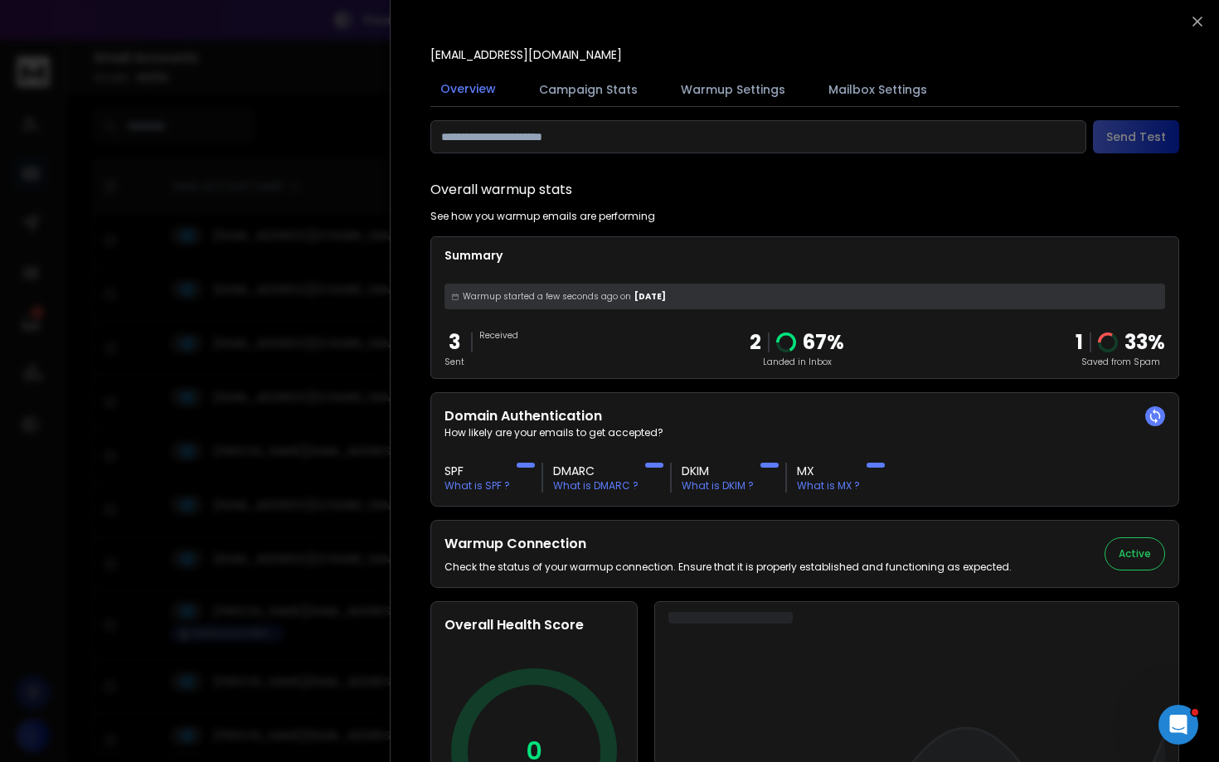
click at [268, 258] on div at bounding box center [609, 381] width 1219 height 762
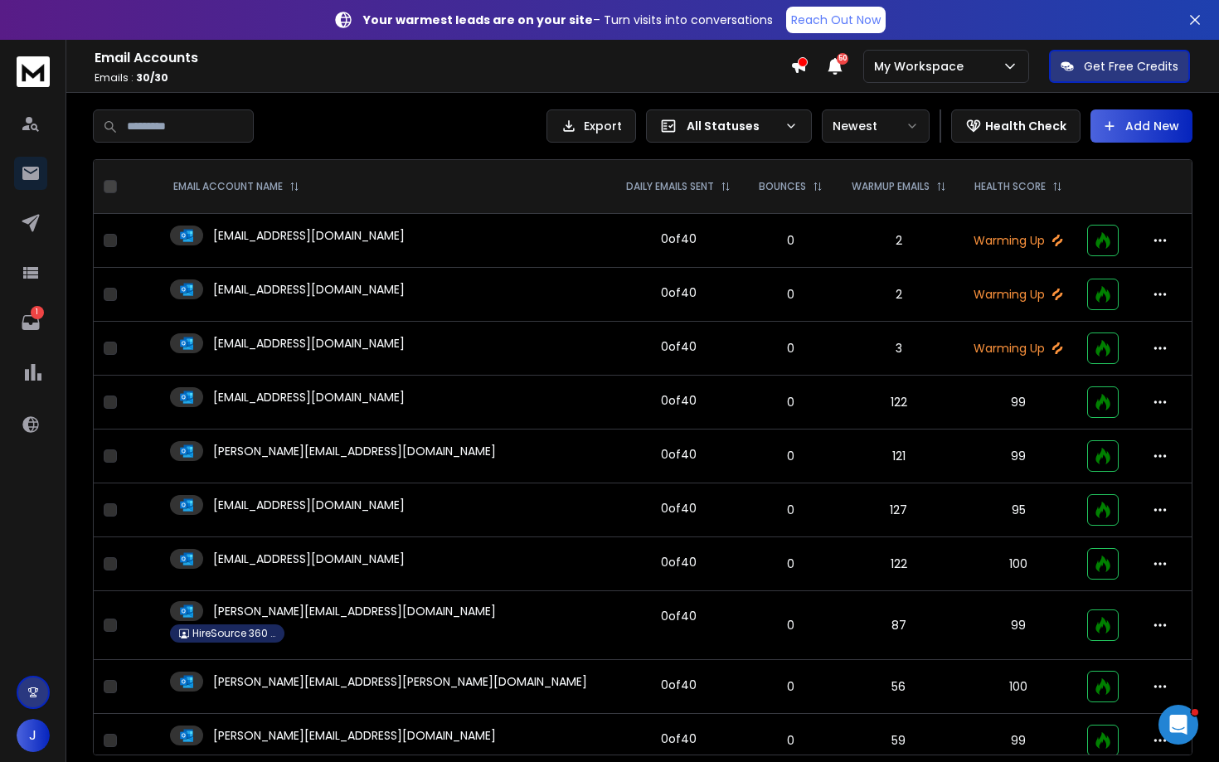
click at [741, 129] on p "All Statuses" at bounding box center [732, 126] width 91 height 17
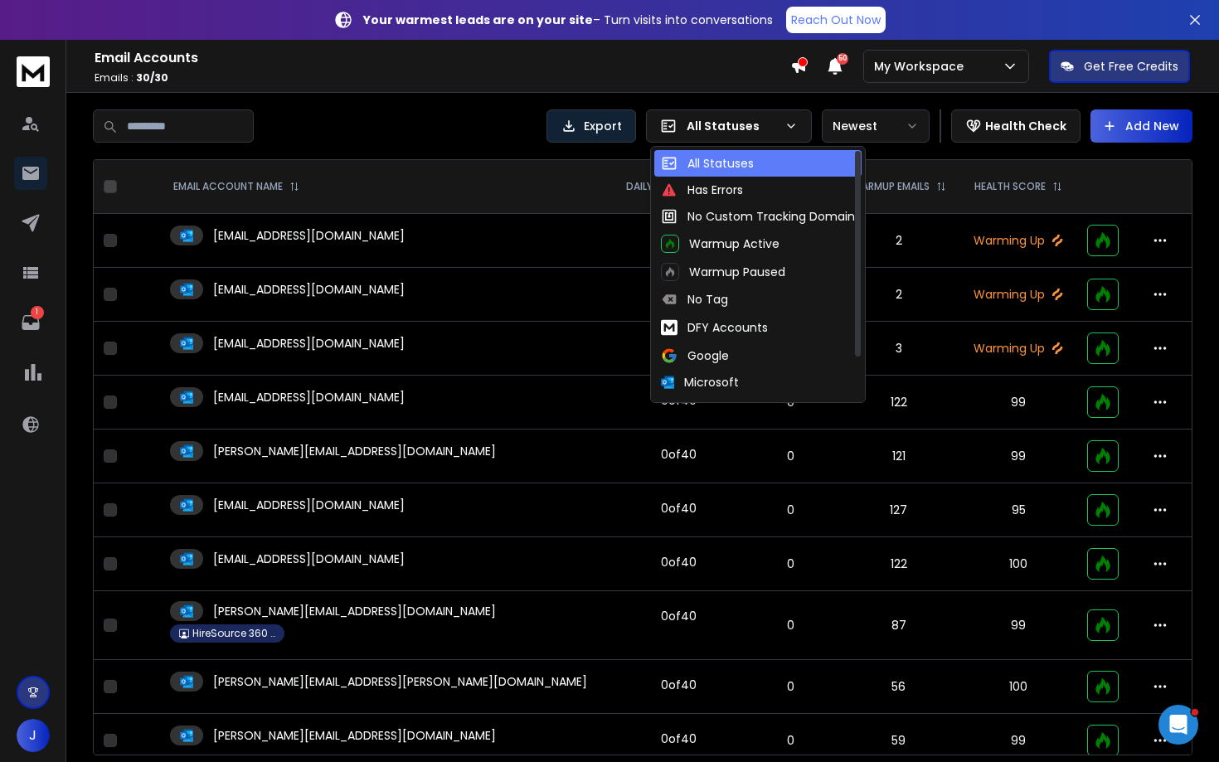
click at [626, 139] on button "Export" at bounding box center [591, 125] width 90 height 33
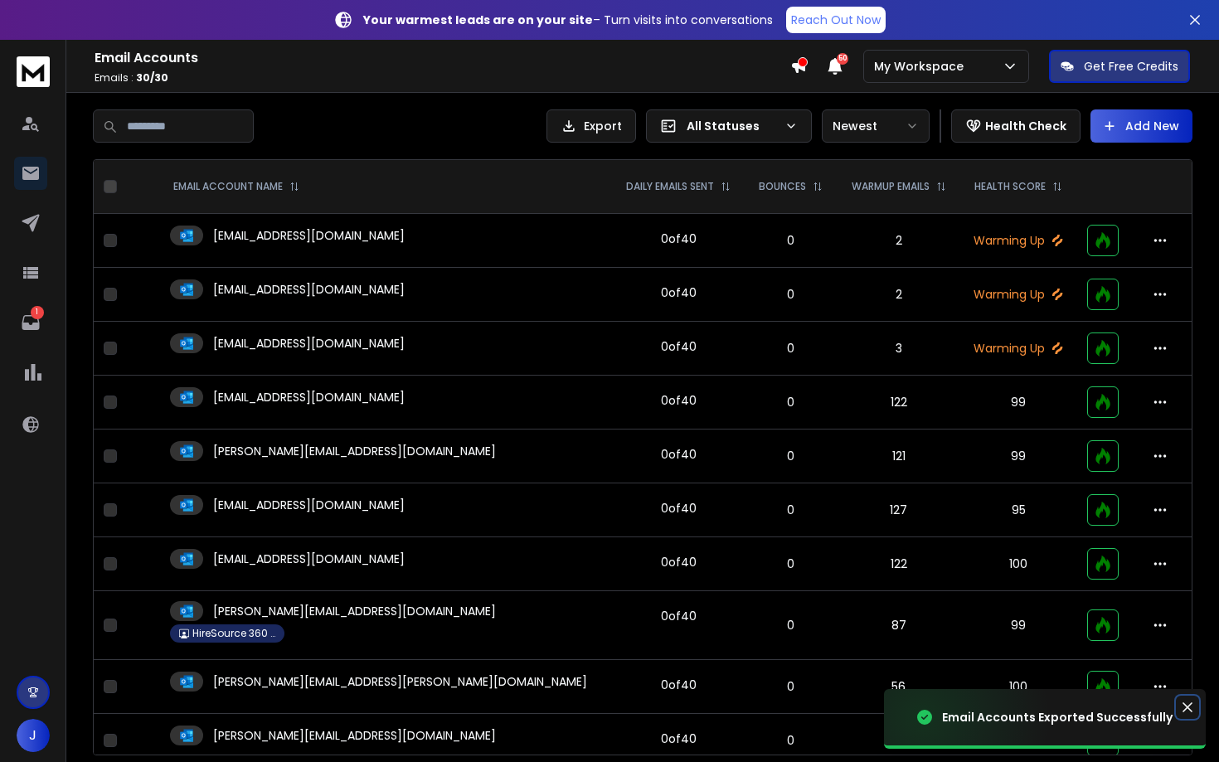
click at [1185, 705] on icon "Notifications (F8)" at bounding box center [1187, 707] width 8 height 8
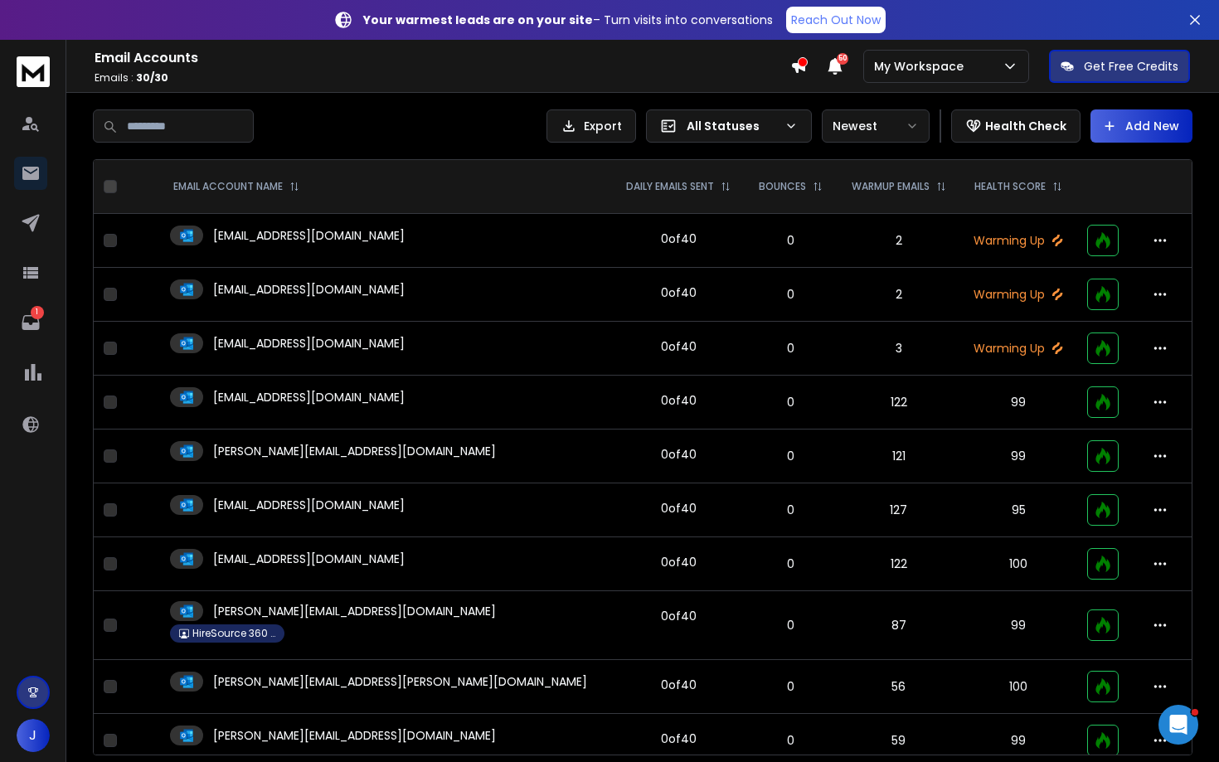
click at [612, 170] on th "DAILY EMAILS SENT" at bounding box center [679, 187] width 134 height 54
click at [910, 119] on icon "button" at bounding box center [912, 125] width 13 height 13
click at [759, 129] on p "All Statuses" at bounding box center [732, 126] width 91 height 17
click at [732, 130] on p "All Statuses" at bounding box center [732, 126] width 91 height 17
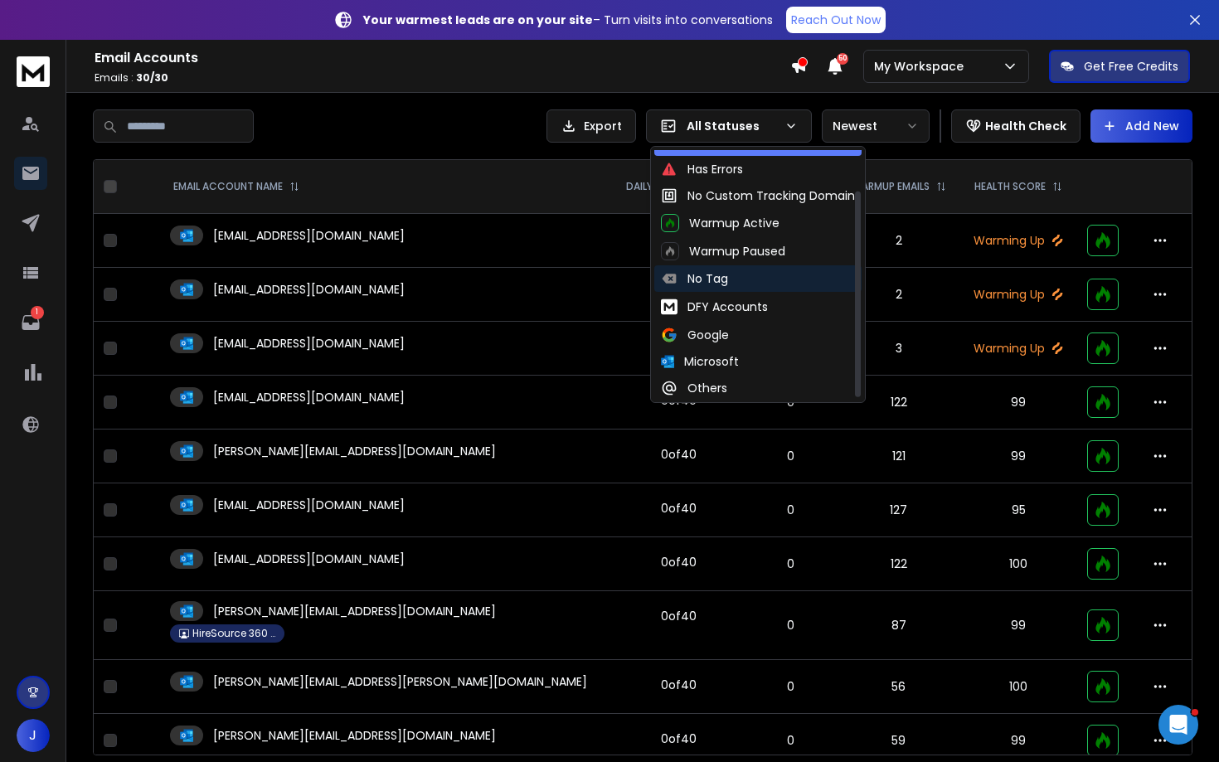
scroll to position [50, 0]
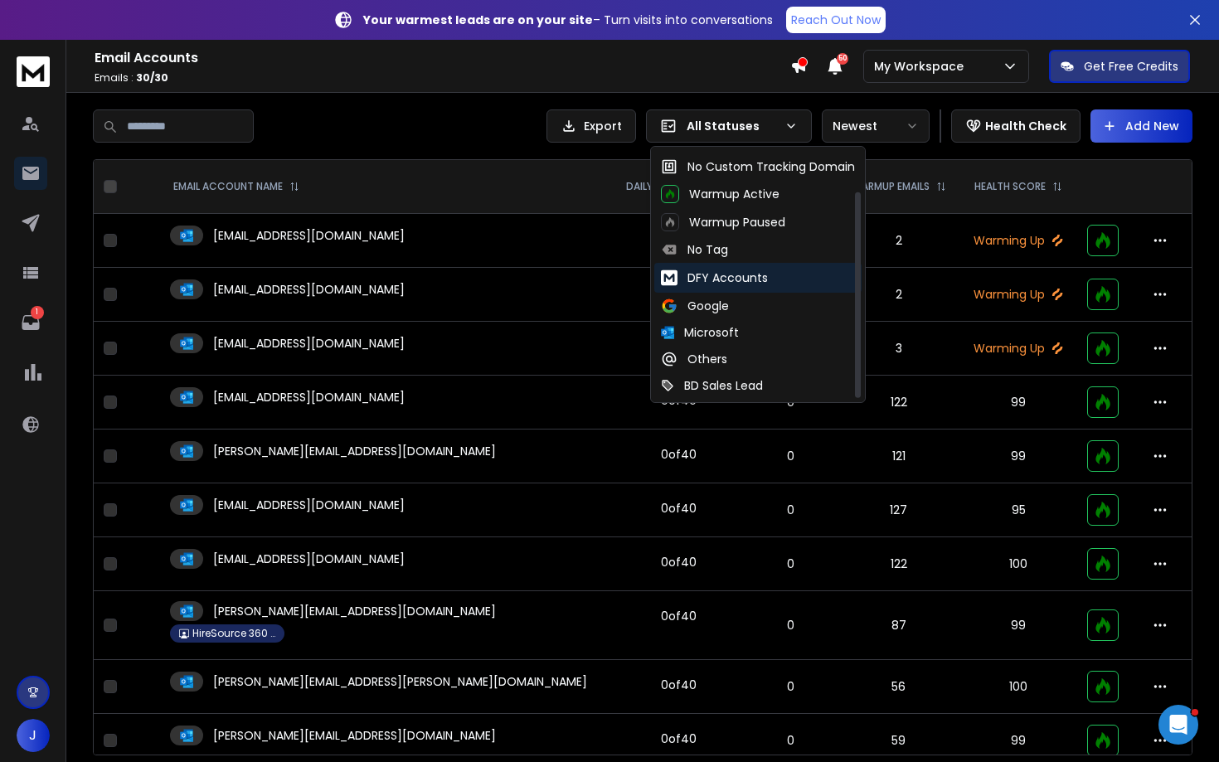
click at [730, 273] on div "DFY Accounts" at bounding box center [714, 278] width 107 height 20
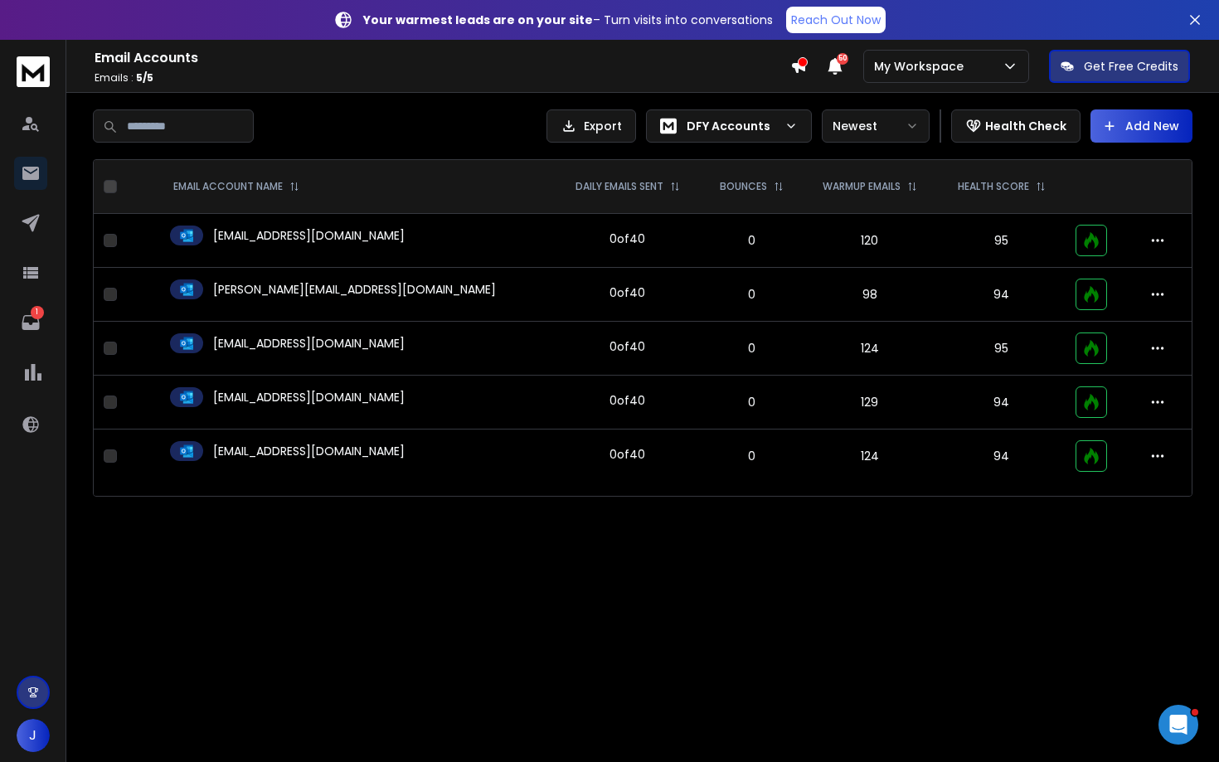
click at [447, 245] on div "sourcing@uplevelsearch.live" at bounding box center [357, 236] width 374 height 20
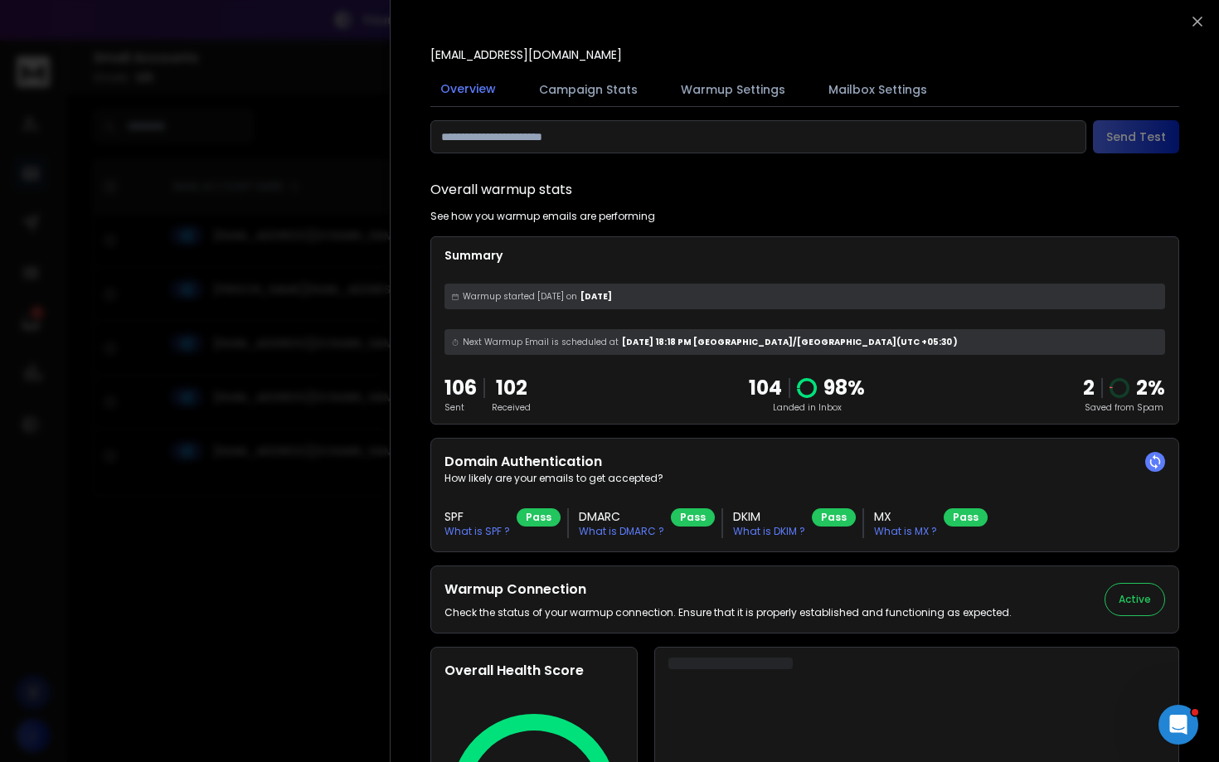
click at [862, 94] on button "Mailbox Settings" at bounding box center [877, 89] width 119 height 36
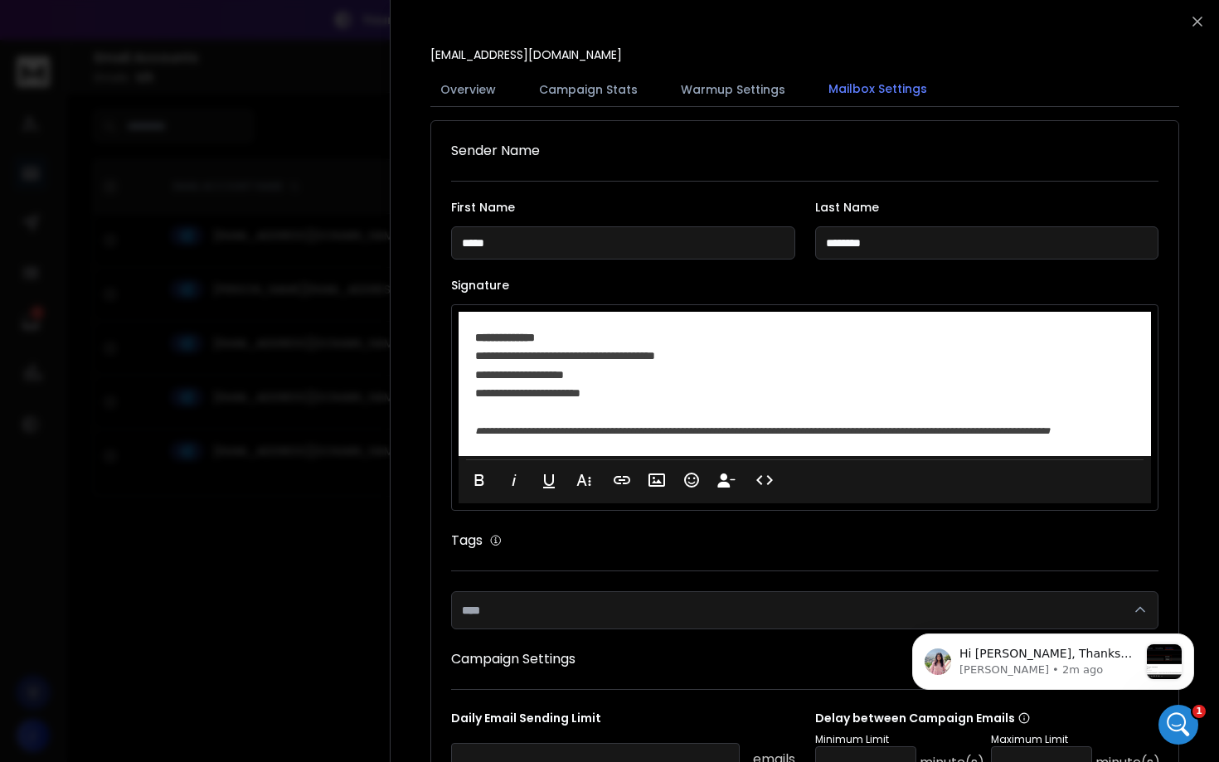
scroll to position [0, 0]
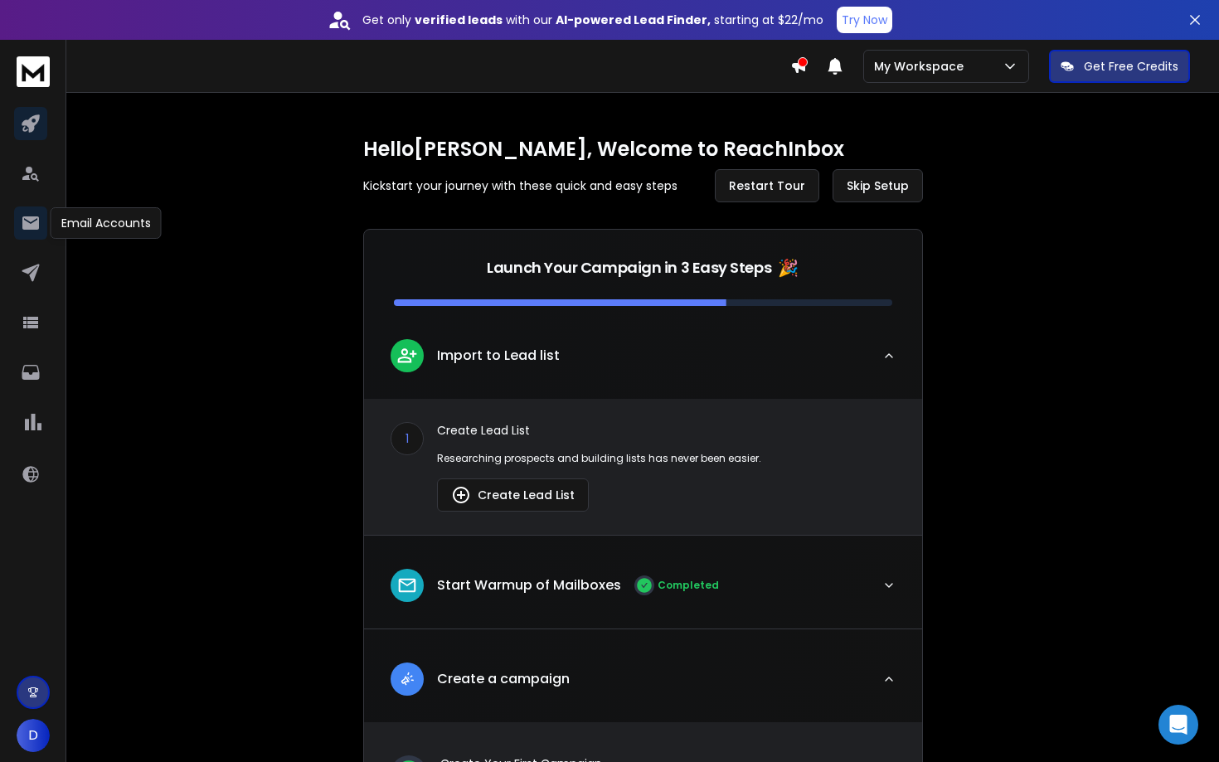
click at [39, 227] on icon at bounding box center [31, 223] width 20 height 20
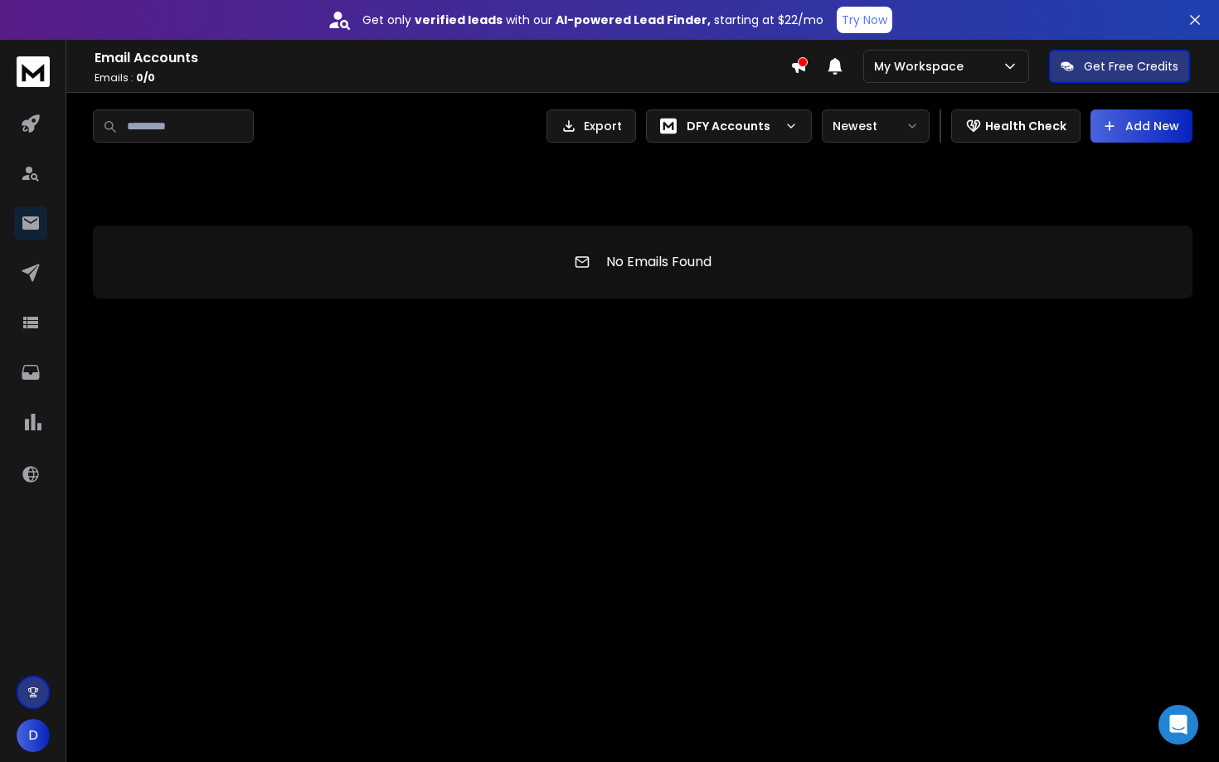
click at [774, 124] on p "DFY Accounts" at bounding box center [732, 126] width 91 height 17
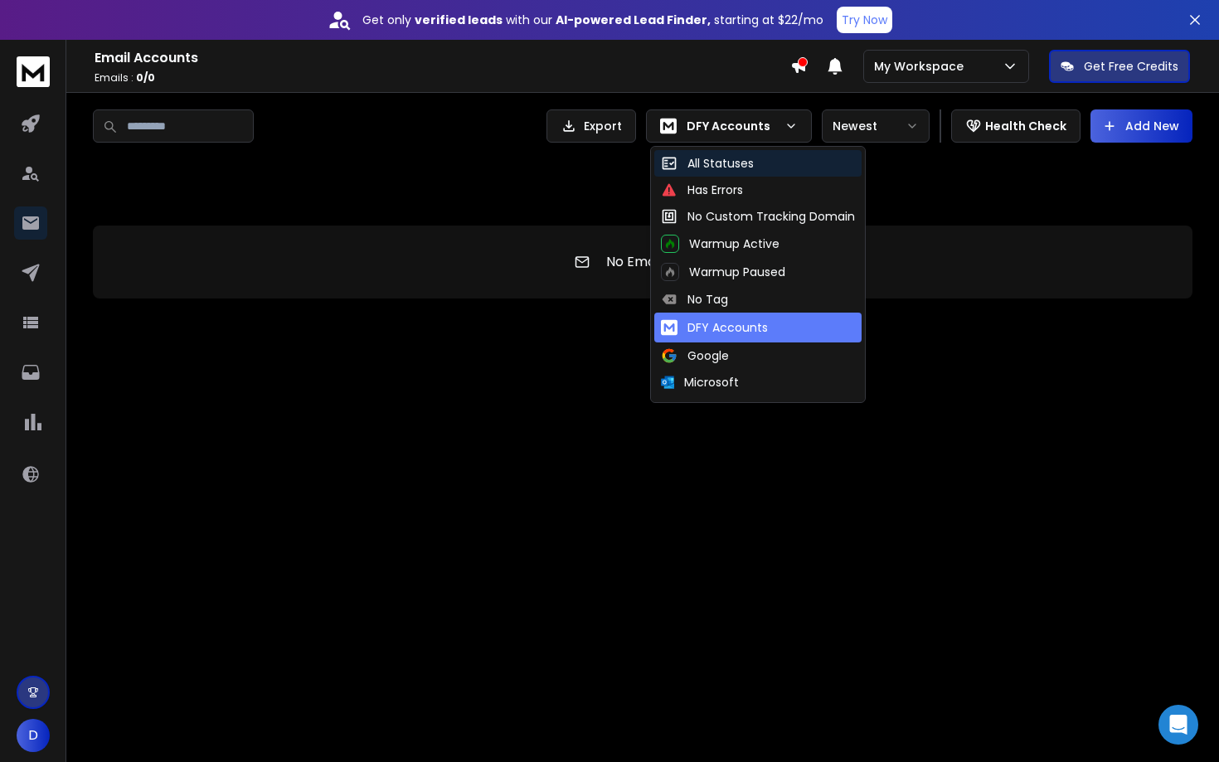
click at [774, 124] on p "DFY Accounts" at bounding box center [732, 126] width 91 height 17
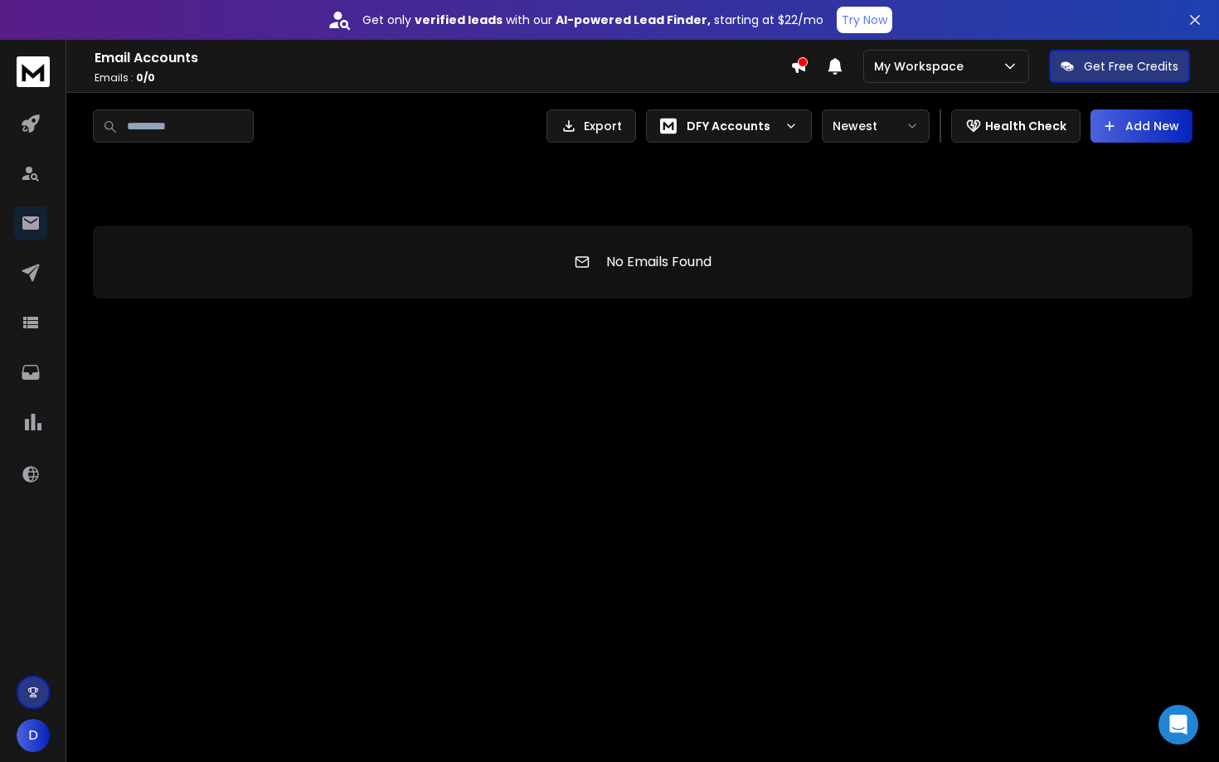
click at [753, 127] on p "DFY Accounts" at bounding box center [732, 126] width 91 height 17
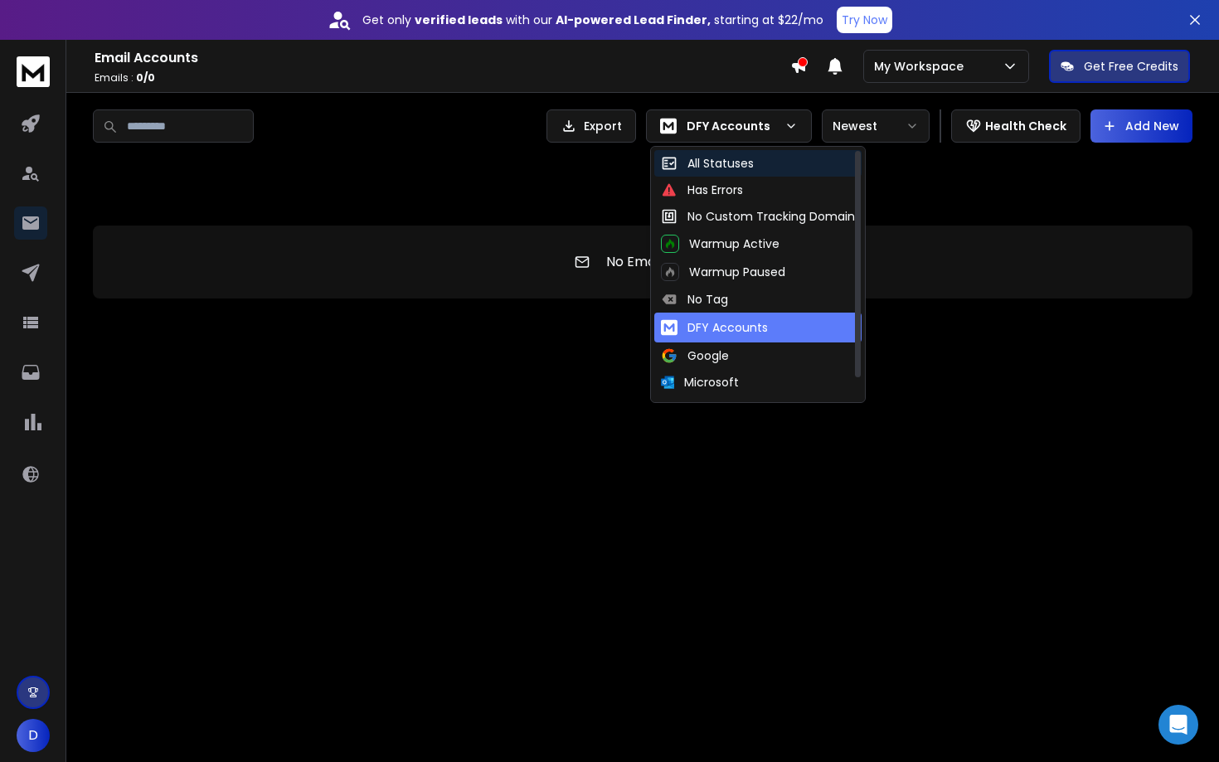
click at [711, 157] on div "All Statuses" at bounding box center [707, 163] width 93 height 17
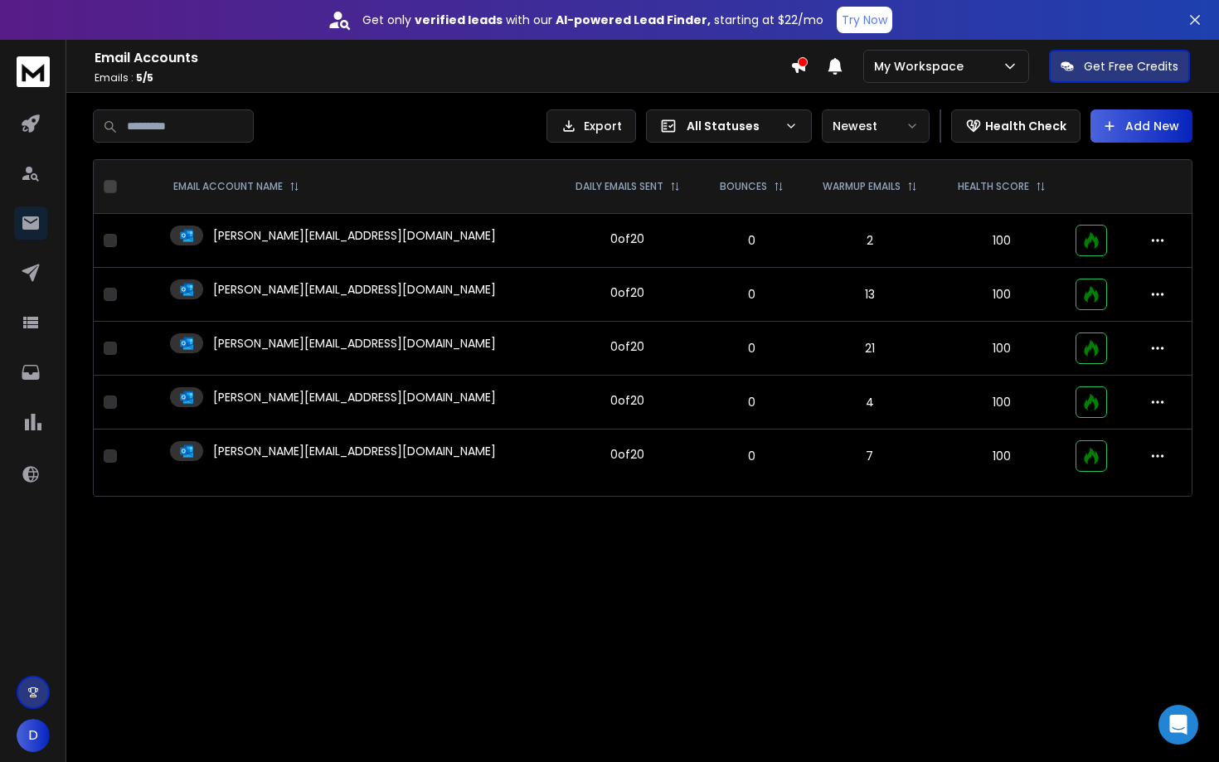
click at [416, 237] on div "dan@launchkonekt.com" at bounding box center [357, 236] width 374 height 20
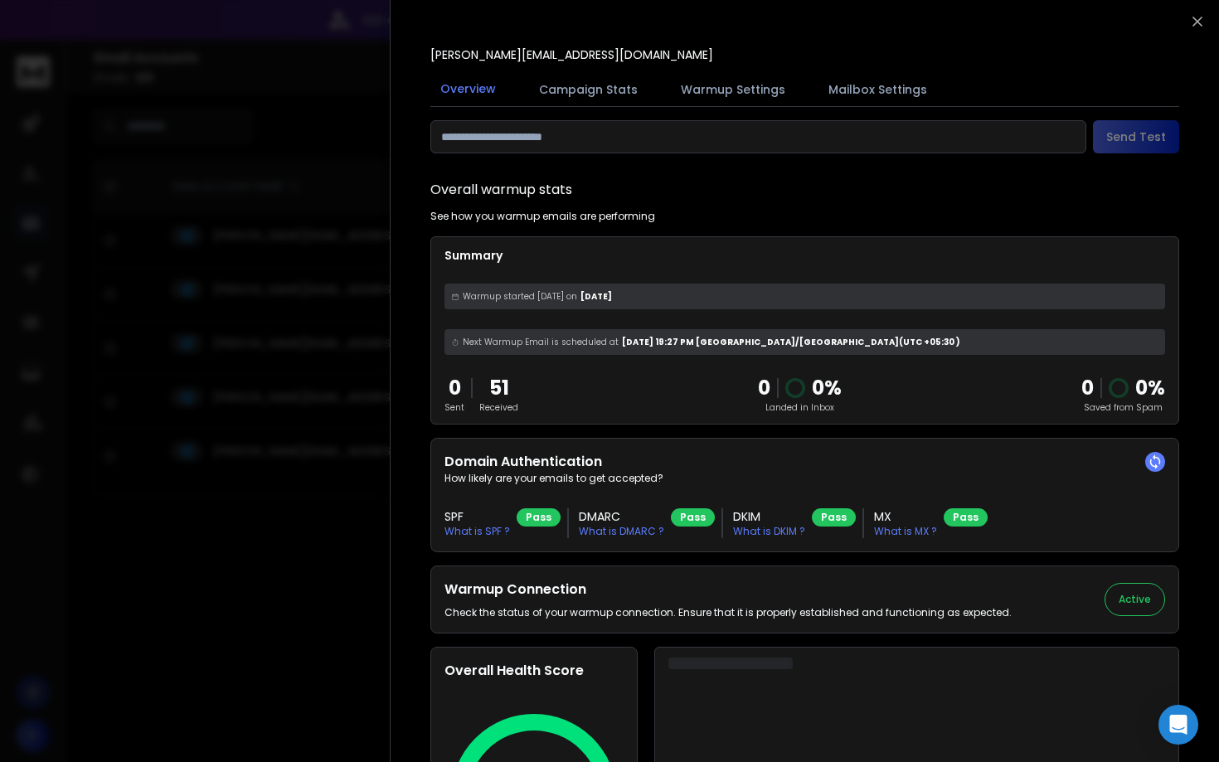
click at [585, 133] on input "email" at bounding box center [758, 136] width 656 height 33
type input "**********"
click at [1105, 128] on button "Send Test" at bounding box center [1136, 136] width 86 height 33
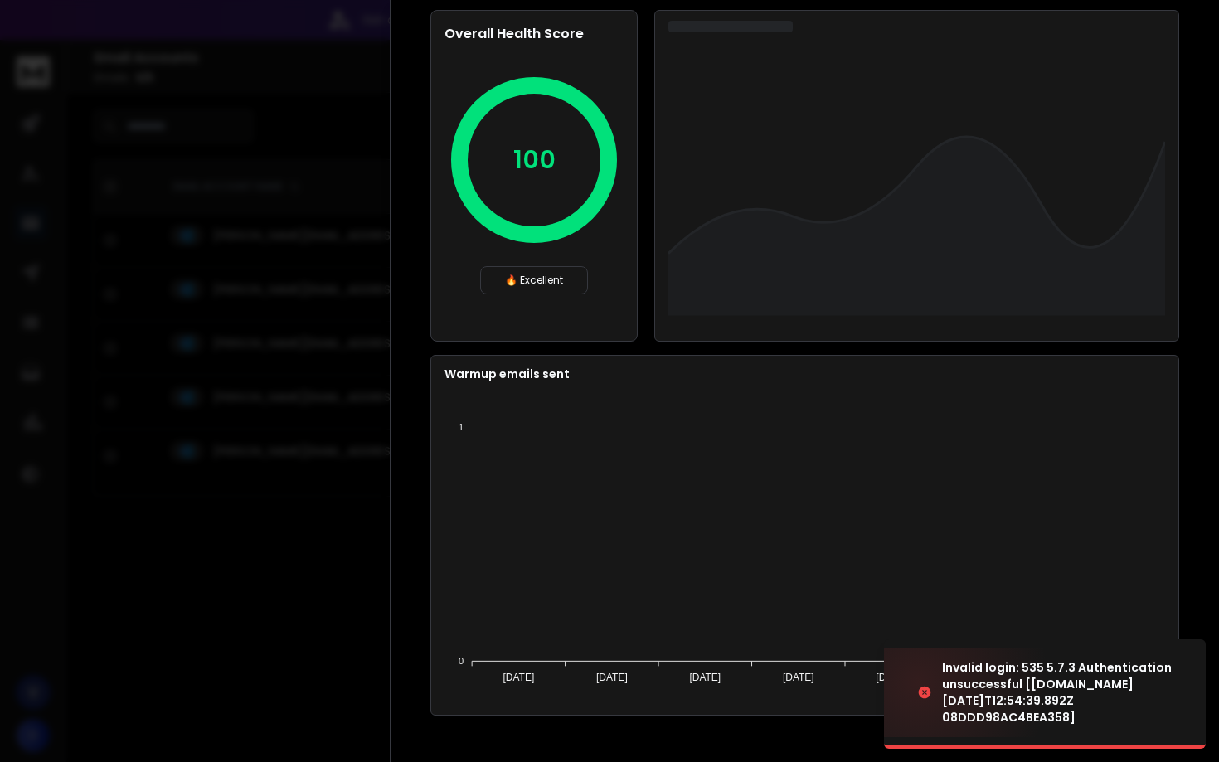
click at [261, 373] on div at bounding box center [609, 381] width 1219 height 762
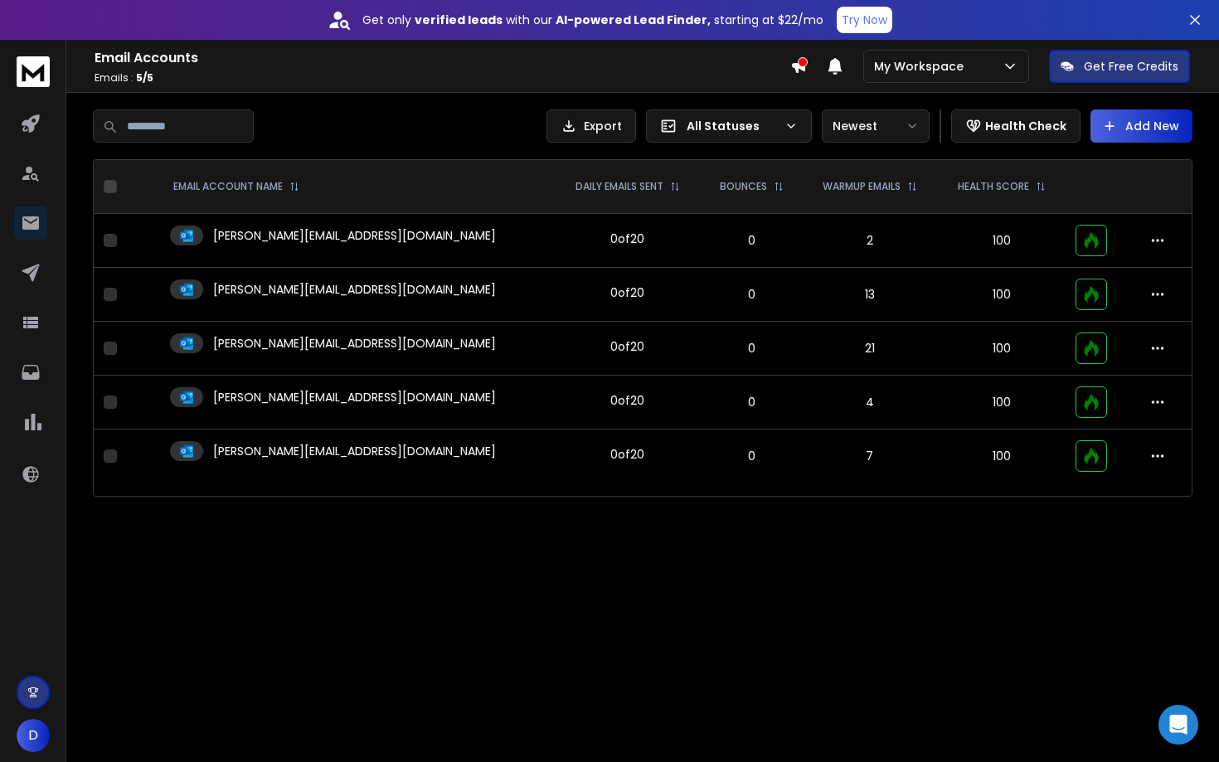
click at [407, 289] on div "dan@konektdigital.com" at bounding box center [357, 289] width 374 height 20
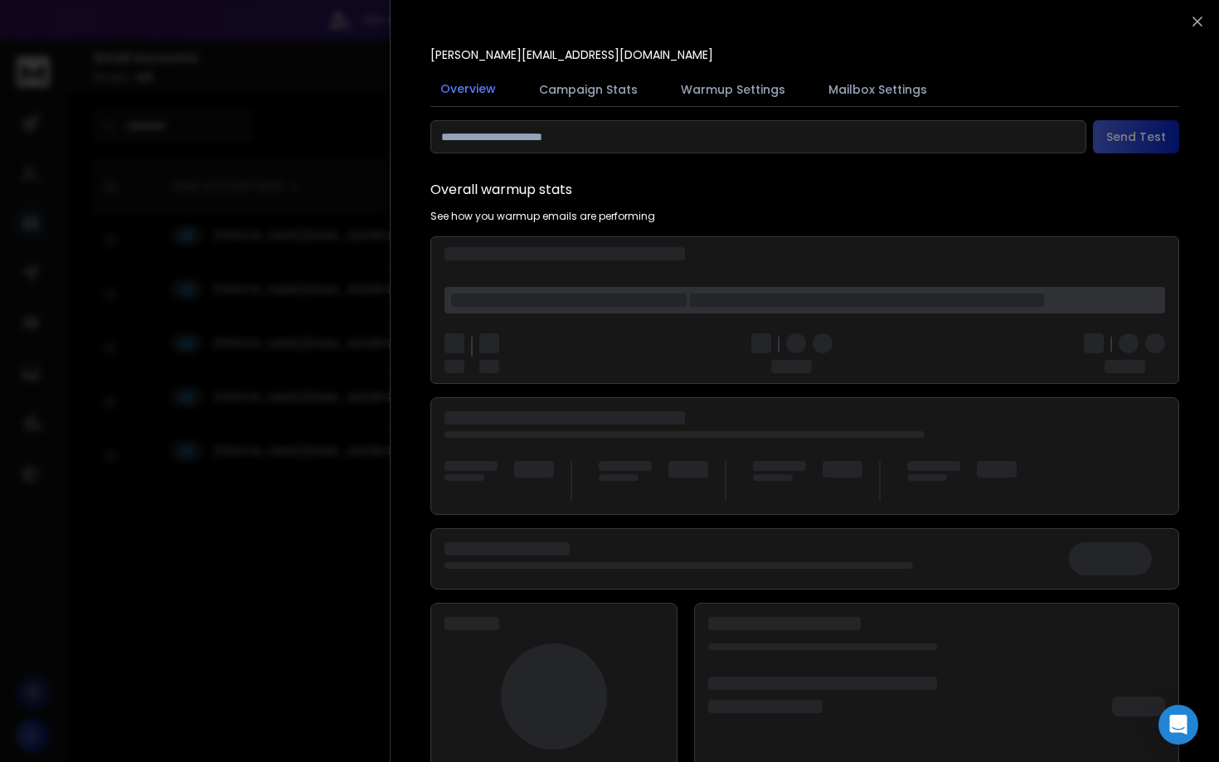
scroll to position [378, 0]
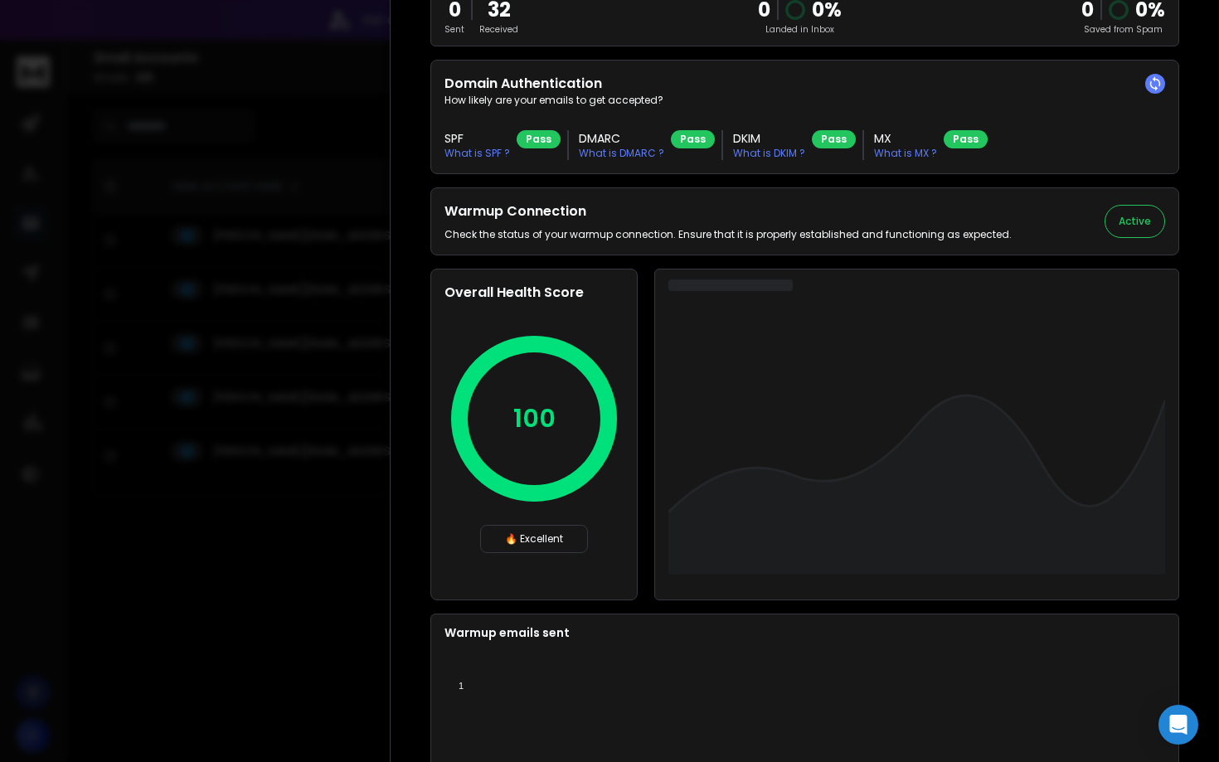
click at [346, 375] on div at bounding box center [609, 381] width 1219 height 762
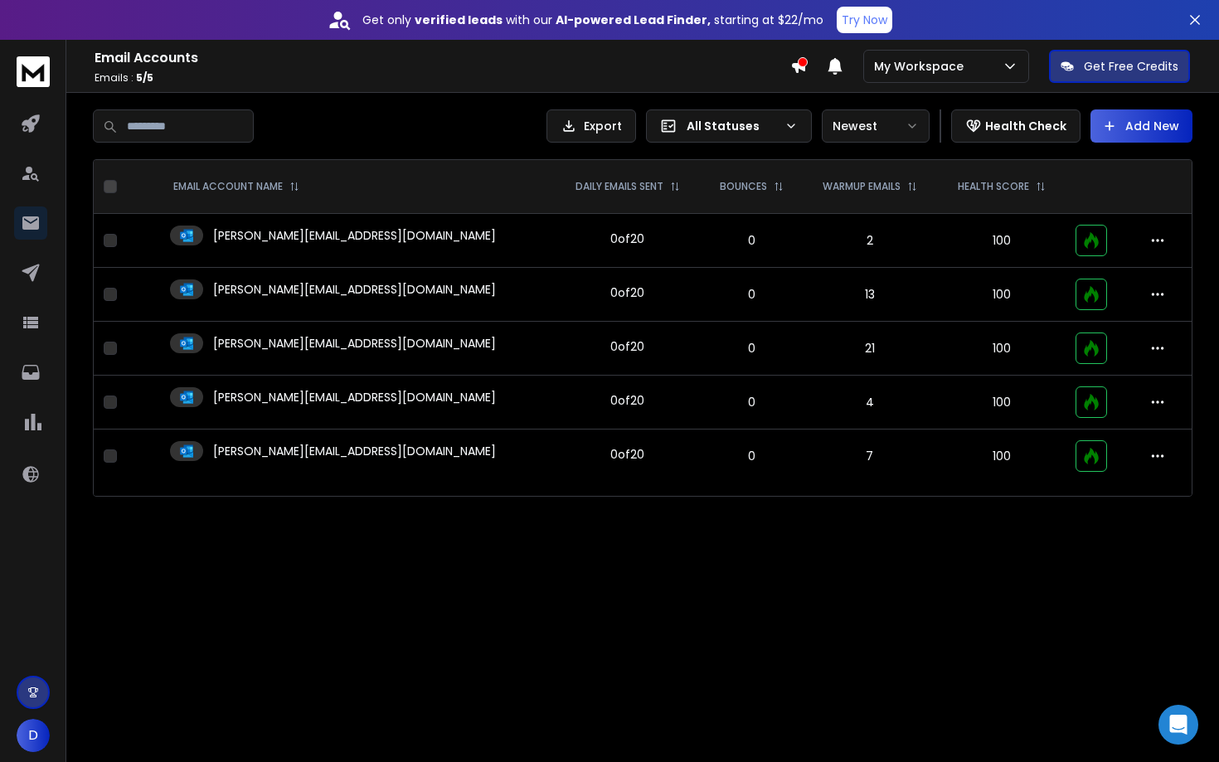
click at [337, 332] on td "dan@explorekonekt.com" at bounding box center [357, 349] width 394 height 54
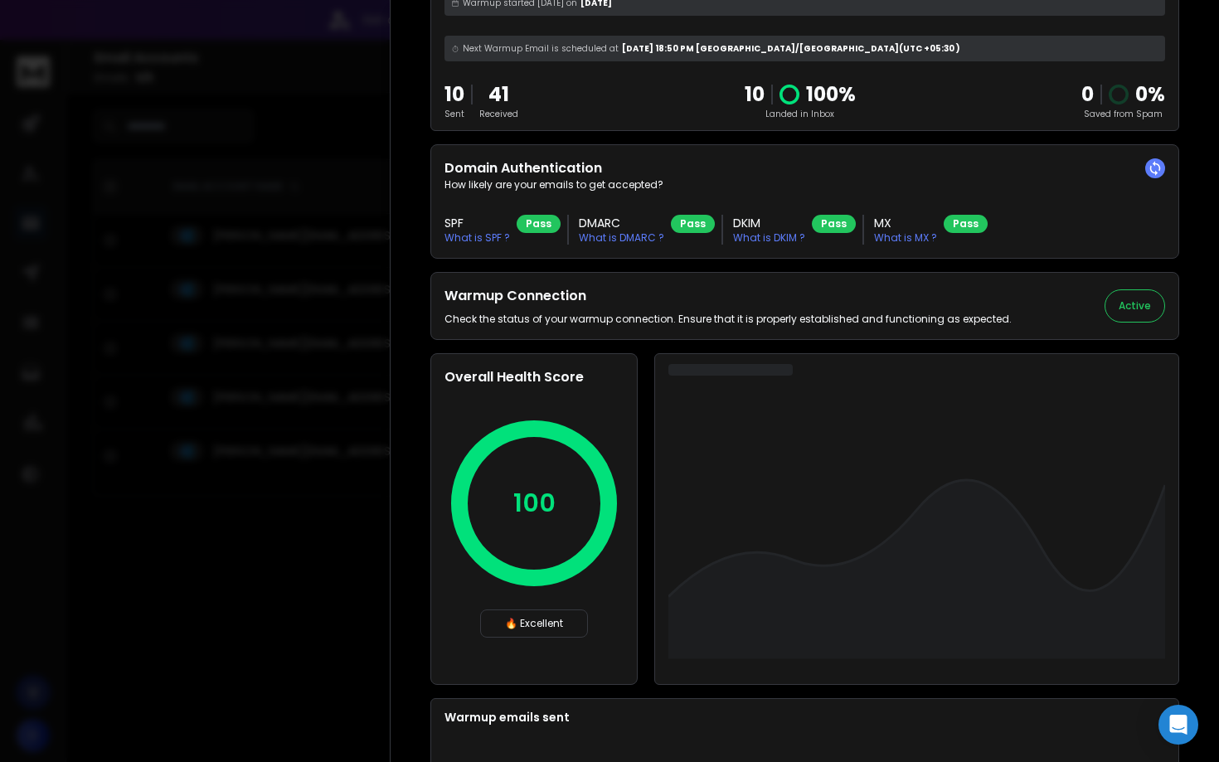
scroll to position [0, 0]
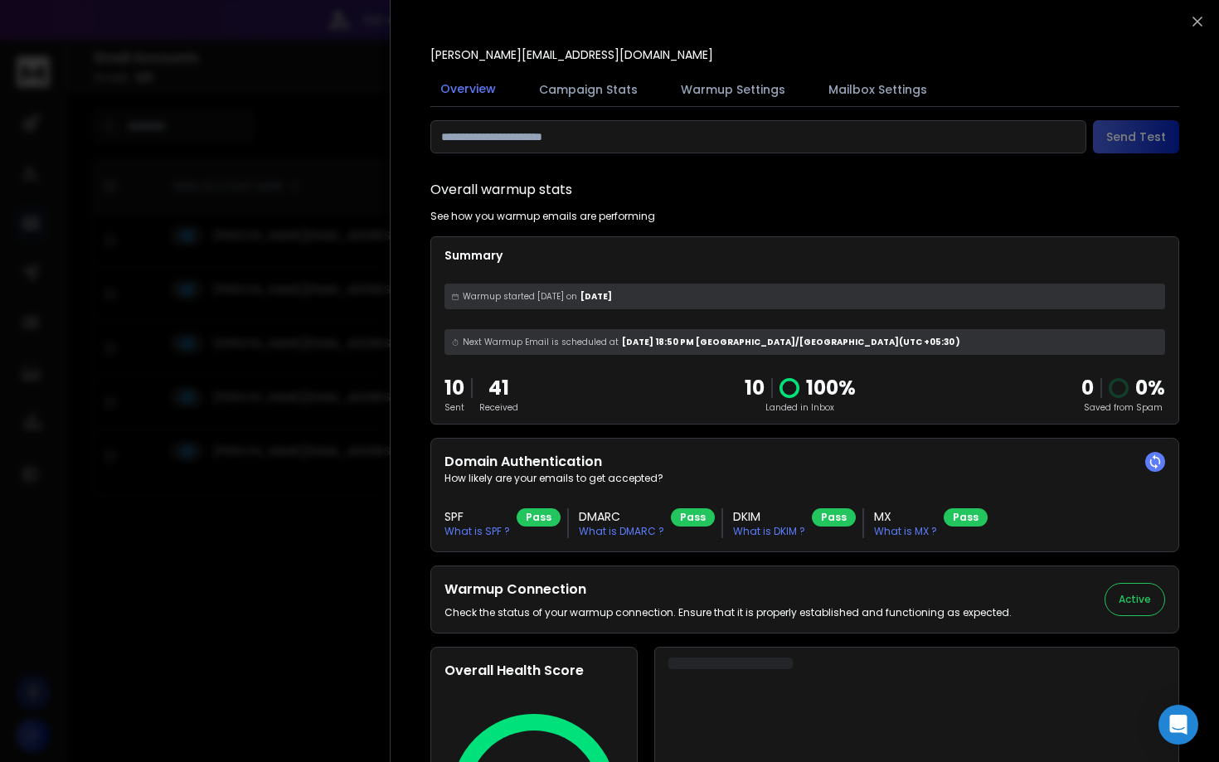
click at [362, 478] on div at bounding box center [609, 381] width 1219 height 762
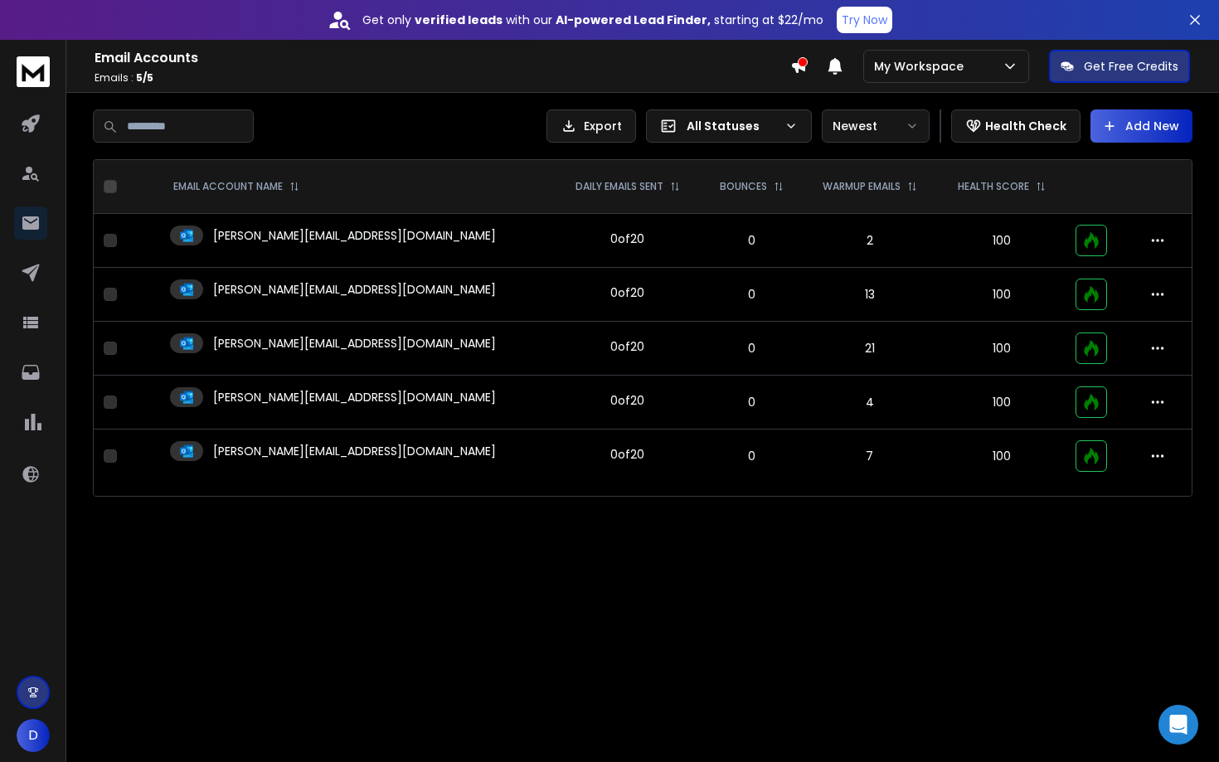
click at [372, 407] on td "dan@trykonekt.com" at bounding box center [357, 403] width 394 height 54
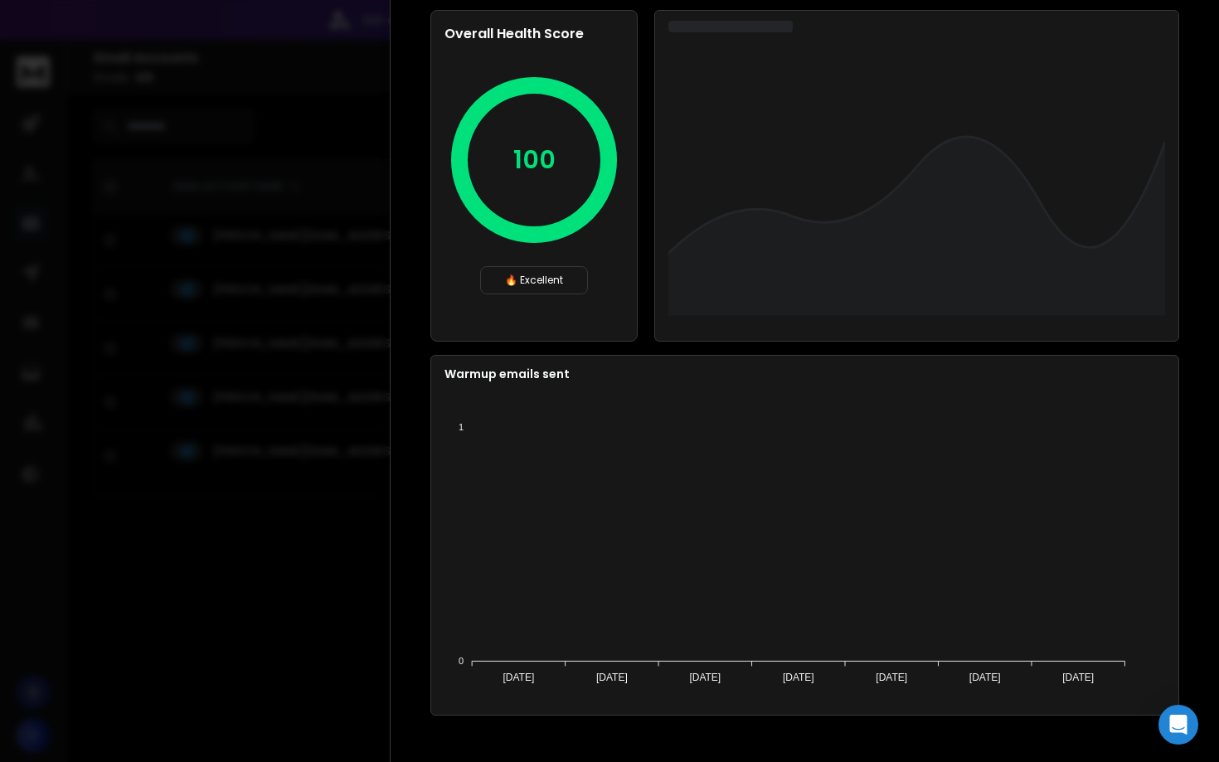
click at [360, 570] on div at bounding box center [609, 381] width 1219 height 762
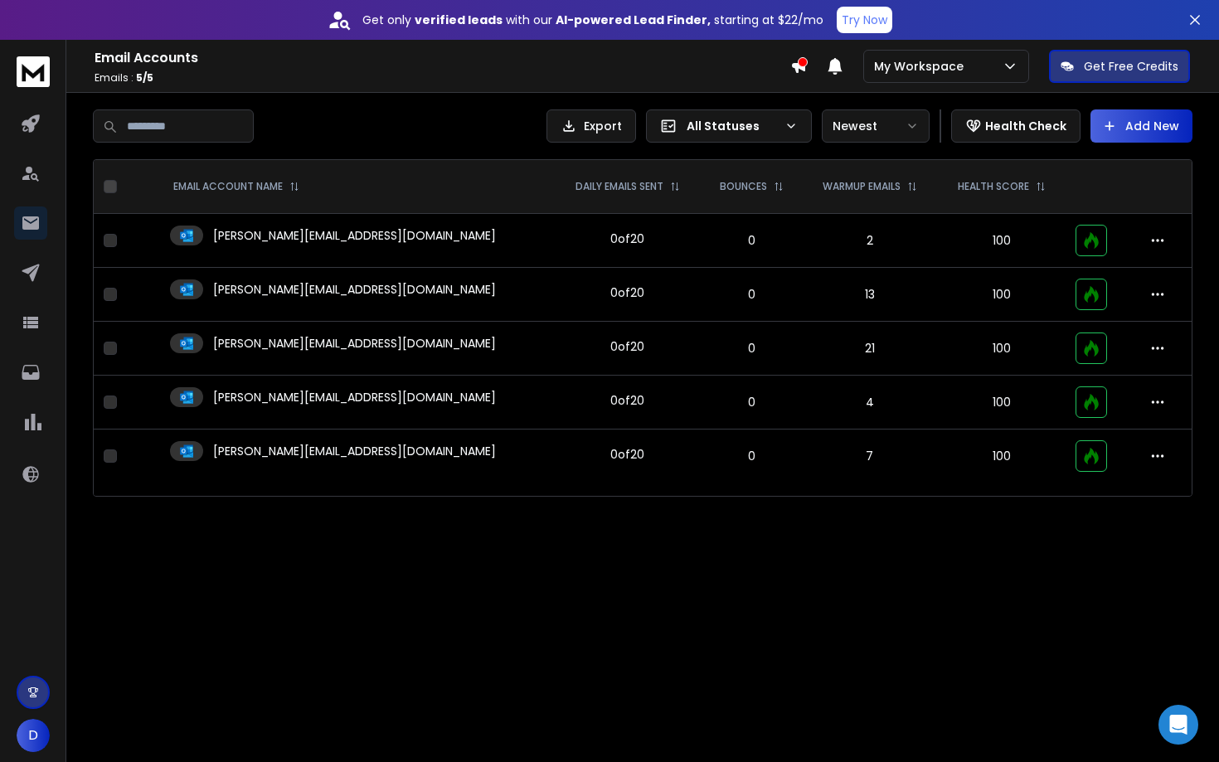
click at [350, 472] on td "dan@konektmedia.com" at bounding box center [357, 457] width 394 height 54
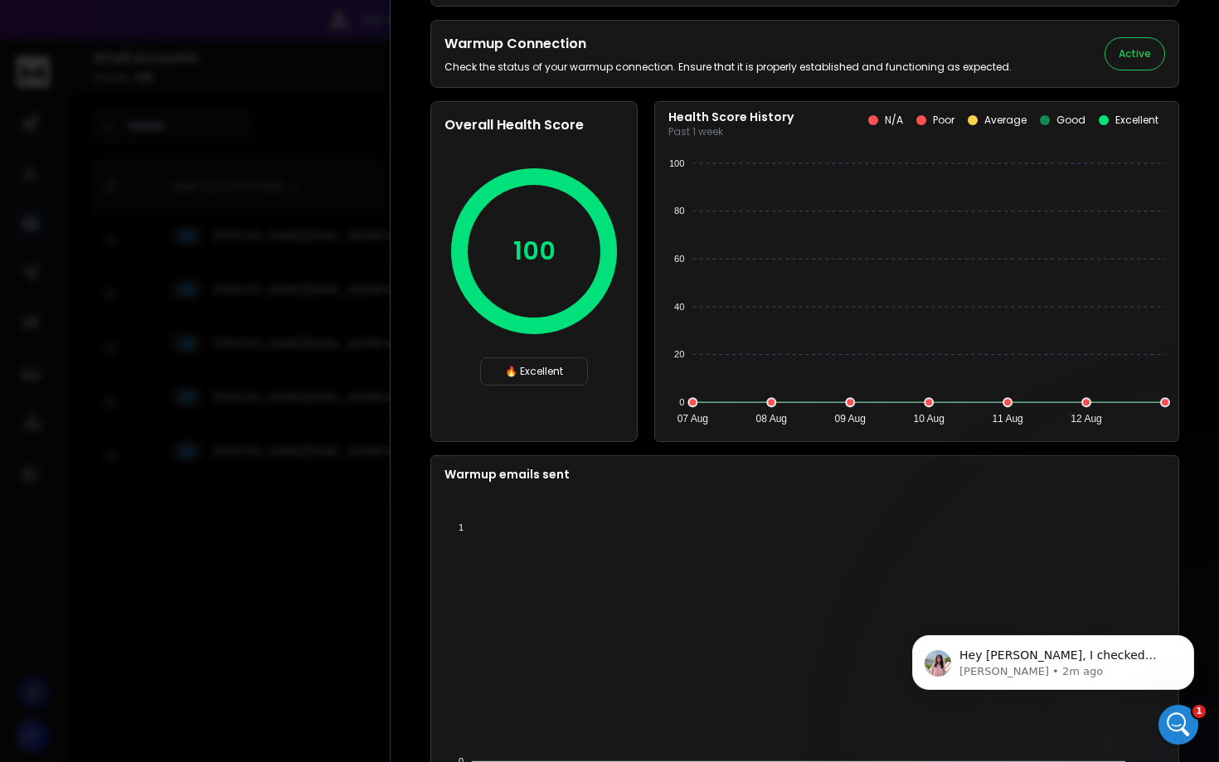
scroll to position [0, 0]
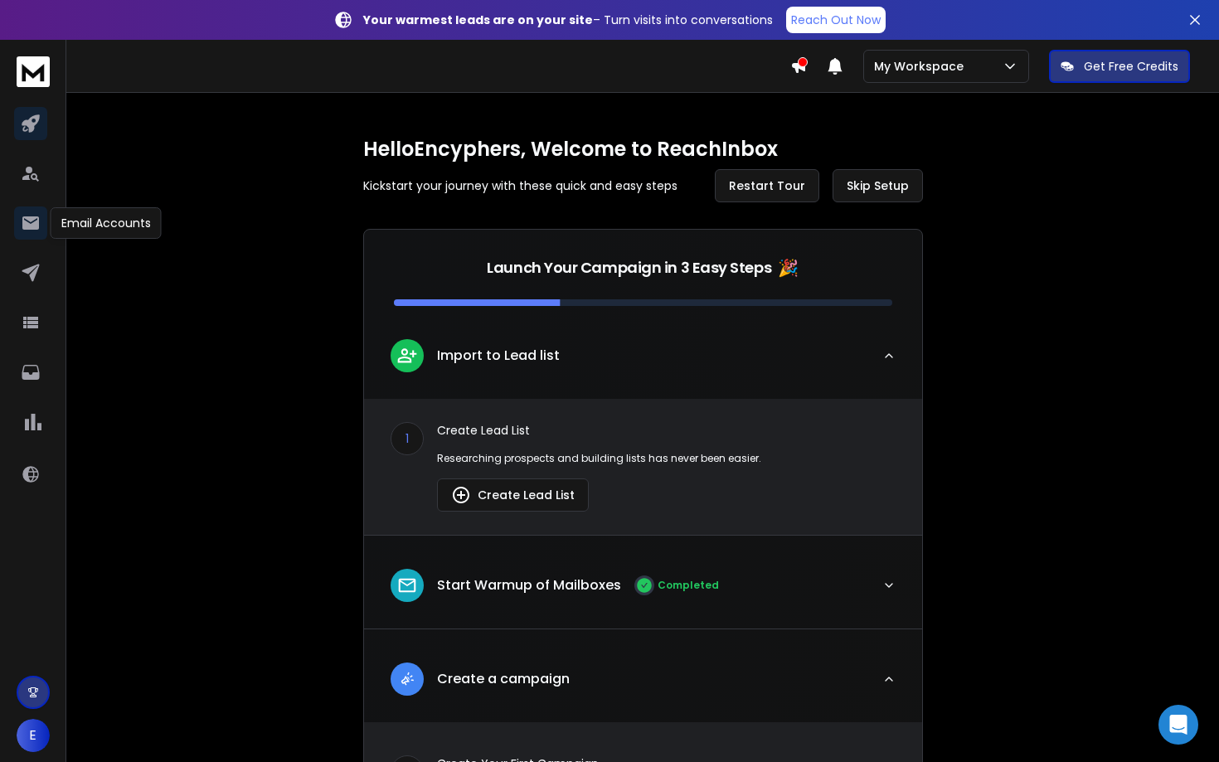
click at [22, 211] on link at bounding box center [30, 222] width 33 height 33
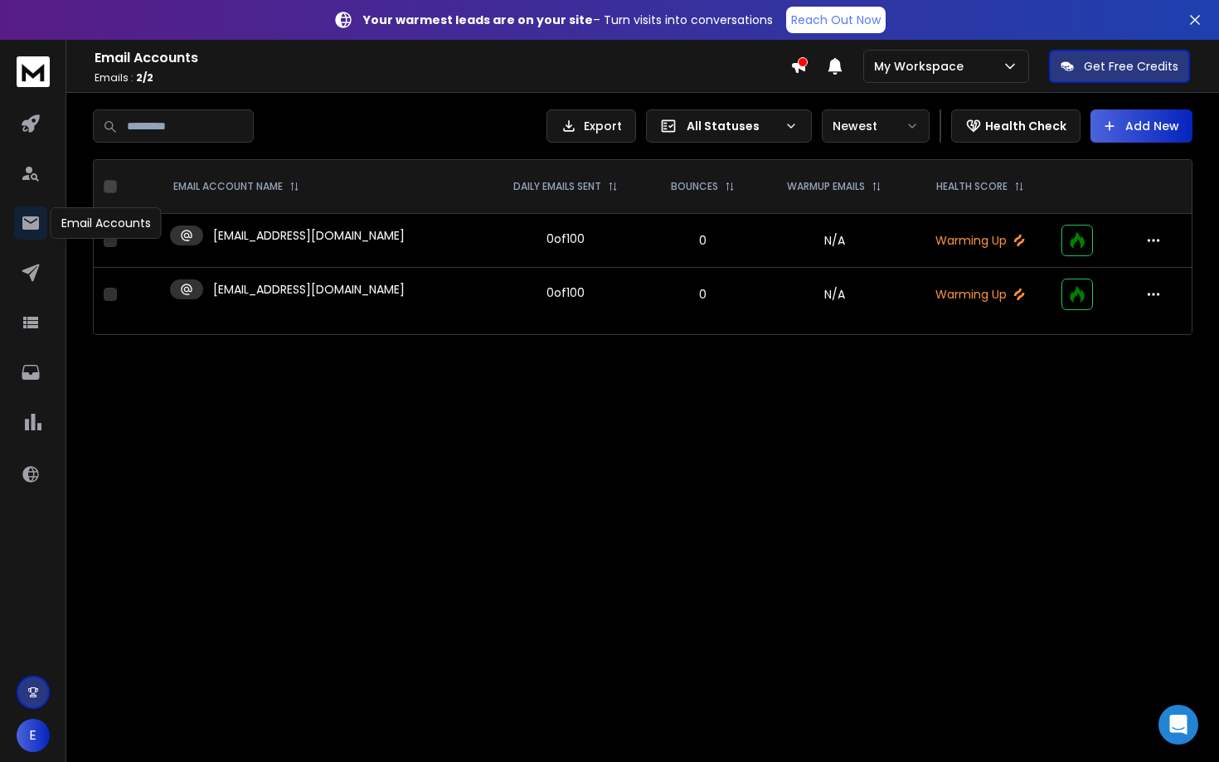
click at [626, 244] on td "0 of 100" at bounding box center [565, 235] width 163 height 43
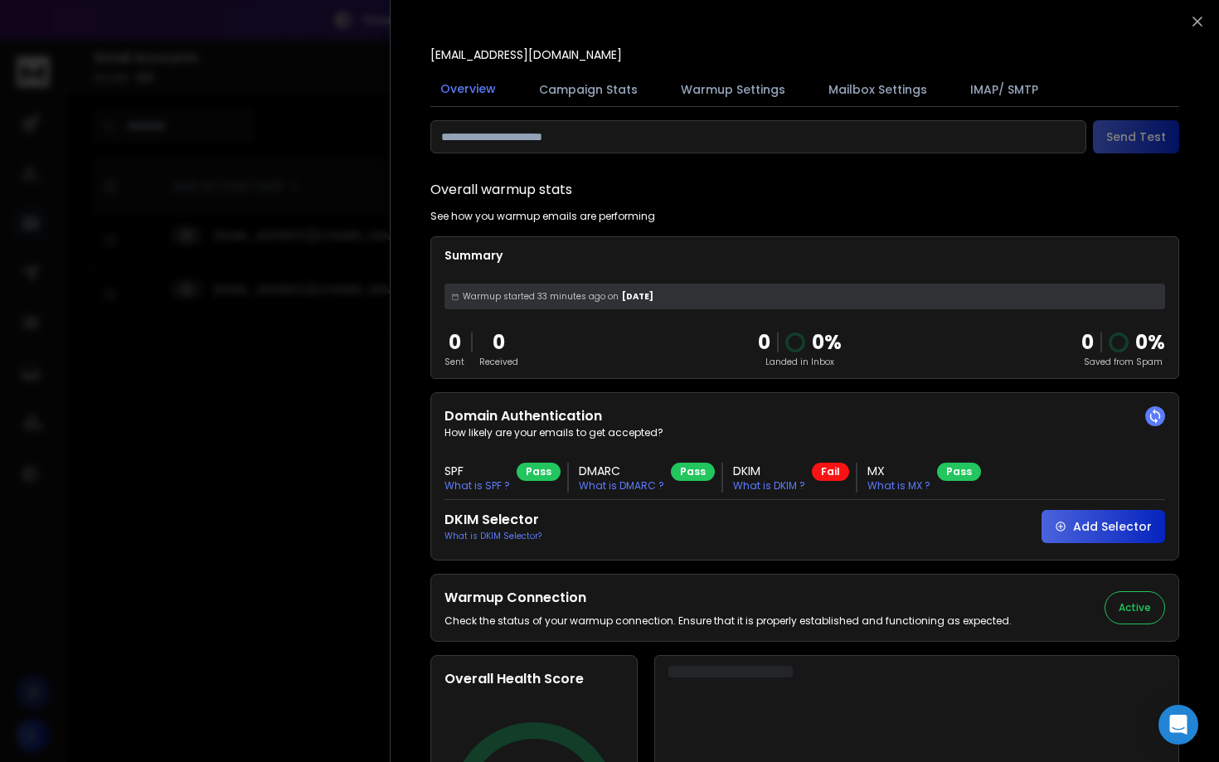
click at [1109, 535] on button "Add Selector" at bounding box center [1104, 526] width 124 height 33
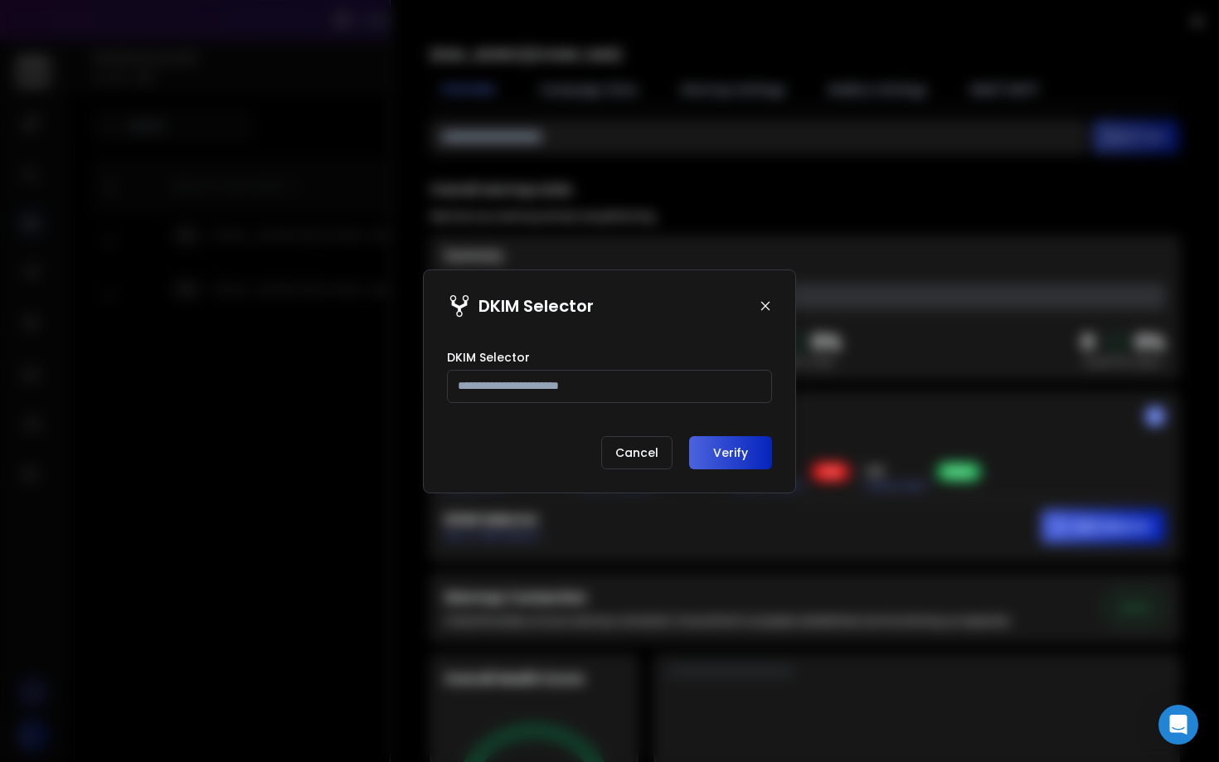
click at [664, 383] on input "text" at bounding box center [609, 386] width 325 height 33
paste input "**********"
type input "**********"
click at [721, 445] on button "Verify" at bounding box center [730, 452] width 83 height 33
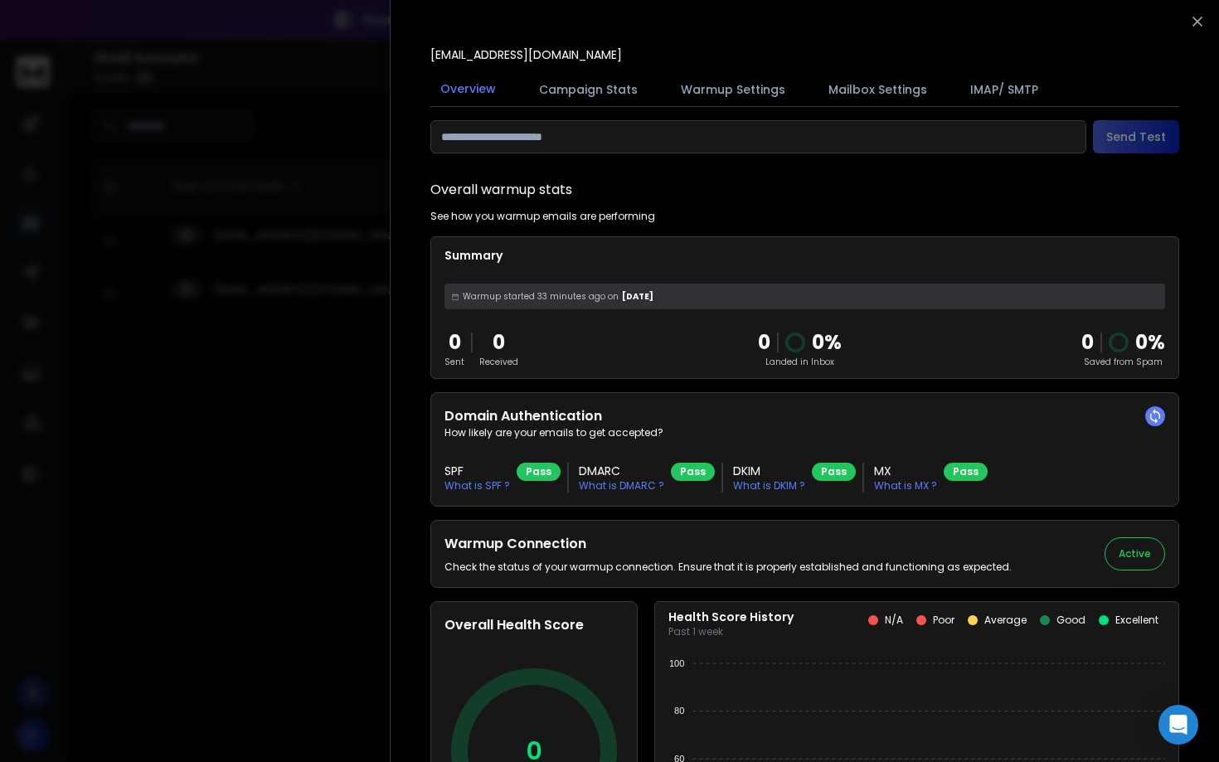
click at [287, 398] on div at bounding box center [609, 381] width 1219 height 762
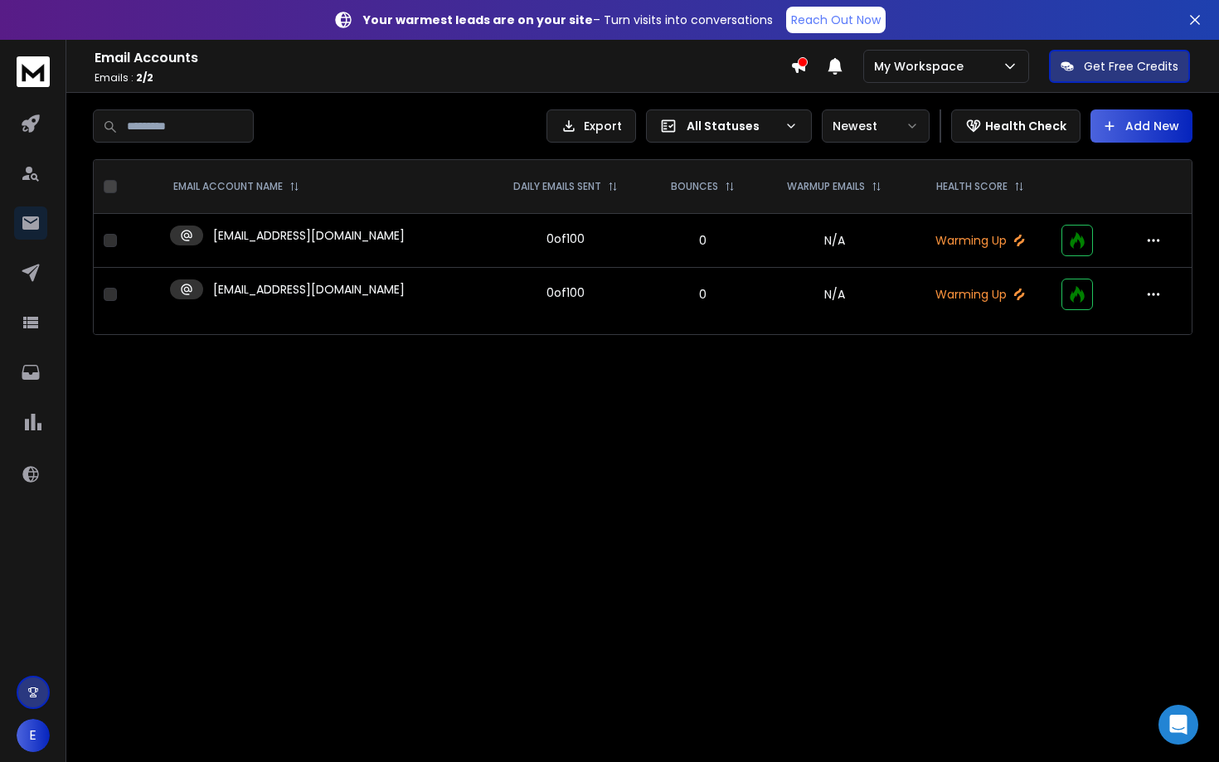
click at [433, 284] on div "[EMAIL_ADDRESS][DOMAIN_NAME]" at bounding box center [322, 289] width 304 height 20
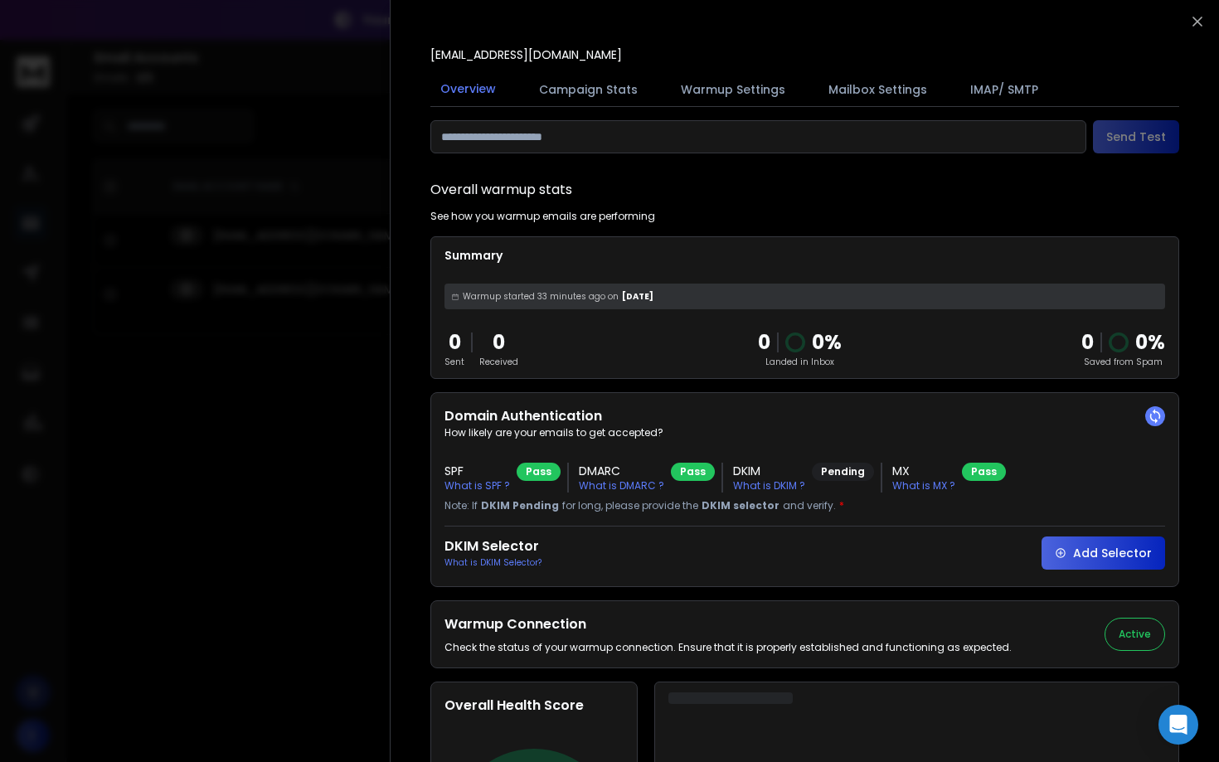
click at [1075, 554] on button "Add Selector" at bounding box center [1104, 553] width 124 height 33
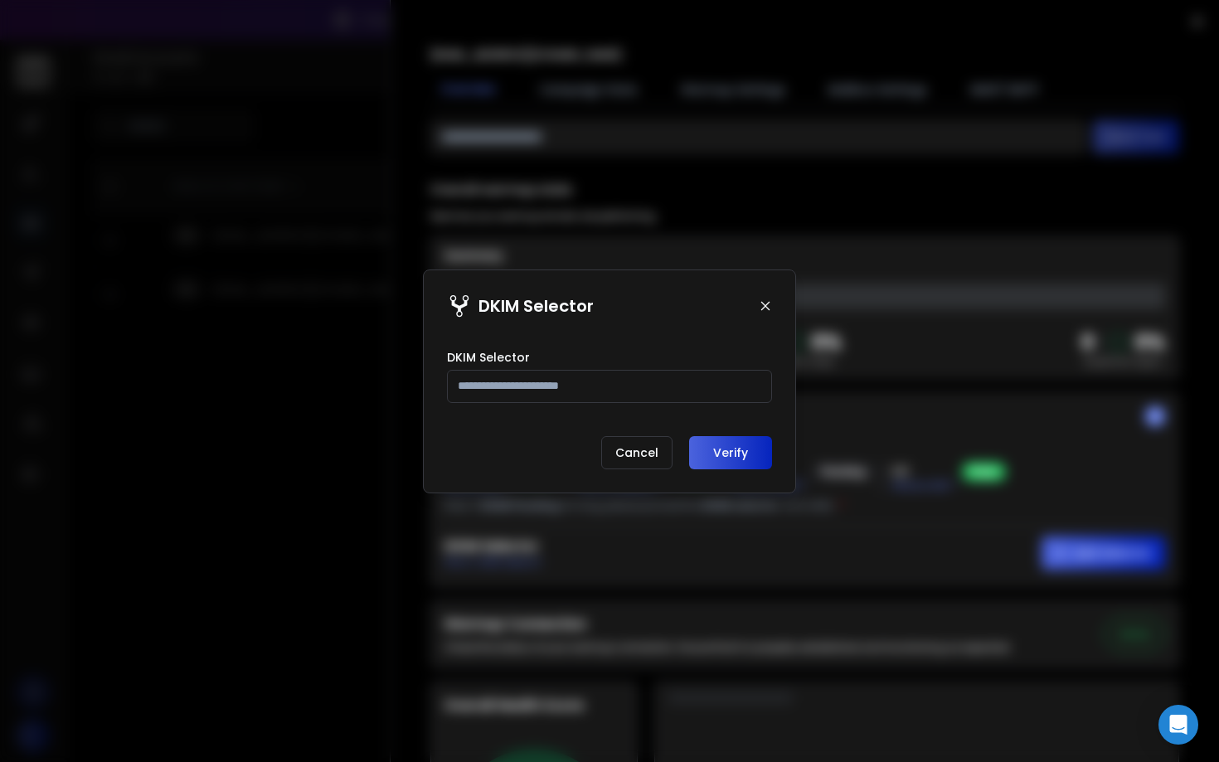
click at [626, 367] on div "DKIM Selector" at bounding box center [609, 377] width 325 height 51
click at [595, 403] on form "DKIM Selector Cancel Verify" at bounding box center [609, 411] width 325 height 118
click at [528, 380] on input "text" at bounding box center [609, 386] width 325 height 33
paste input "**********"
type input "**********"
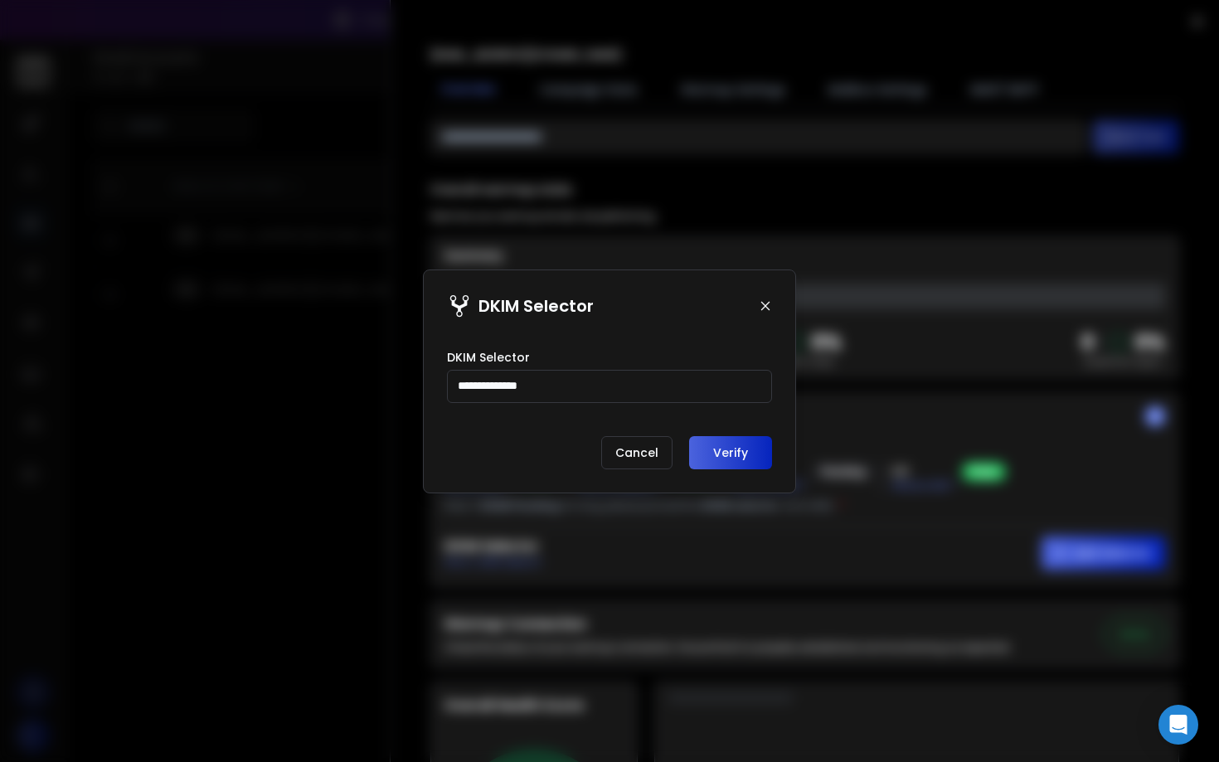
click at [736, 449] on button "Verify" at bounding box center [730, 452] width 83 height 33
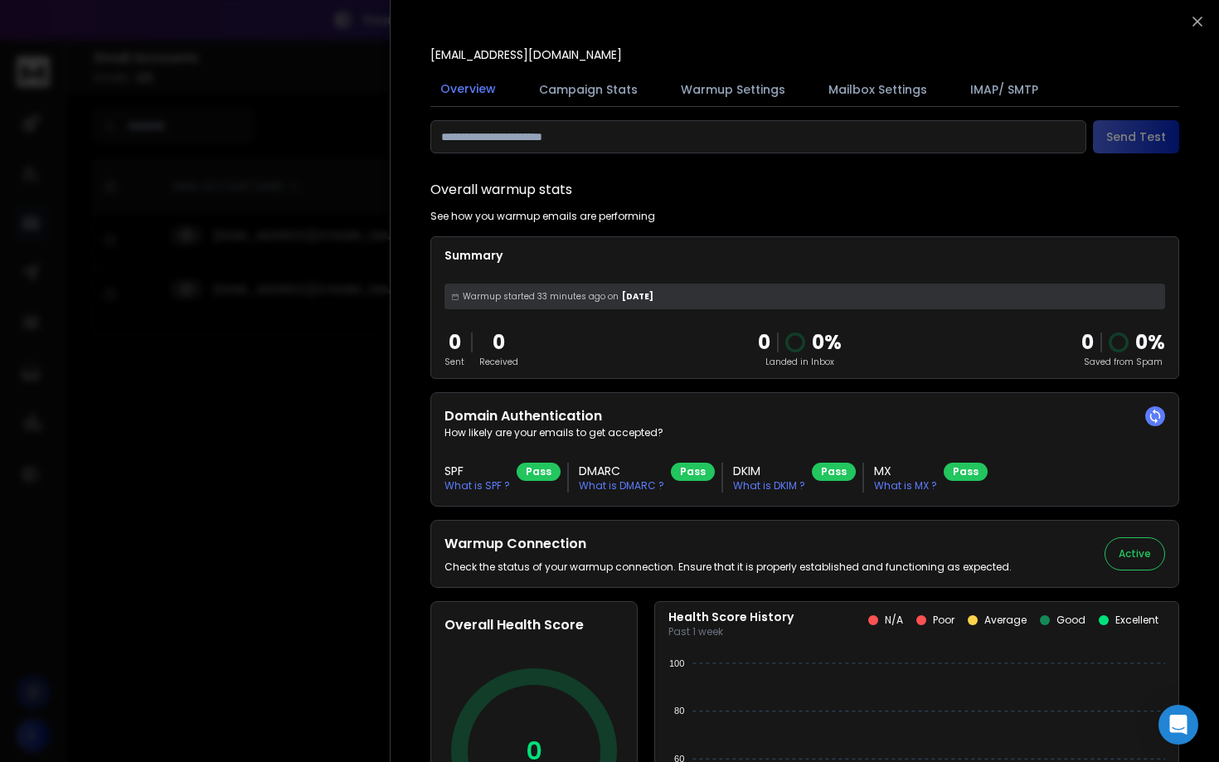
click at [337, 454] on div at bounding box center [609, 381] width 1219 height 762
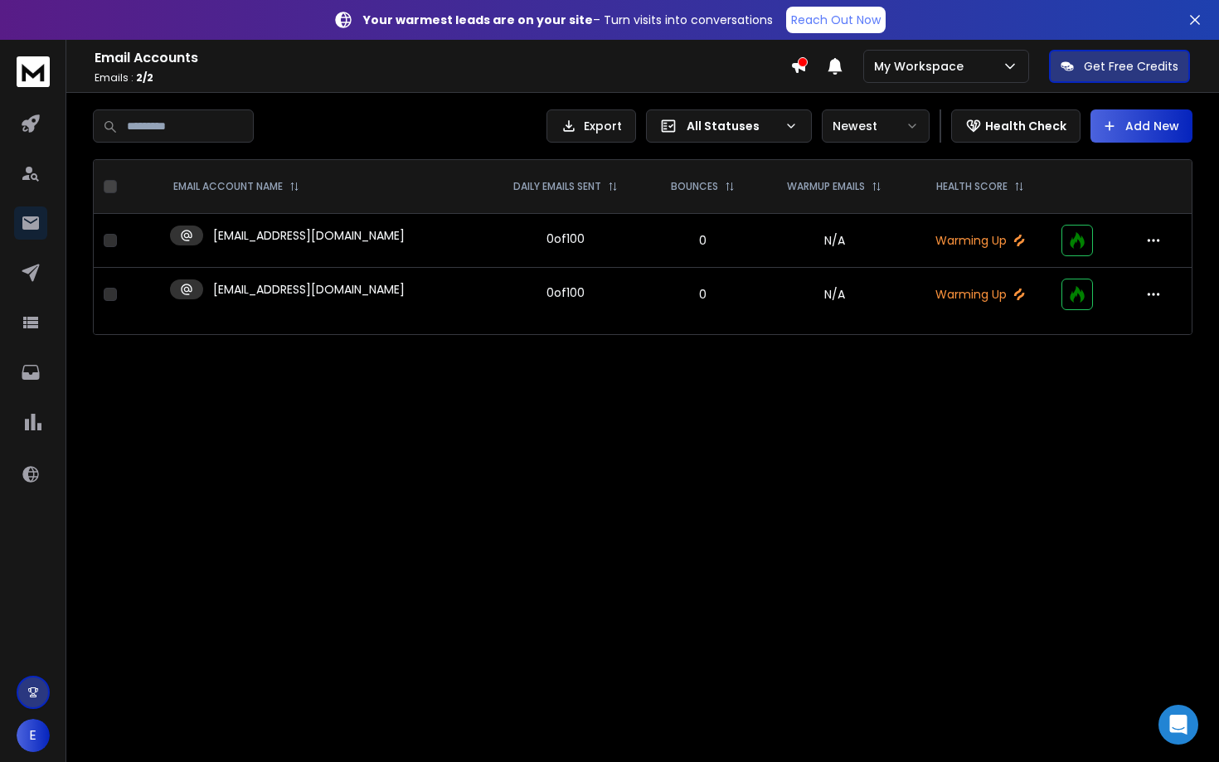
click at [456, 227] on div "[EMAIL_ADDRESS][DOMAIN_NAME]" at bounding box center [322, 236] width 304 height 20
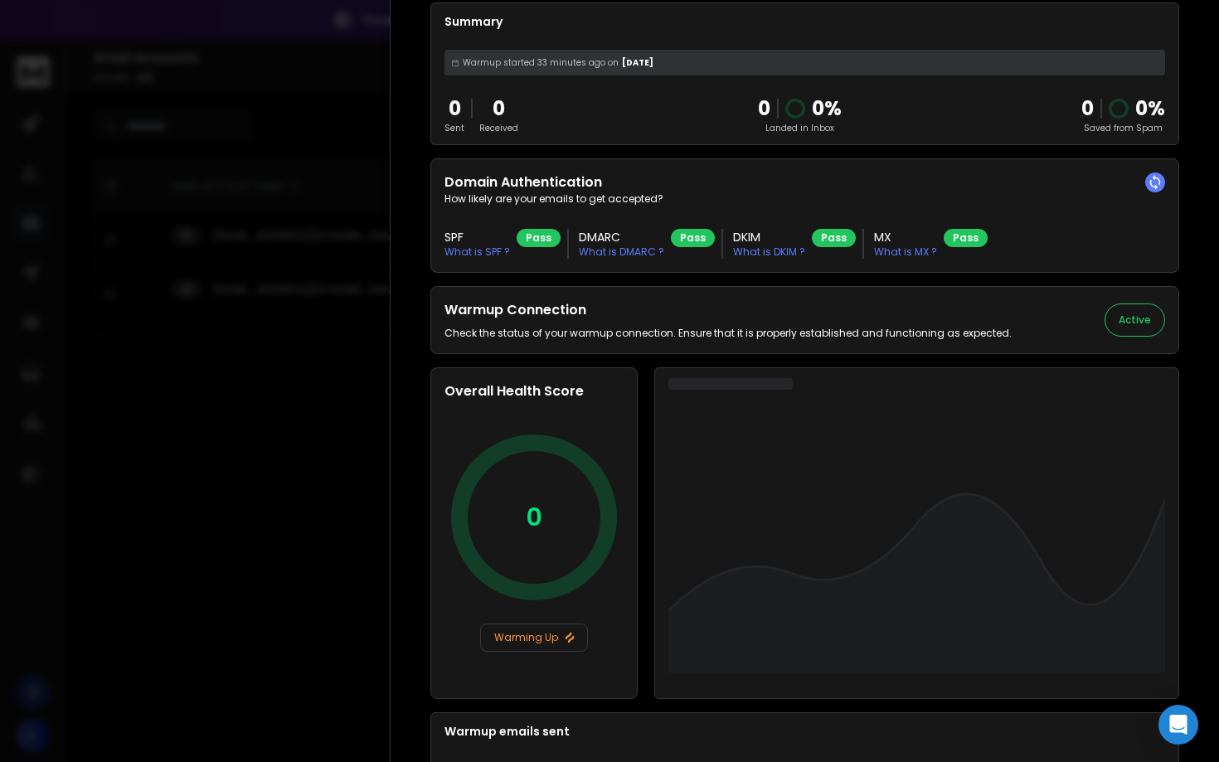
scroll to position [33, 0]
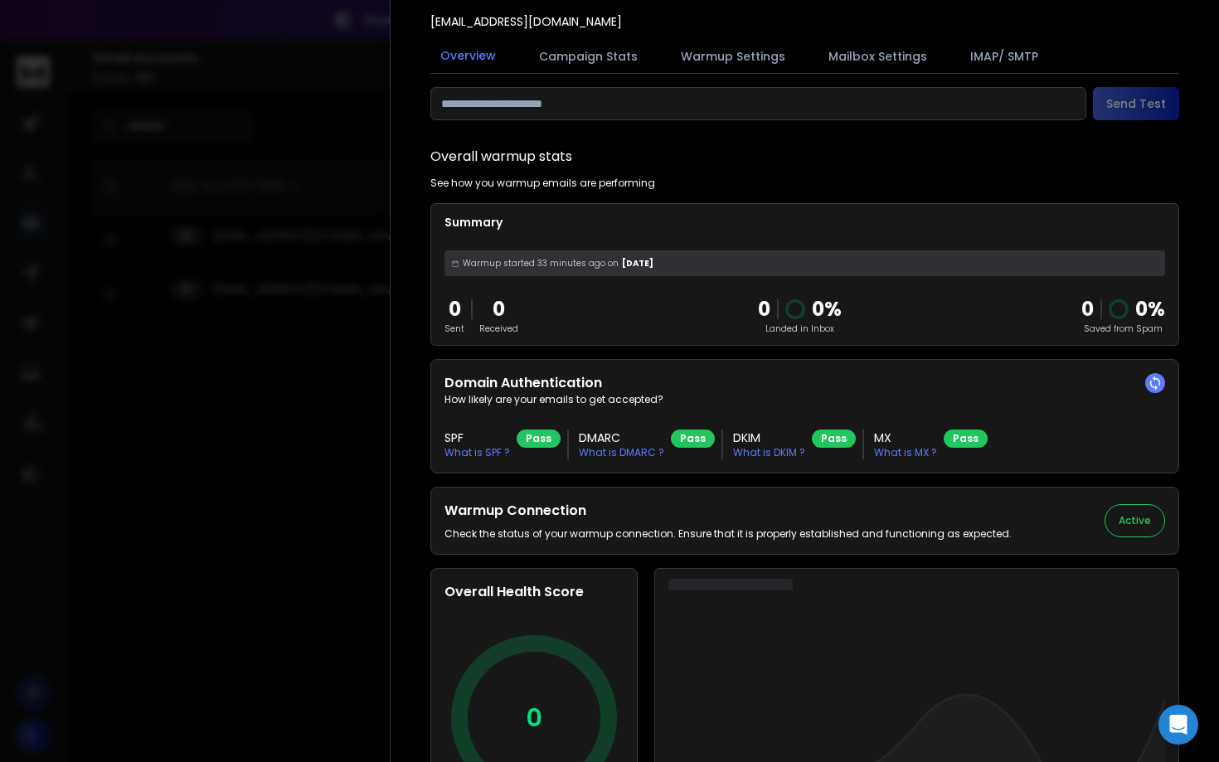
click at [289, 321] on div at bounding box center [609, 381] width 1219 height 762
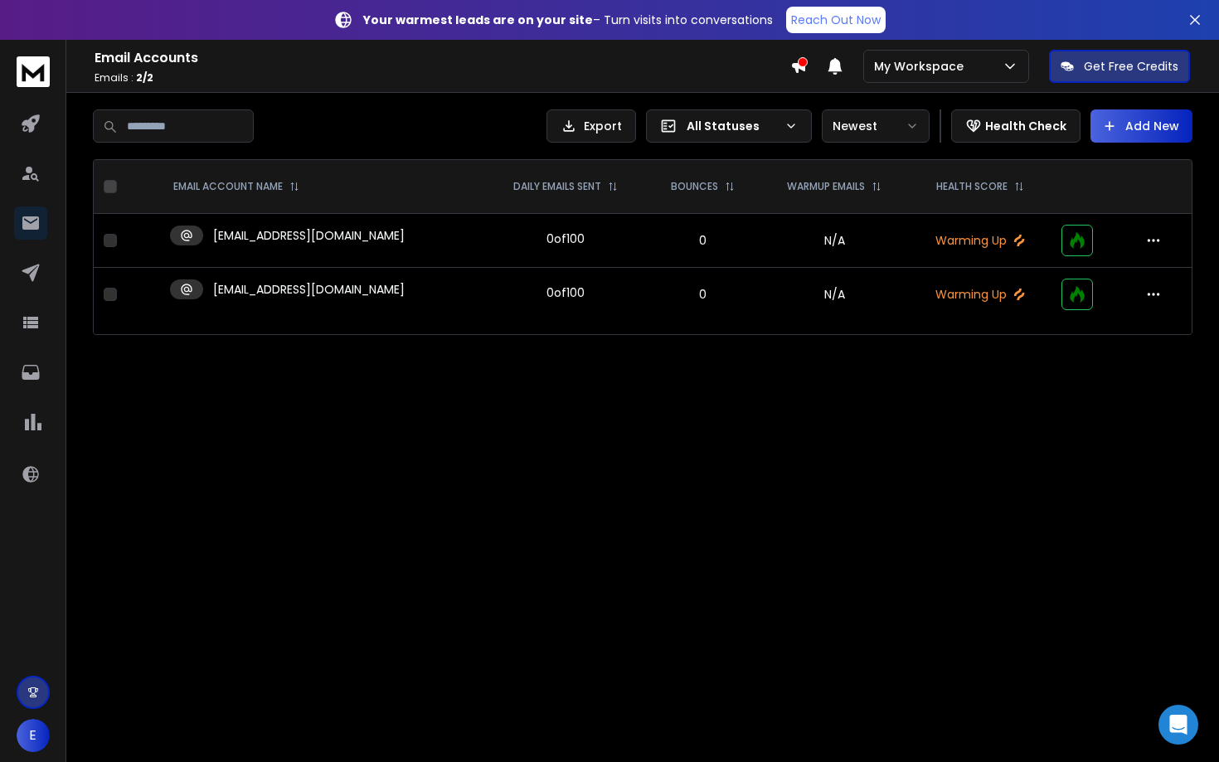
click at [389, 279] on div "[EMAIL_ADDRESS][DOMAIN_NAME]" at bounding box center [287, 289] width 235 height 20
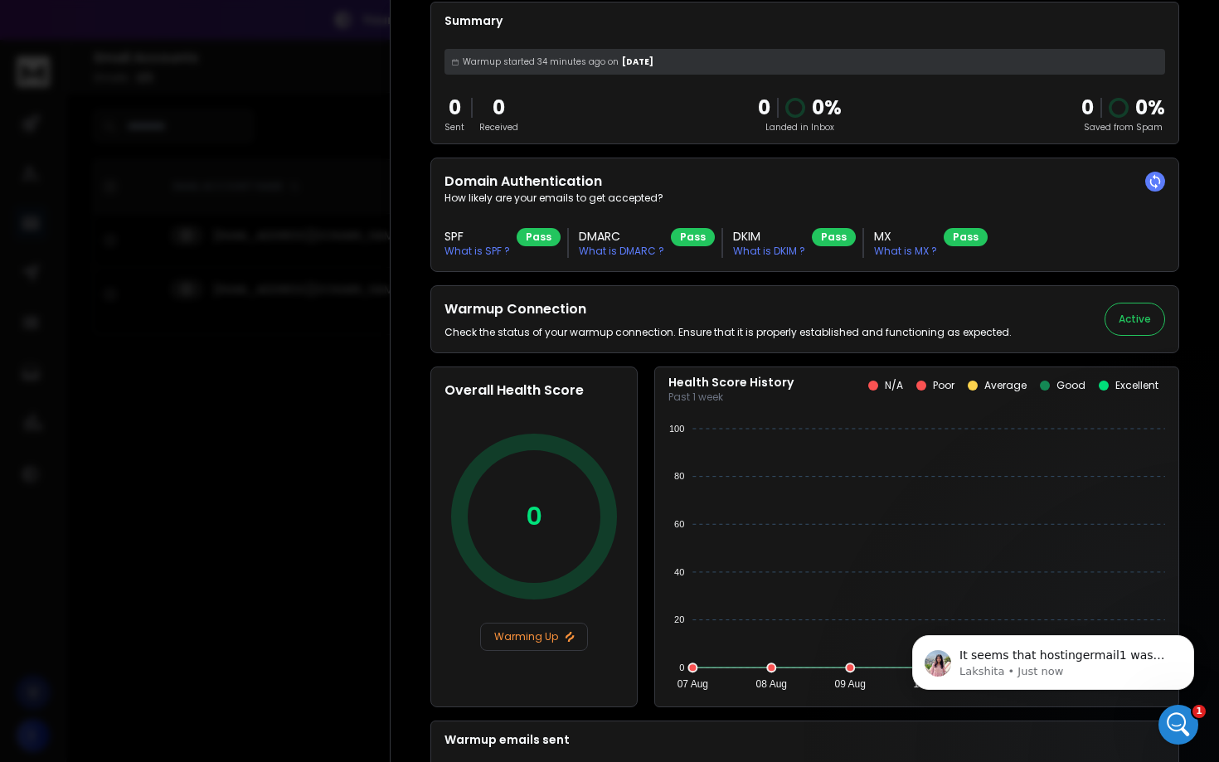
scroll to position [600, 0]
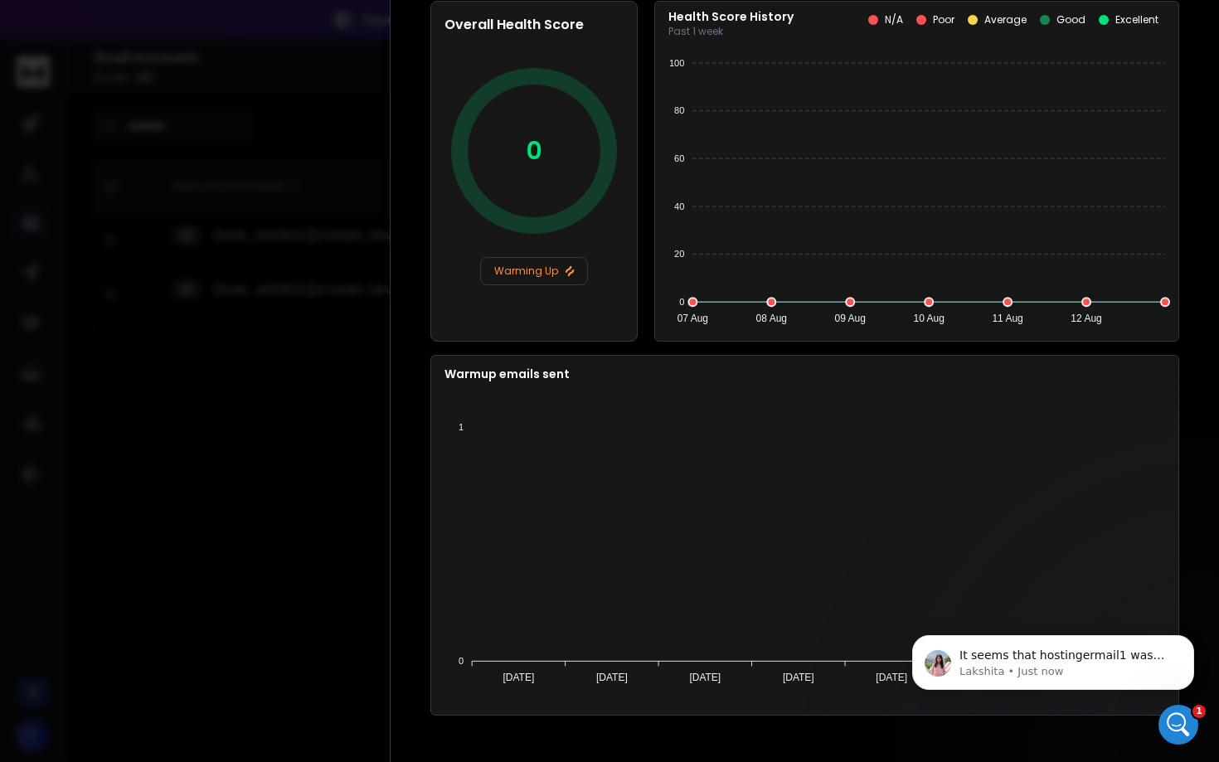
click at [229, 375] on div at bounding box center [609, 381] width 1219 height 762
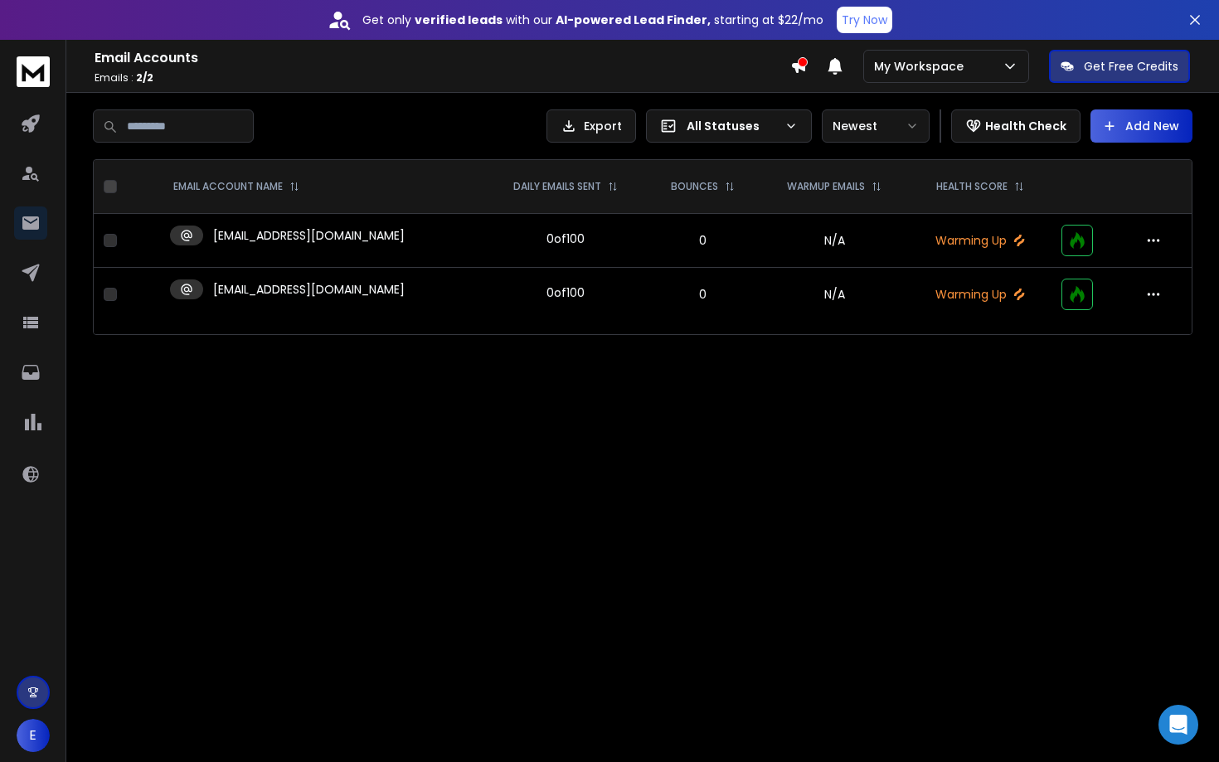
click at [439, 273] on td "[EMAIL_ADDRESS][DOMAIN_NAME]" at bounding box center [322, 295] width 324 height 54
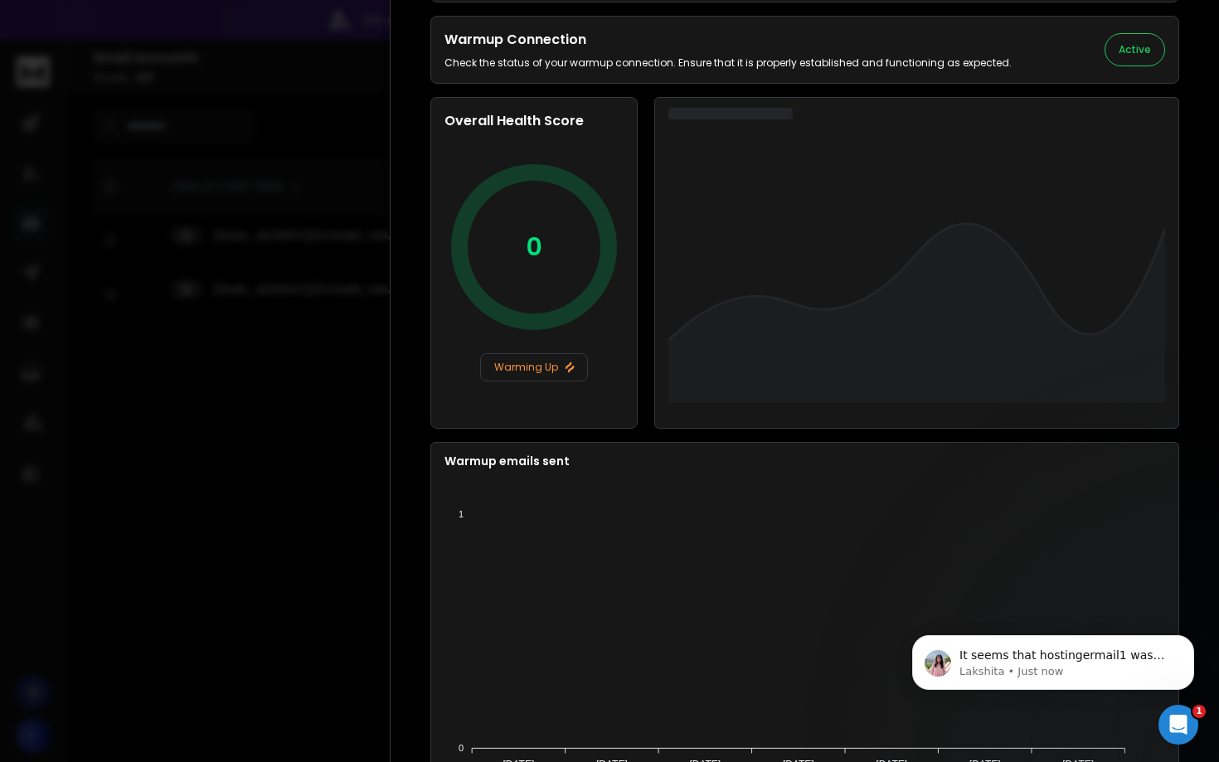
scroll to position [591, 0]
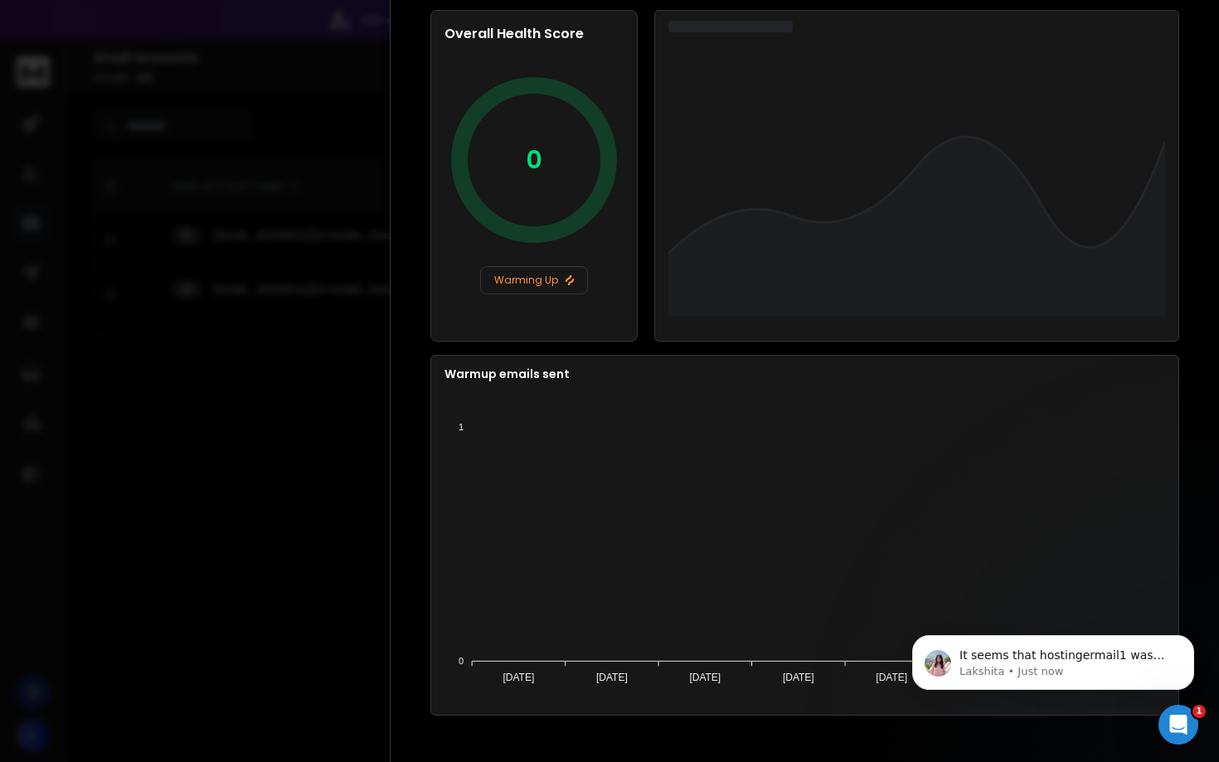
click at [244, 337] on div at bounding box center [609, 381] width 1219 height 762
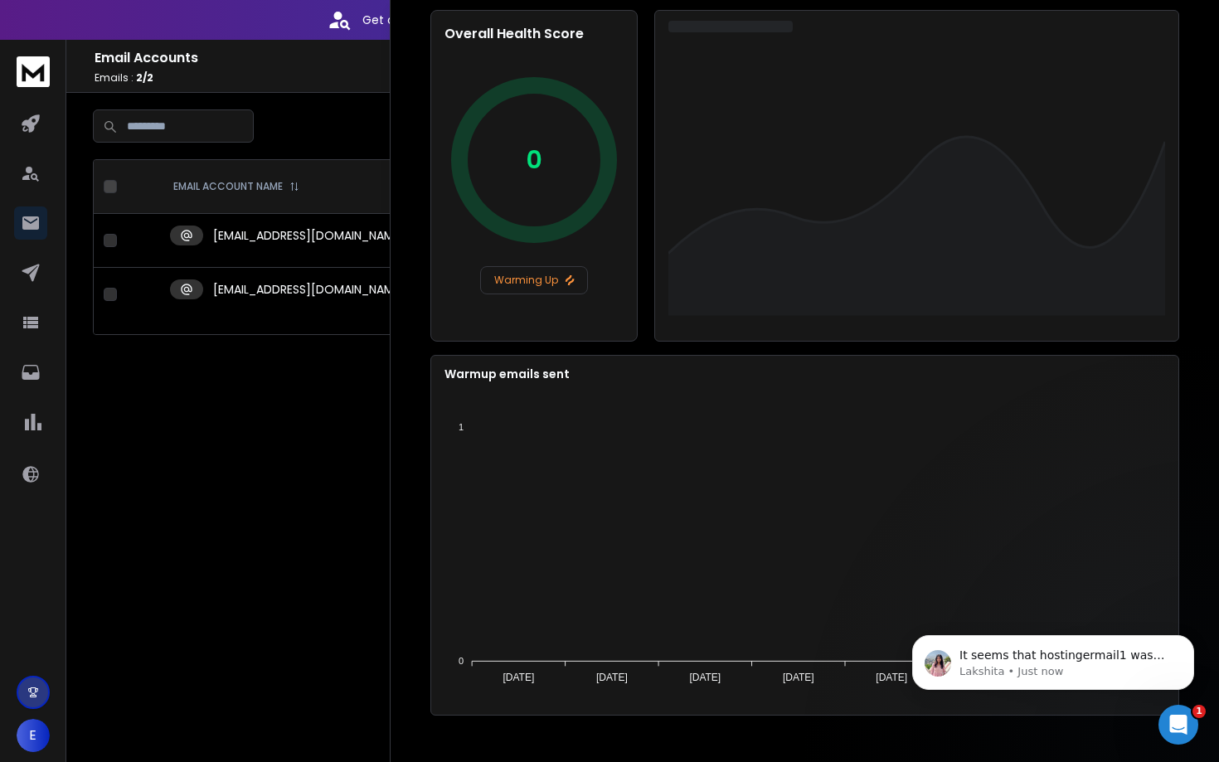
click at [337, 299] on td "[EMAIL_ADDRESS][DOMAIN_NAME]" at bounding box center [322, 295] width 324 height 54
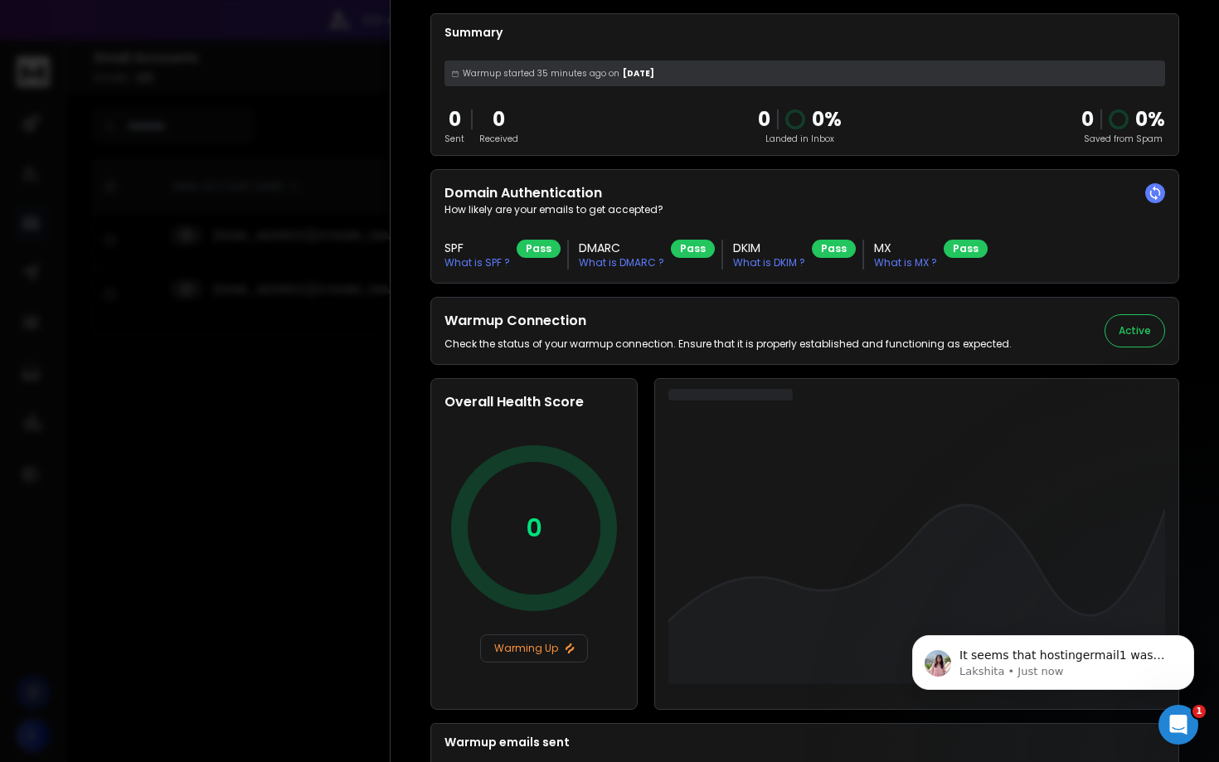
scroll to position [0, 0]
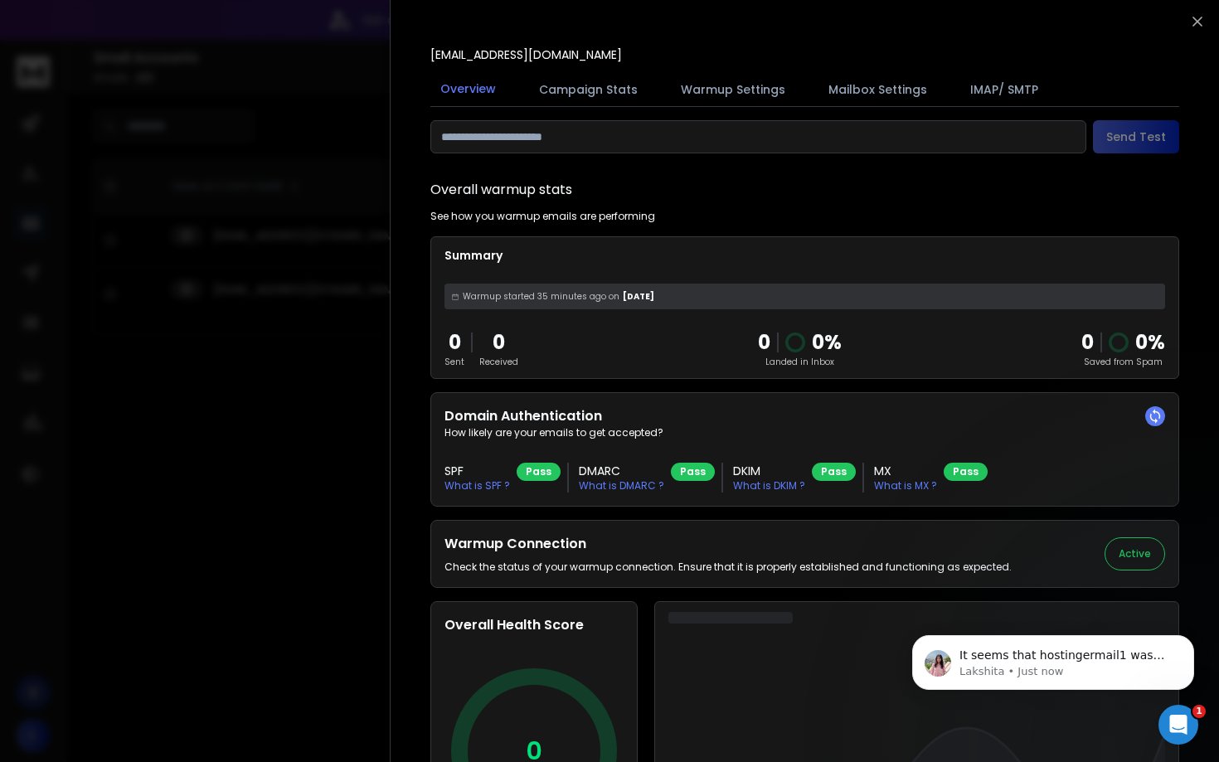
click at [260, 435] on div at bounding box center [609, 381] width 1219 height 762
